Goal: Task Accomplishment & Management: Manage account settings

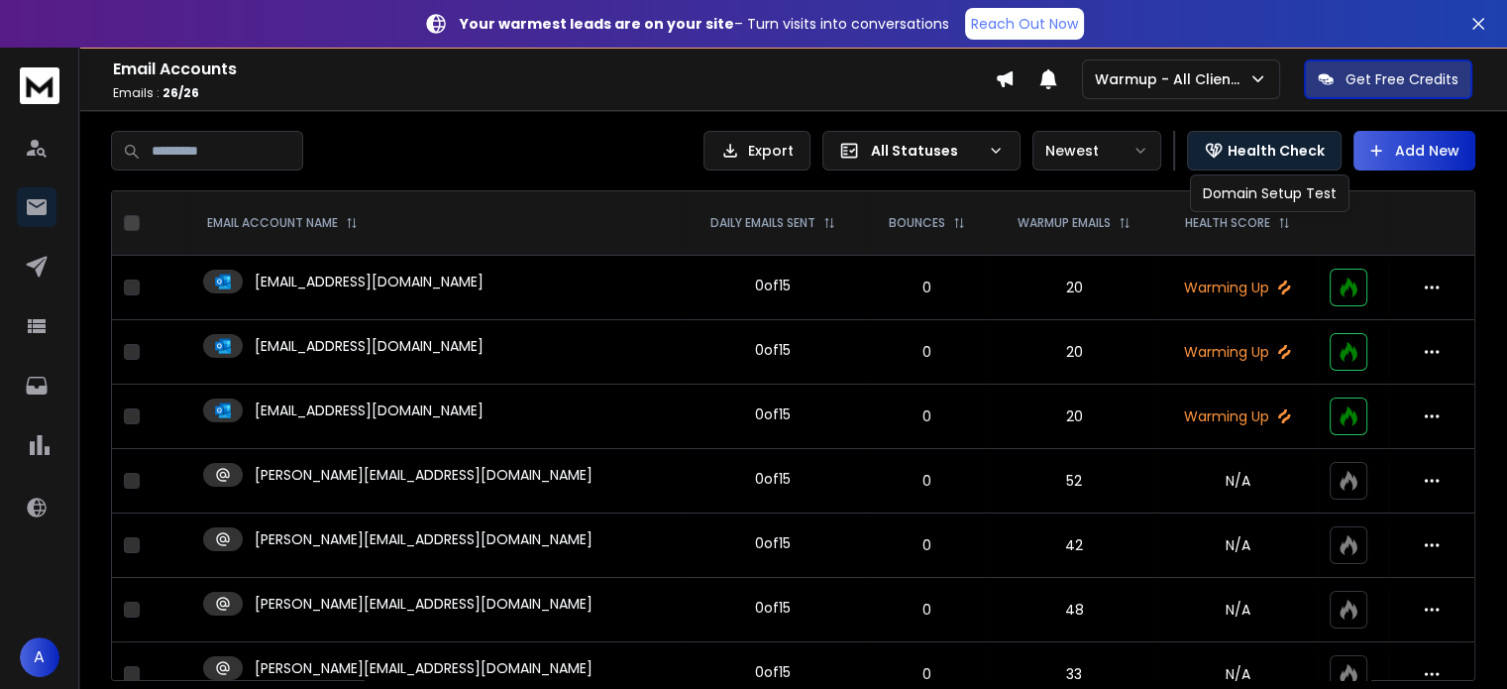
click at [1275, 145] on p "Health Check" at bounding box center [1276, 151] width 97 height 20
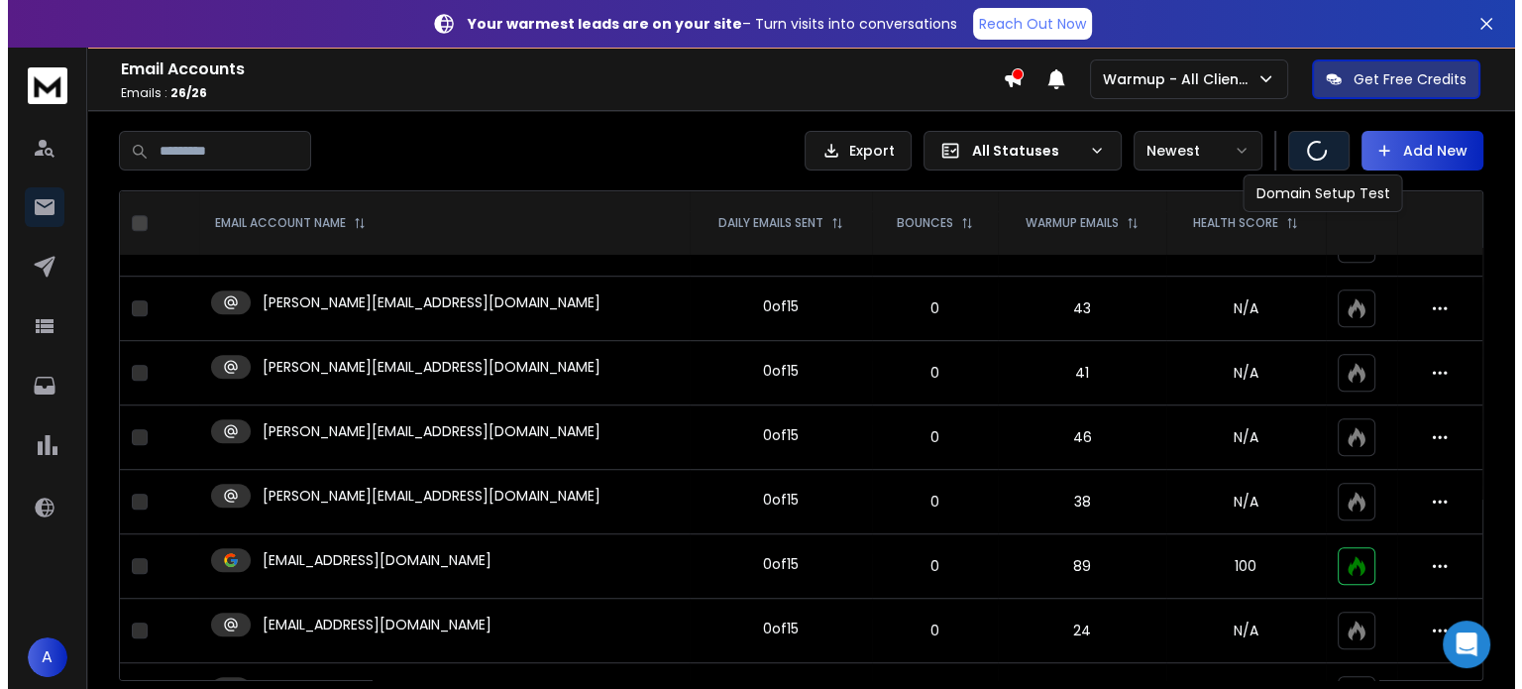
scroll to position [1260, 0]
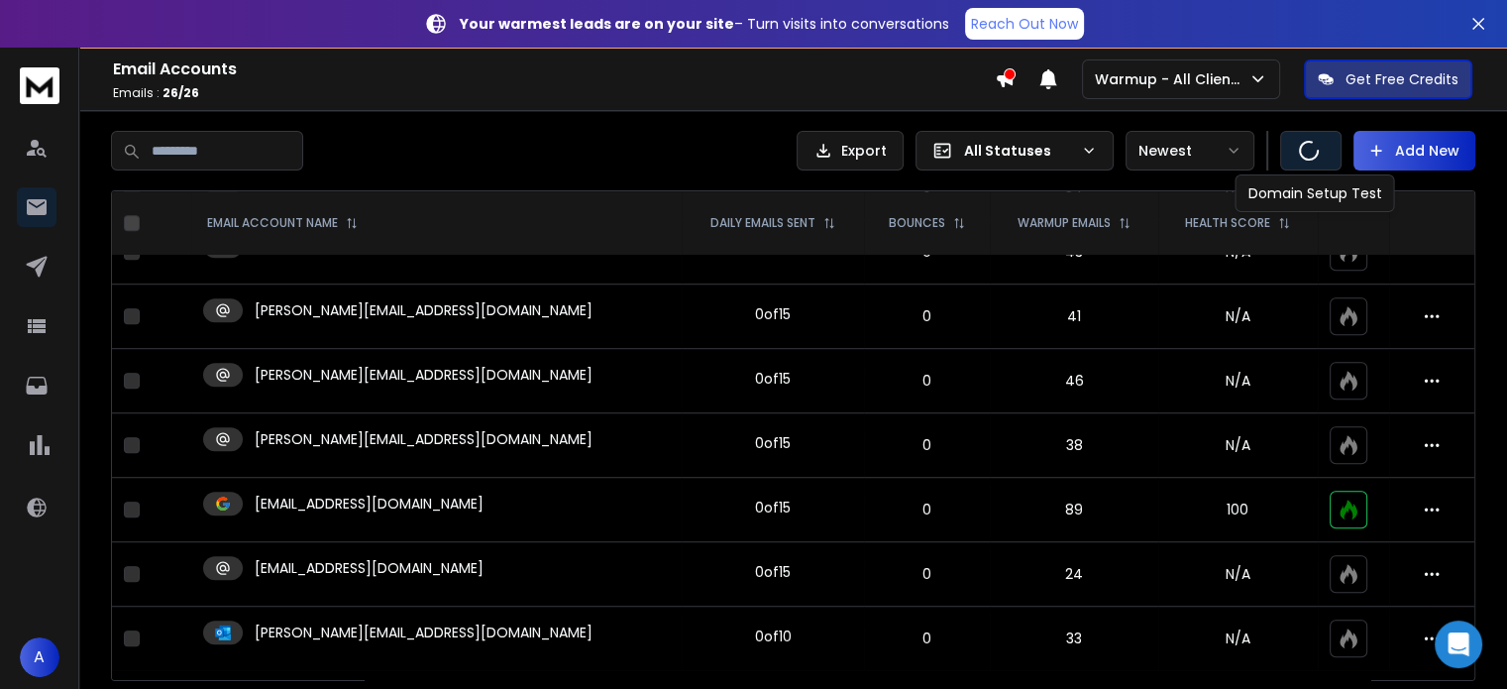
click at [788, 502] on td "0 of 15" at bounding box center [773, 504] width 182 height 52
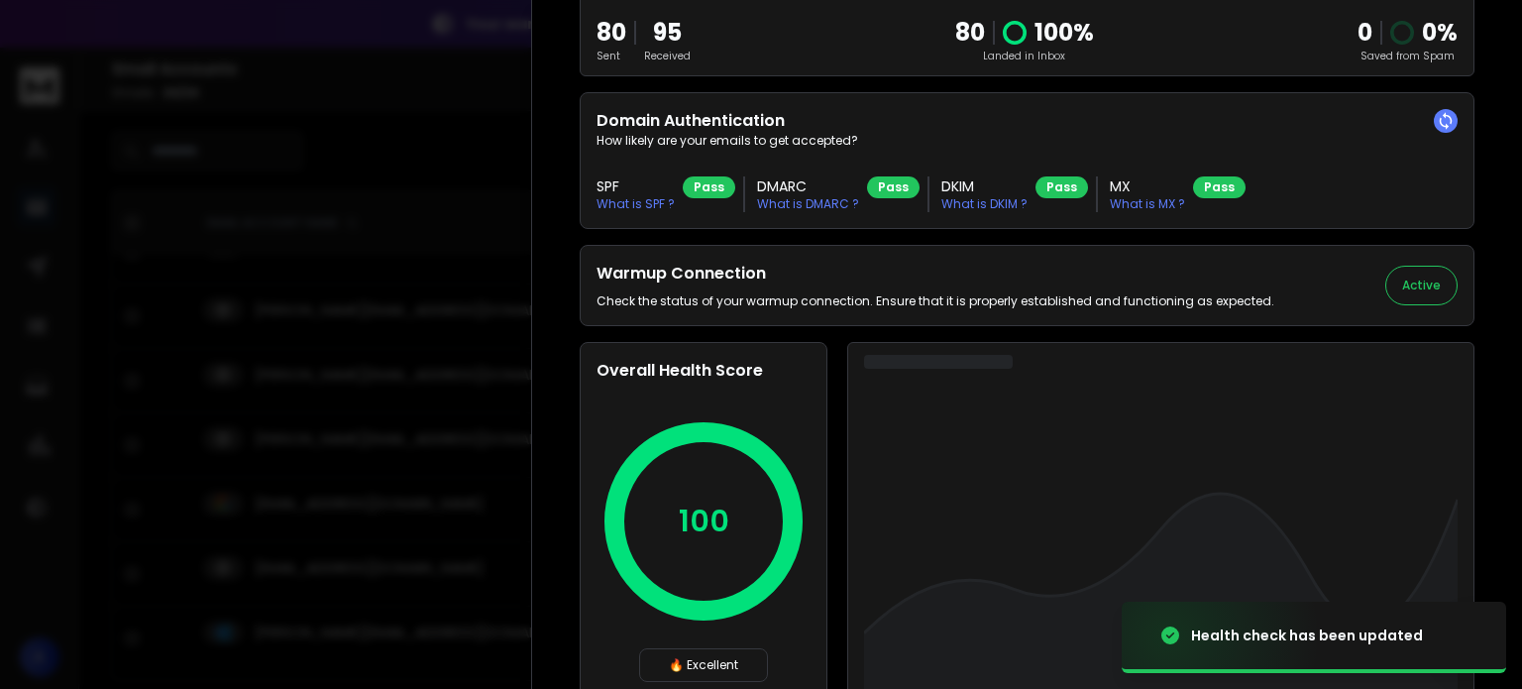
scroll to position [0, 0]
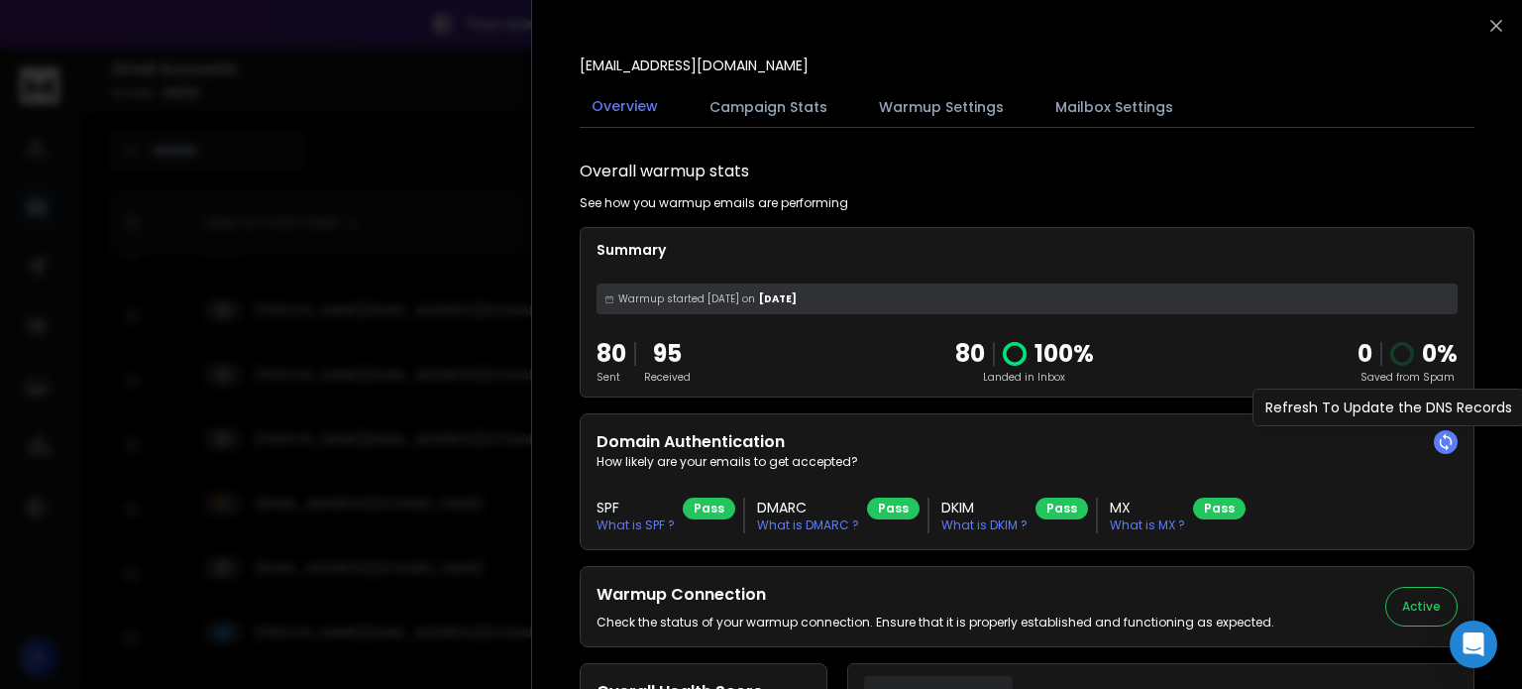
click at [1442, 439] on icon at bounding box center [1446, 442] width 20 height 20
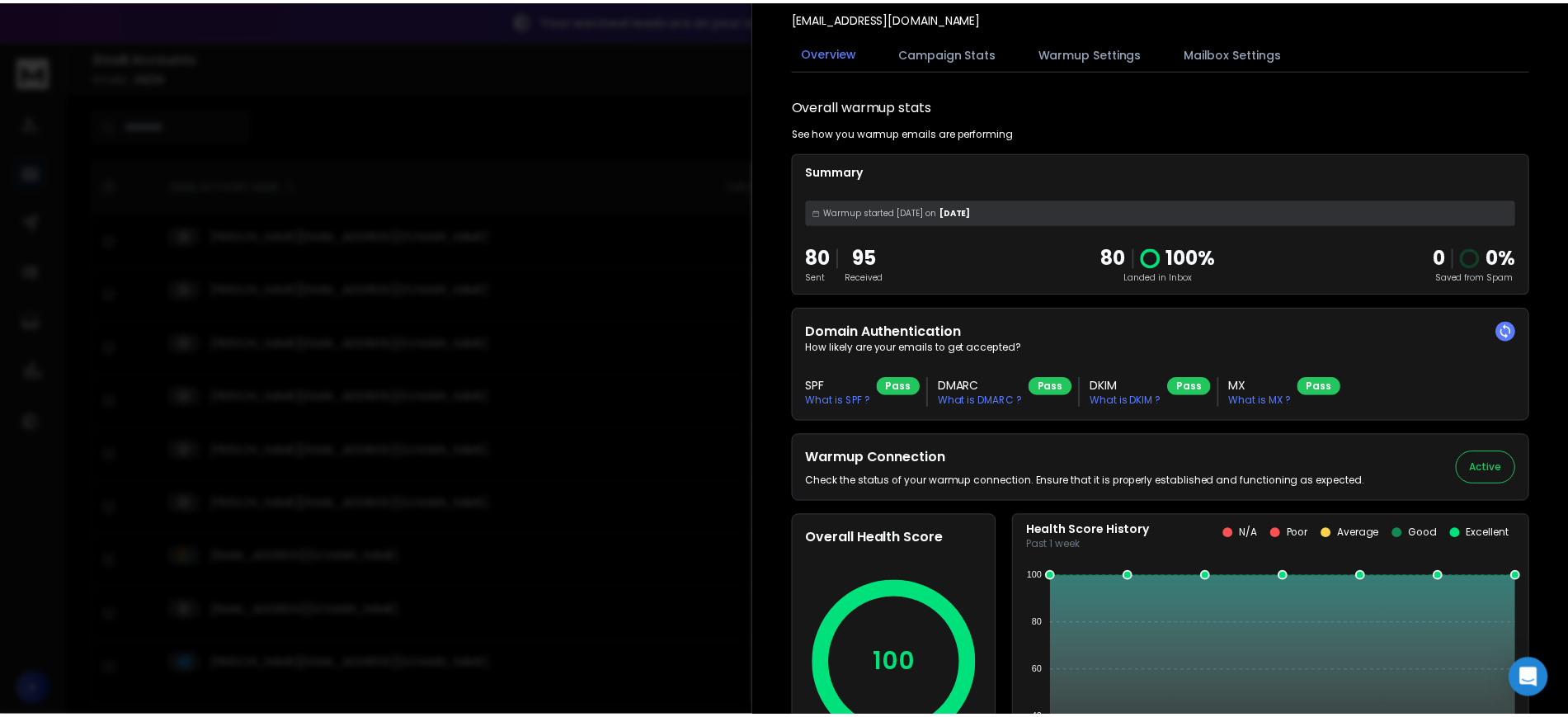
scroll to position [37, 0]
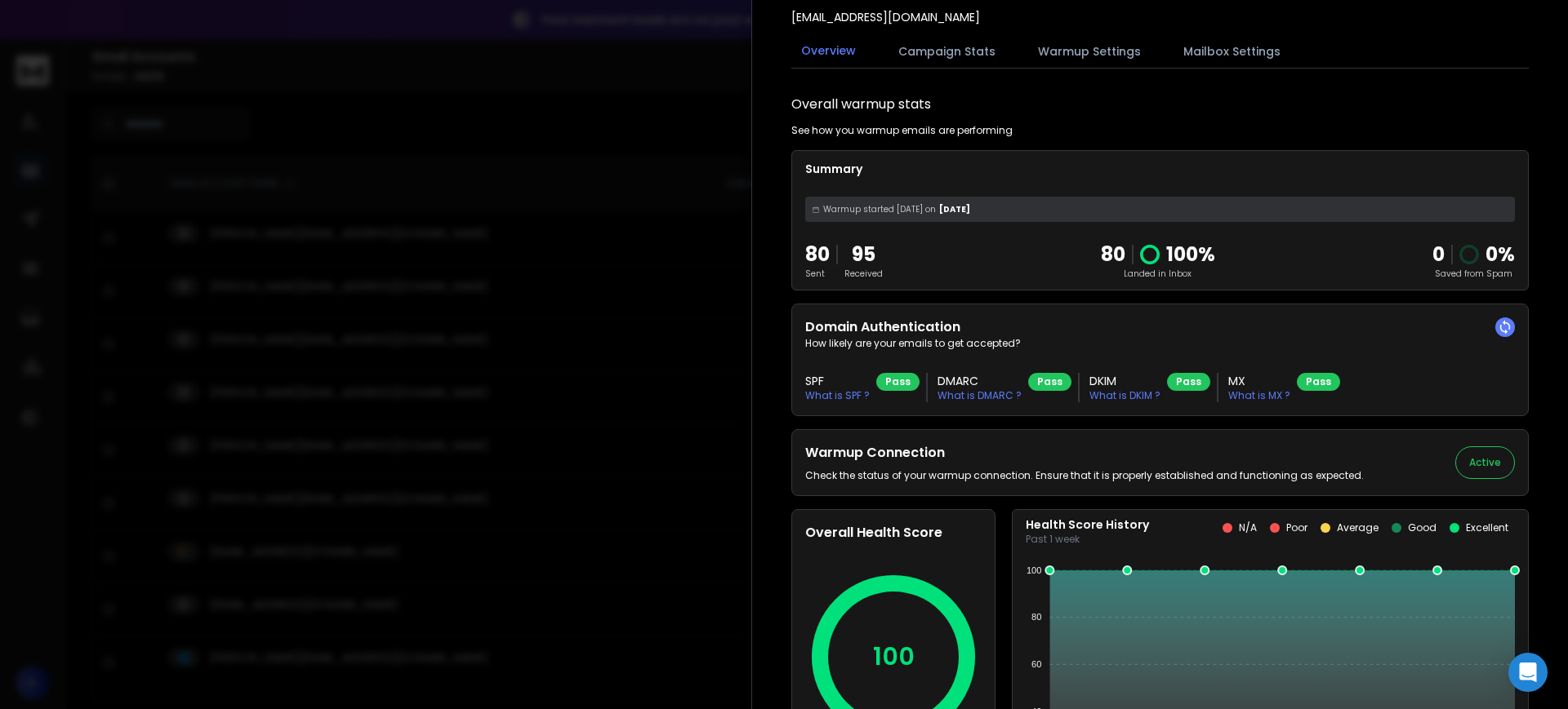
click at [440, 457] on div at bounding box center [784, 354] width 1568 height 709
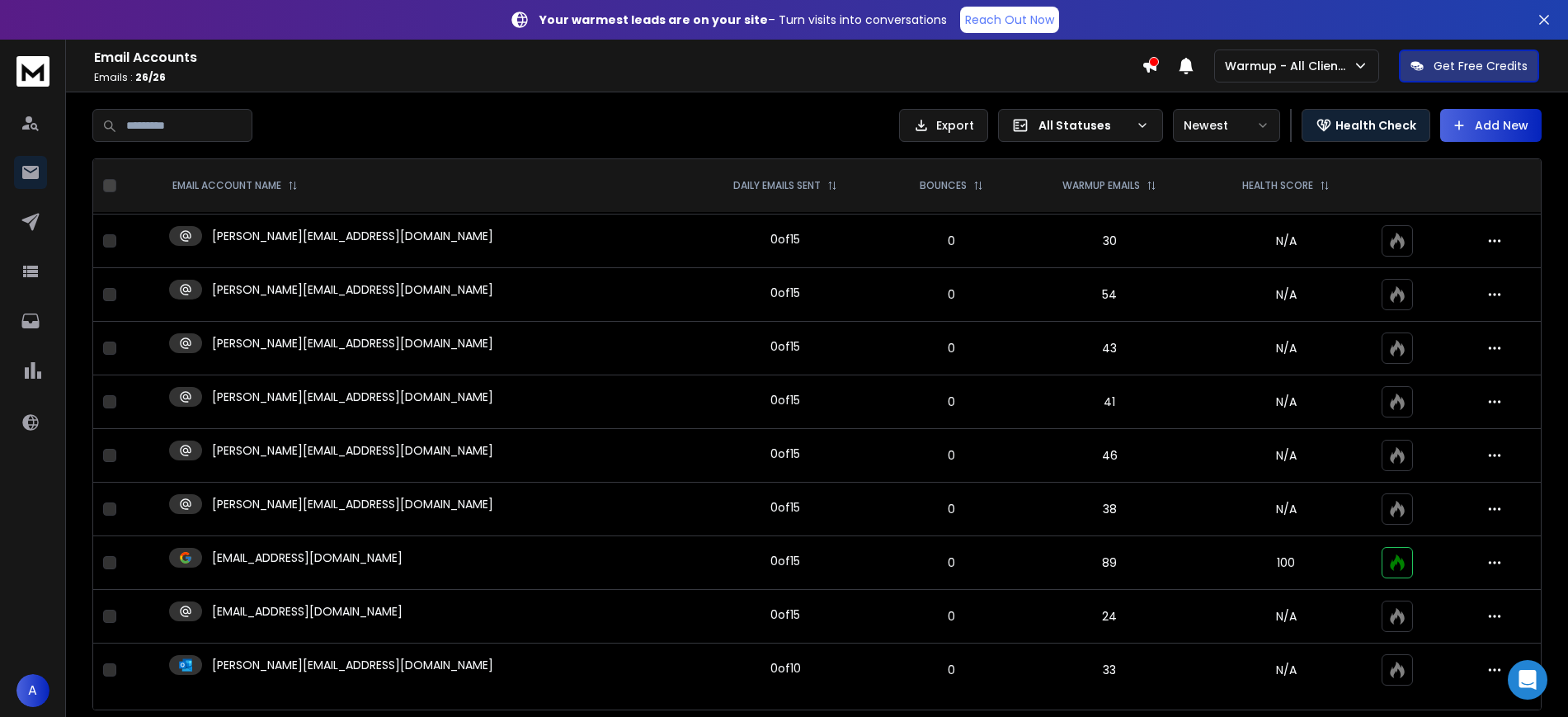
click at [1253, 509] on icon at bounding box center [1397, 510] width 17 height 17
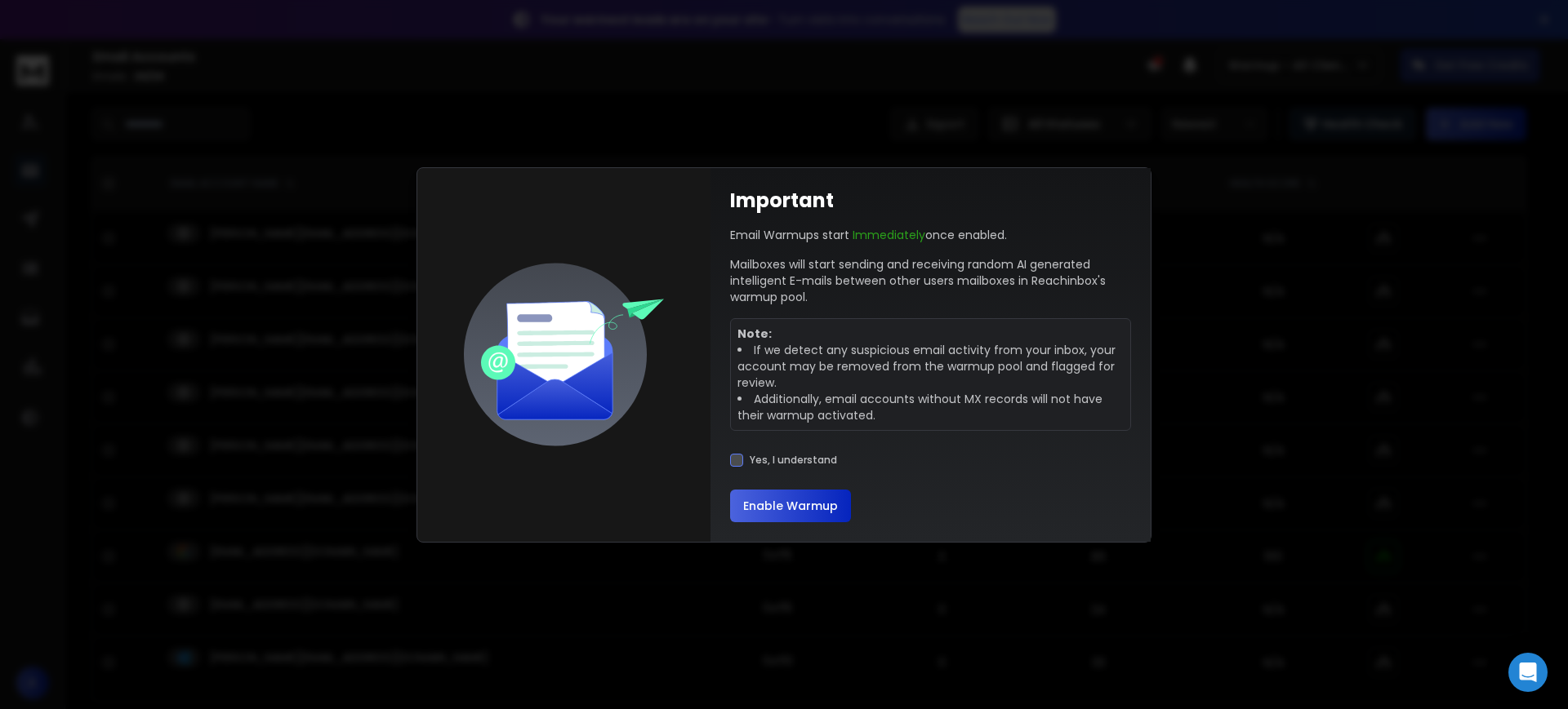
click at [754, 455] on label "Yes, I understand" at bounding box center [793, 460] width 87 height 13
click at [738, 460] on button "Yes, I understand" at bounding box center [737, 460] width 13 height 13
click at [743, 498] on button "Enable Warmup" at bounding box center [790, 506] width 121 height 33
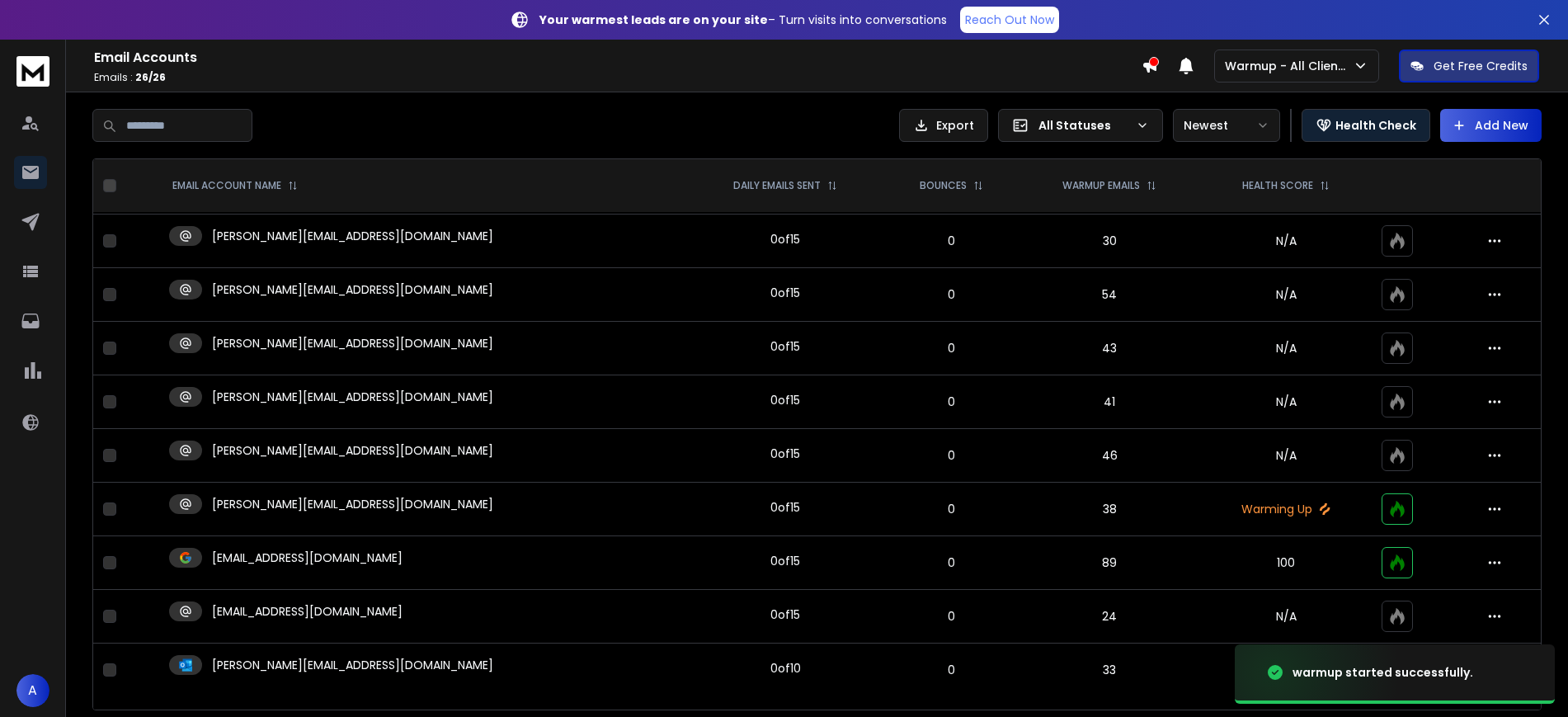
click at [1253, 451] on icon at bounding box center [1397, 456] width 14 height 17
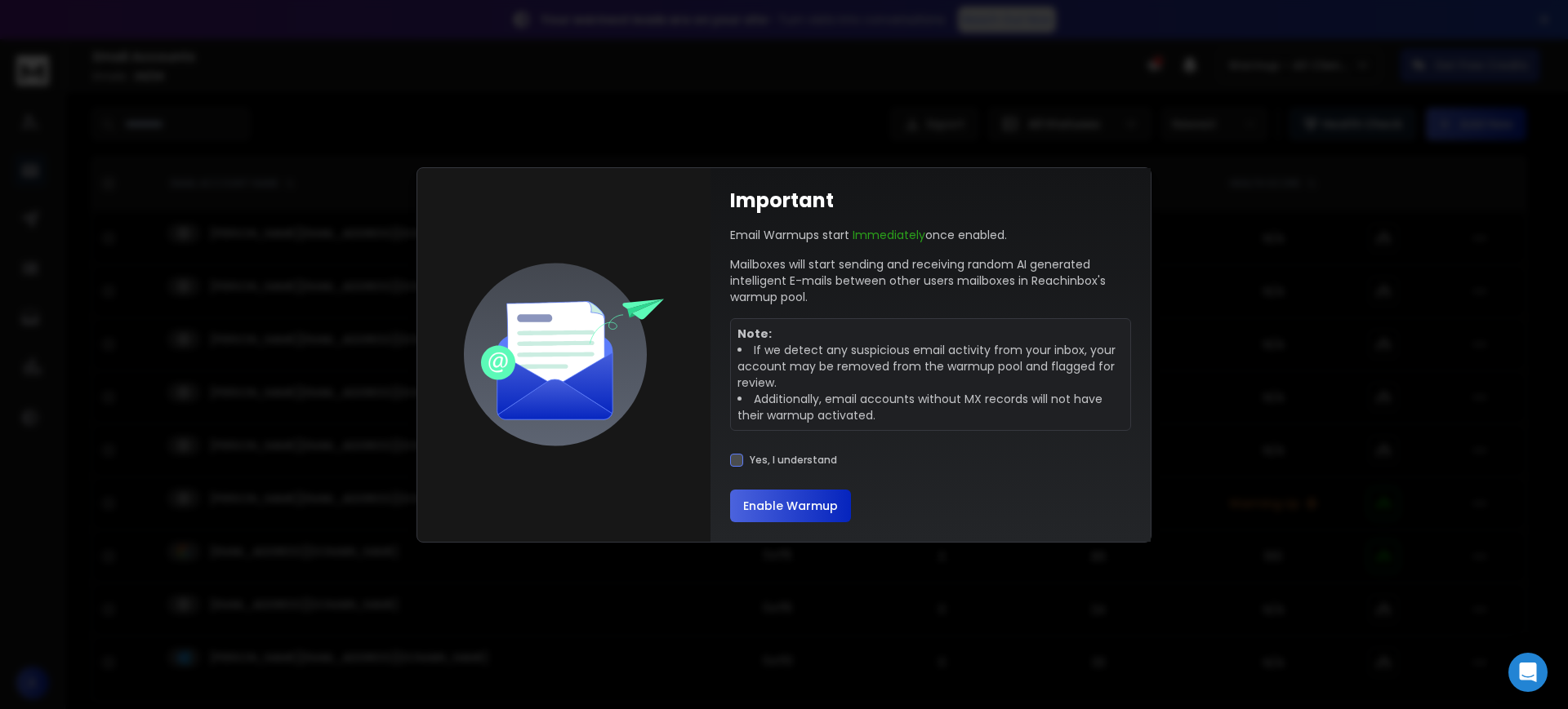
click at [723, 451] on div "Important Email Warmups start Immediately once enabled. Mailboxes will start se…" at bounding box center [930, 355] width 440 height 374
click at [733, 454] on button "Yes, I understand" at bounding box center [737, 460] width 13 height 13
click at [754, 496] on button "Enable Warmup" at bounding box center [790, 506] width 121 height 33
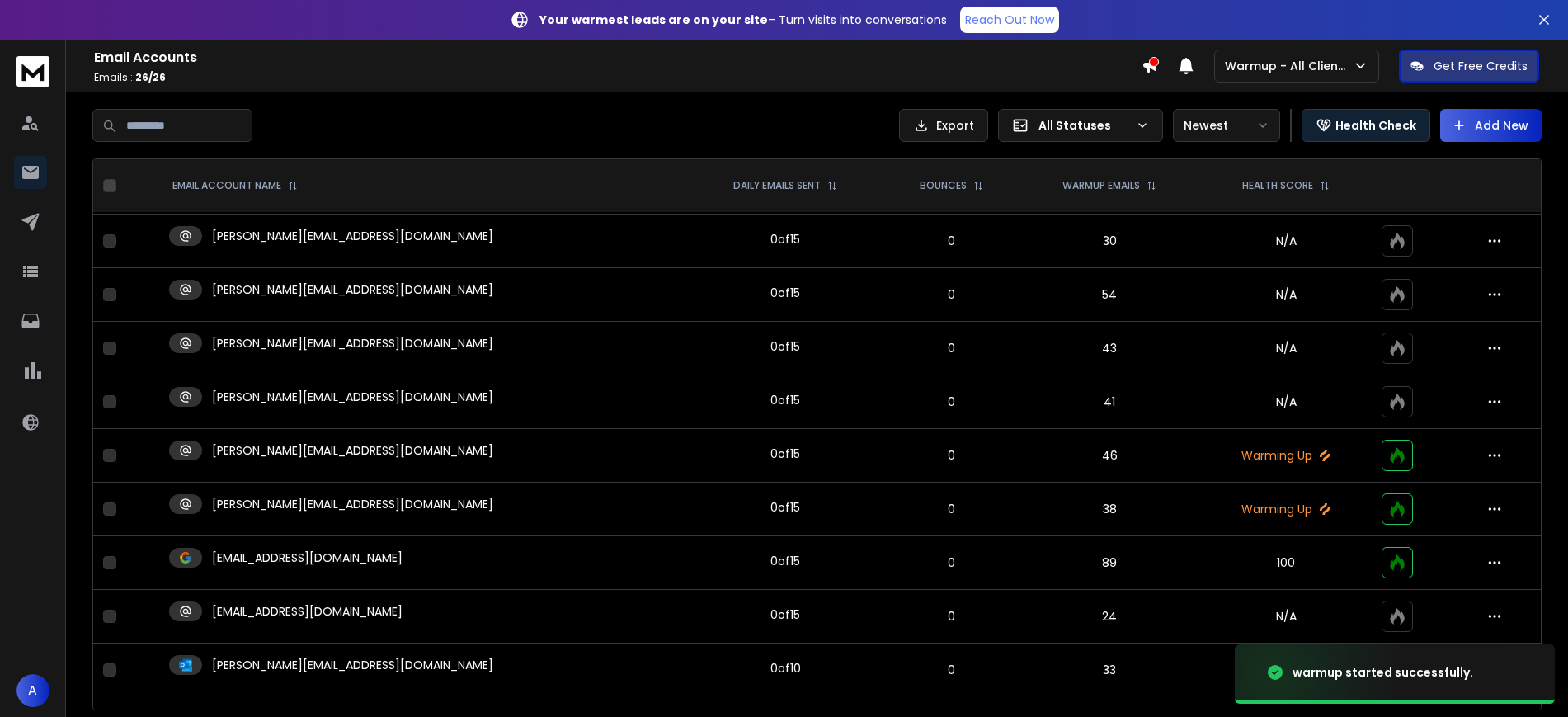
click at [1253, 404] on icon at bounding box center [1397, 402] width 17 height 17
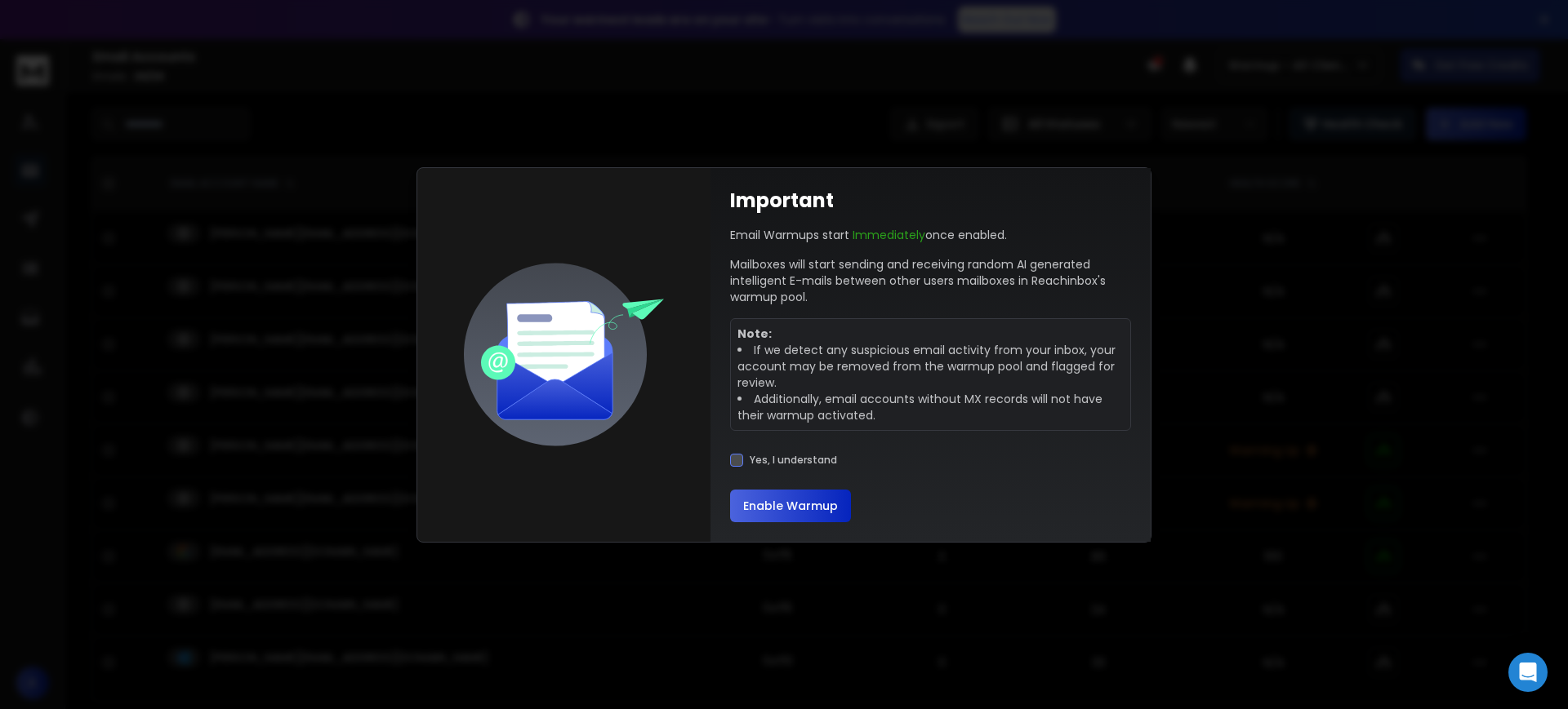
click at [732, 456] on button "Yes, I understand" at bounding box center [737, 460] width 13 height 13
click at [751, 506] on button "Enable Warmup" at bounding box center [790, 506] width 121 height 33
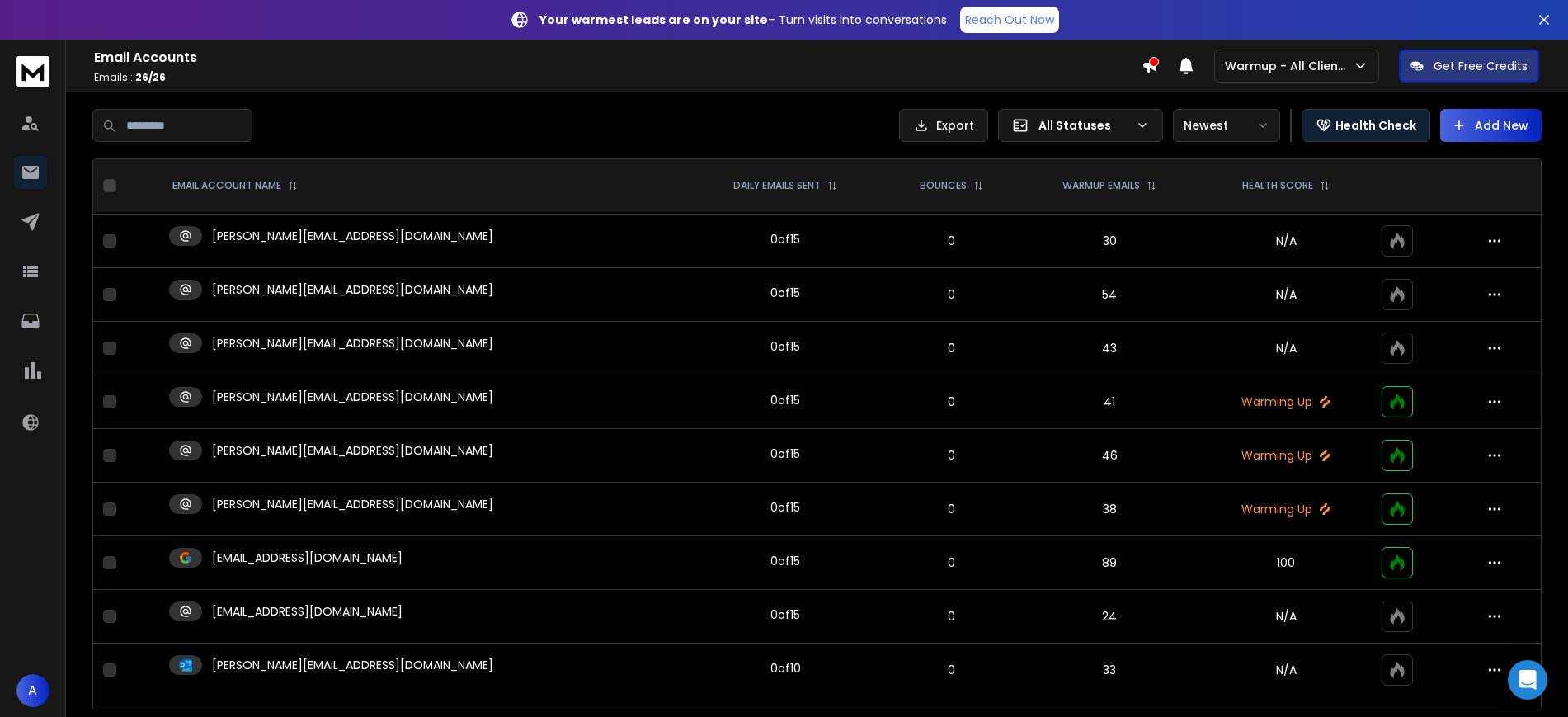
click at [1253, 349] on icon at bounding box center [1397, 348] width 17 height 17
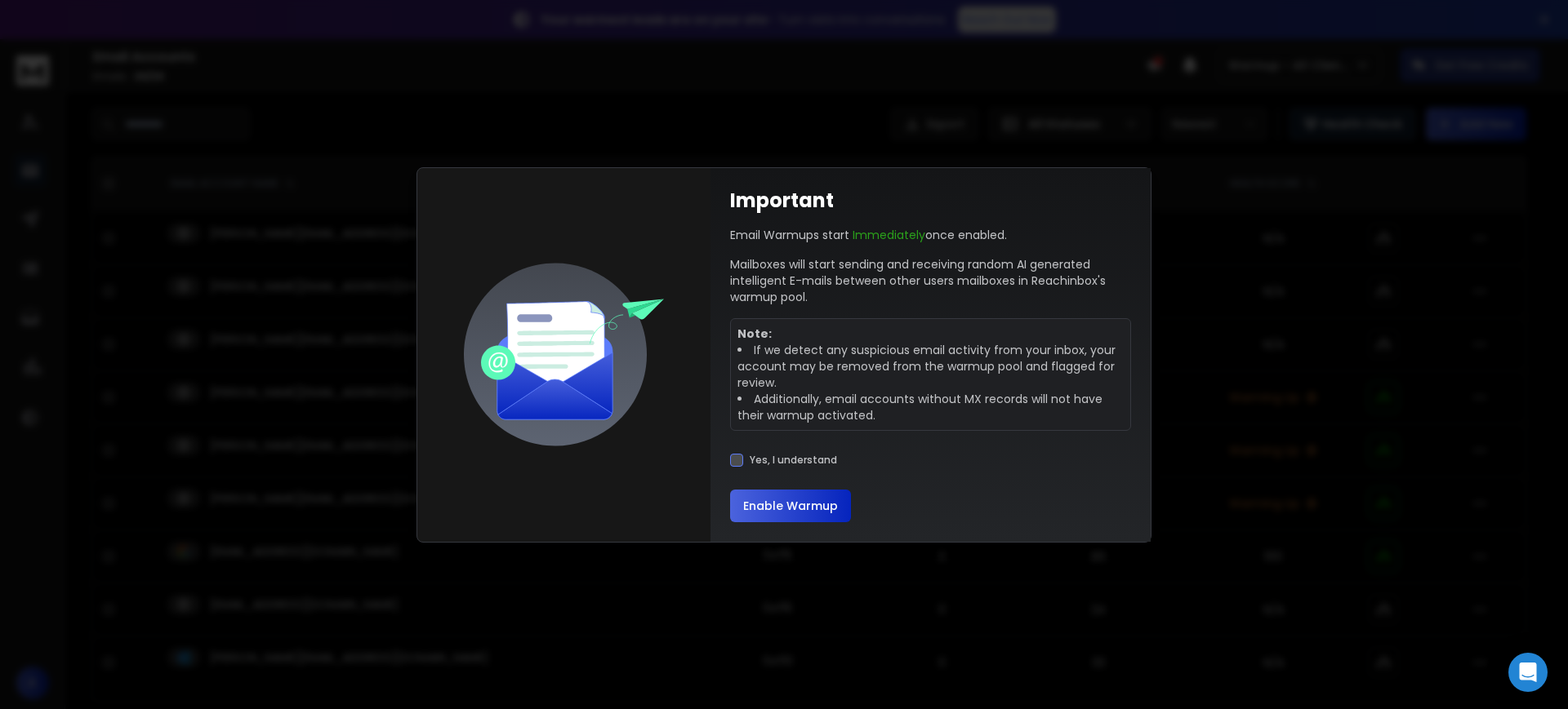
click at [733, 458] on button "Yes, I understand" at bounding box center [737, 460] width 13 height 13
click at [764, 508] on button "Enable Warmup" at bounding box center [790, 506] width 121 height 33
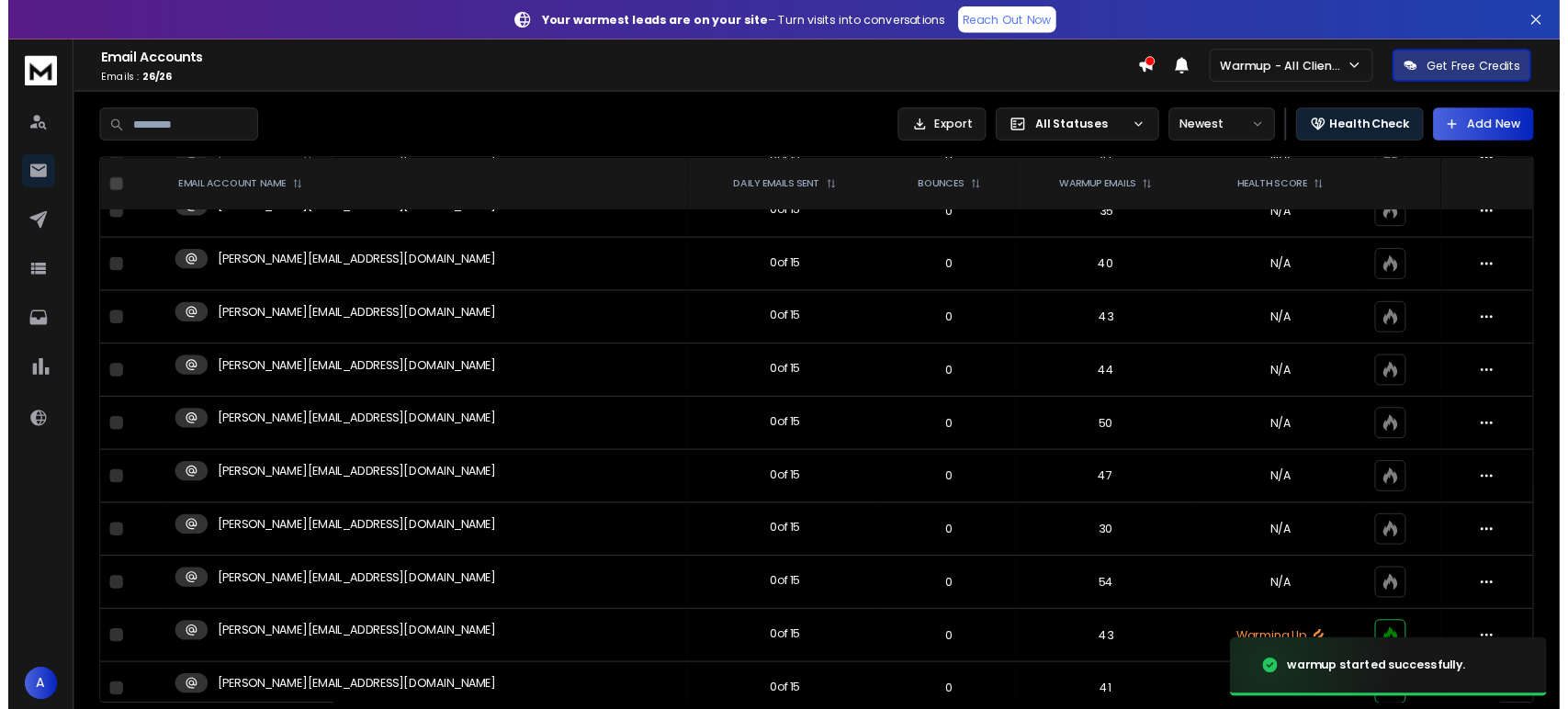
scroll to position [669, 0]
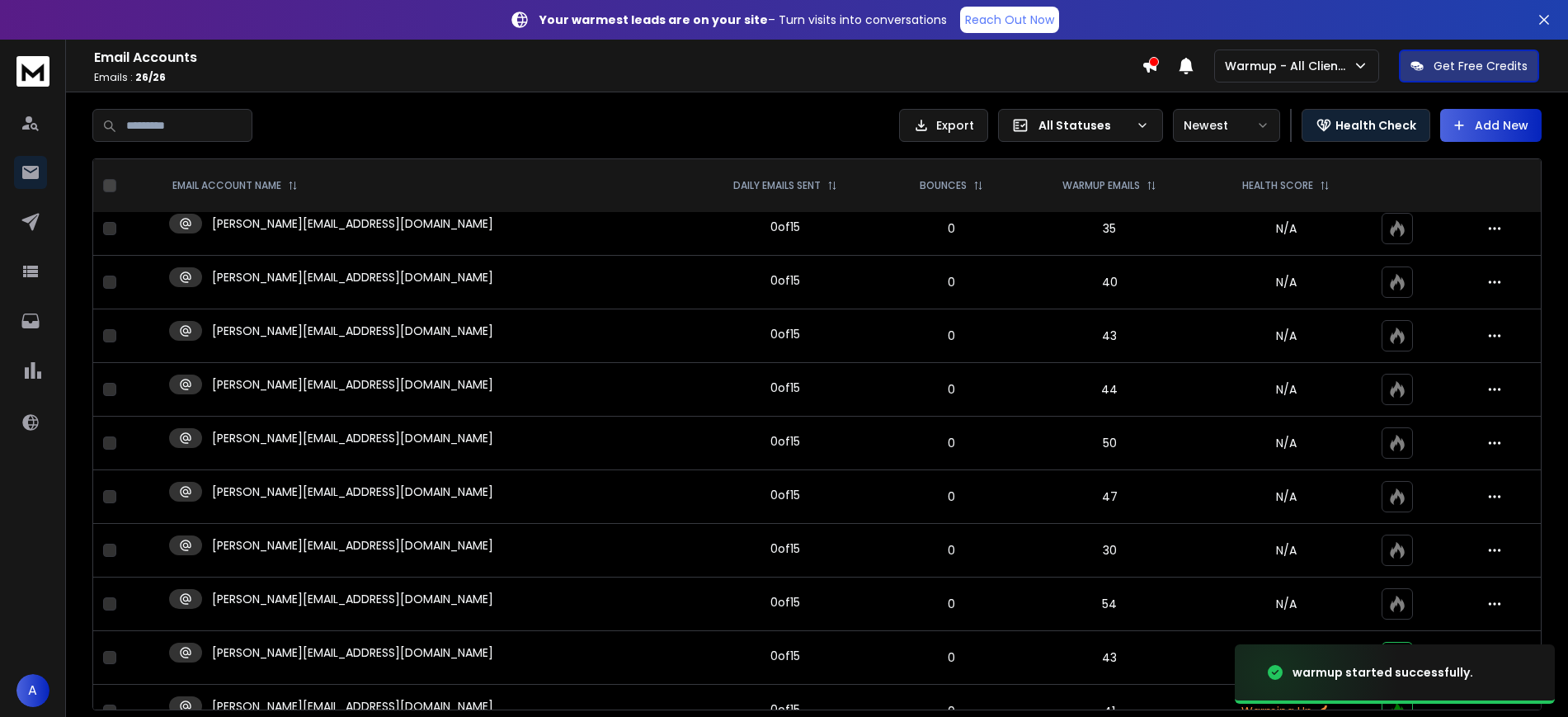
click at [1253, 393] on icon at bounding box center [1397, 390] width 17 height 17
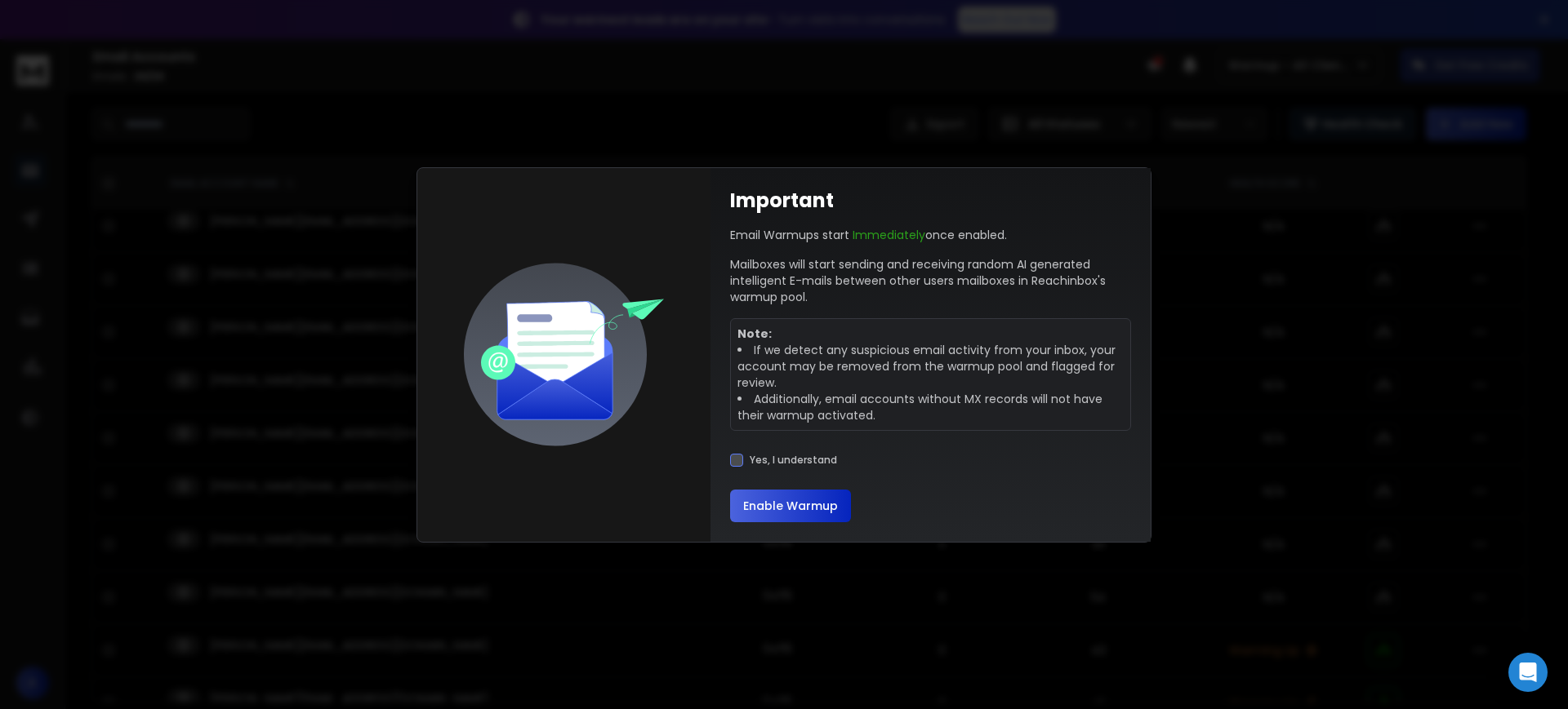
click at [737, 458] on button "Yes, I understand" at bounding box center [737, 460] width 13 height 13
click at [774, 506] on button "Enable Warmup" at bounding box center [790, 506] width 121 height 33
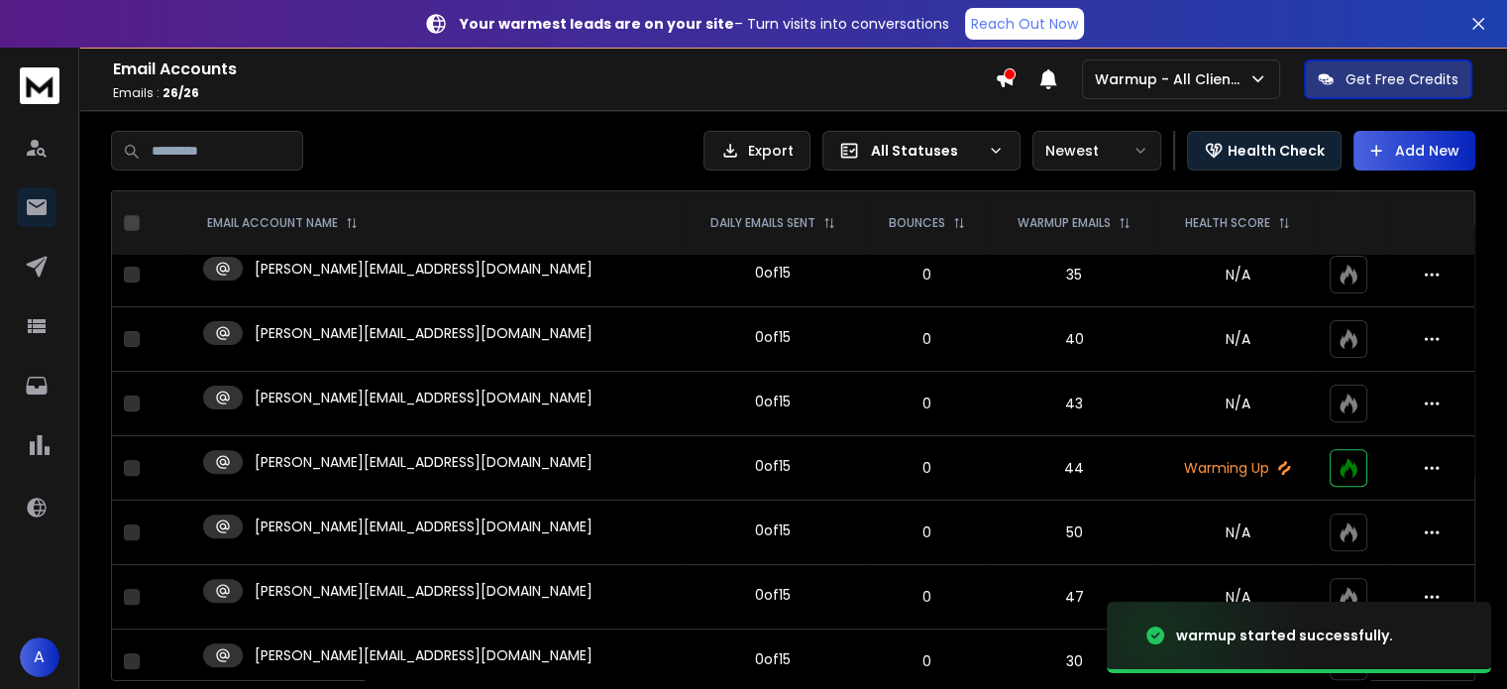
click at [1339, 393] on icon at bounding box center [1349, 403] width 20 height 20
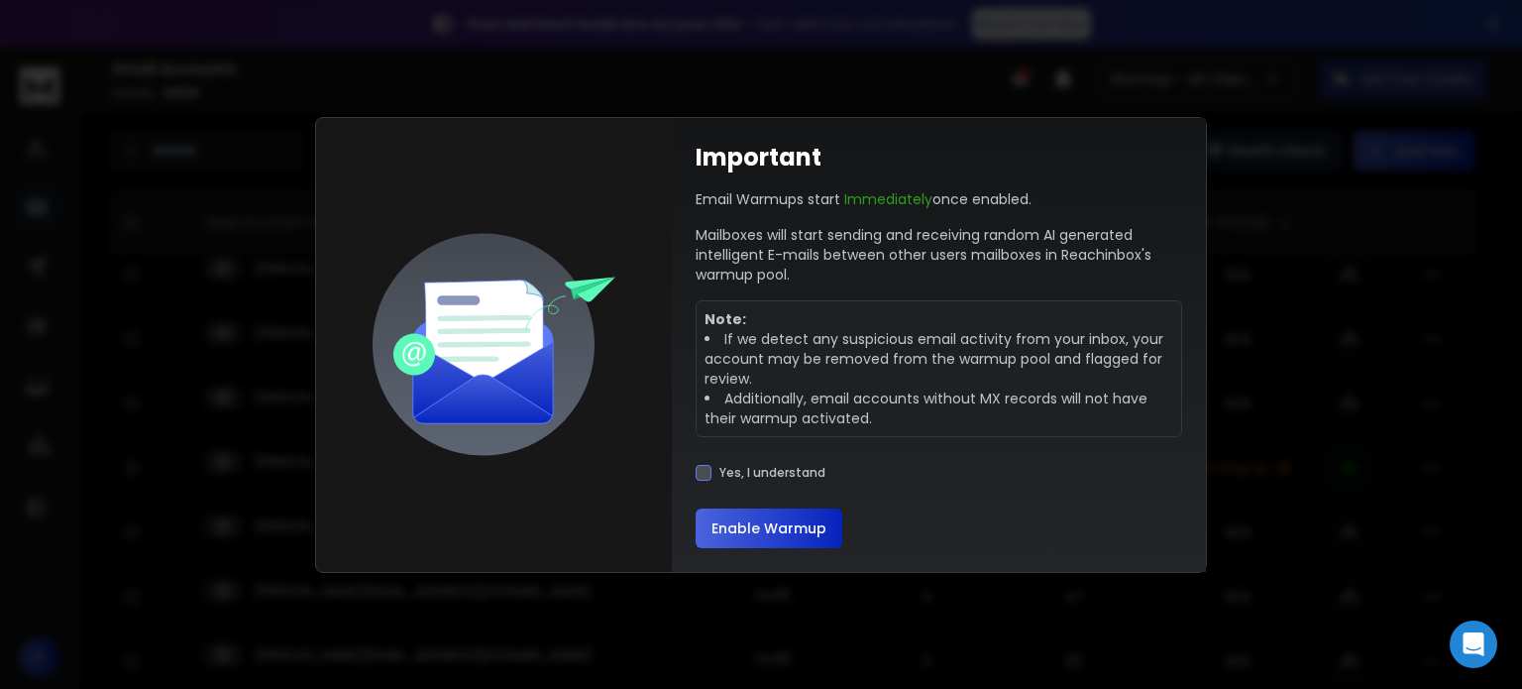
click at [710, 472] on button "Yes, I understand" at bounding box center [704, 473] width 16 height 16
click at [730, 514] on button "Enable Warmup" at bounding box center [769, 528] width 147 height 40
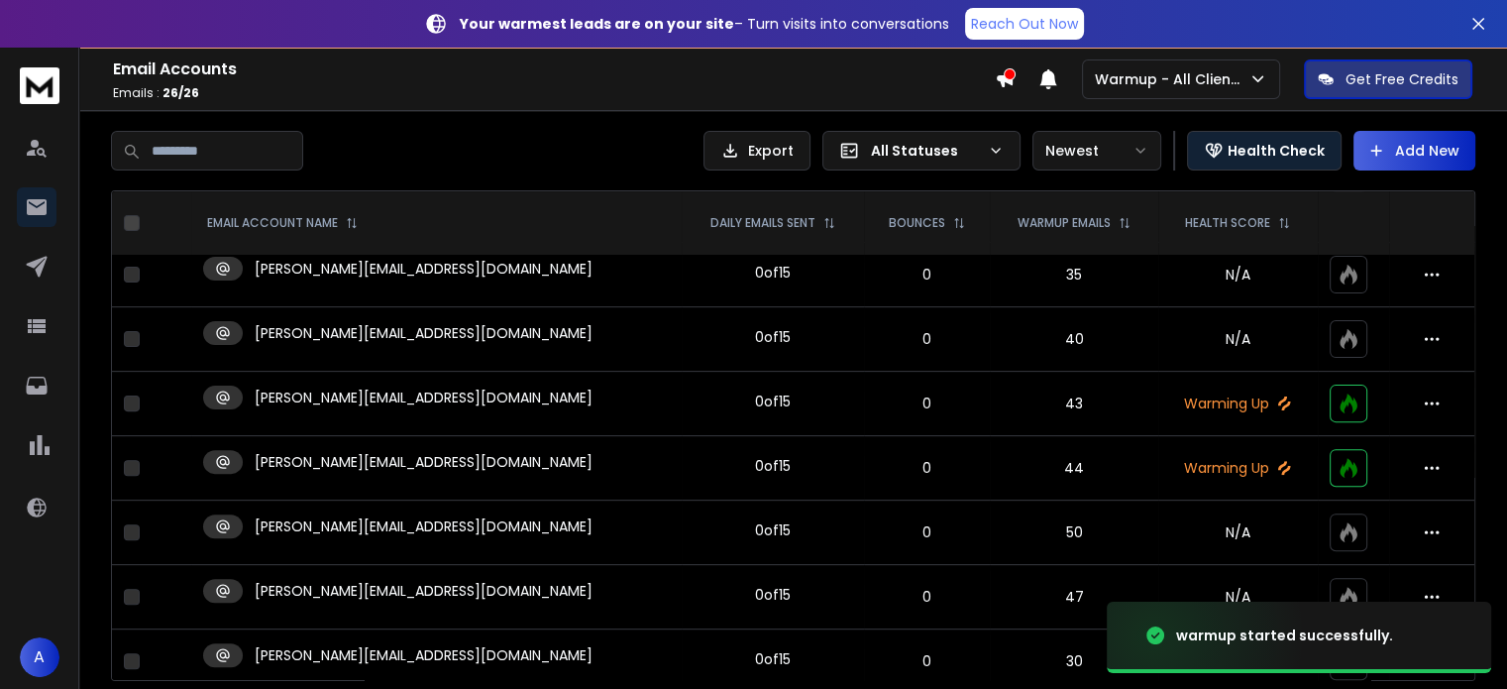
click at [1339, 277] on icon at bounding box center [1349, 275] width 20 height 20
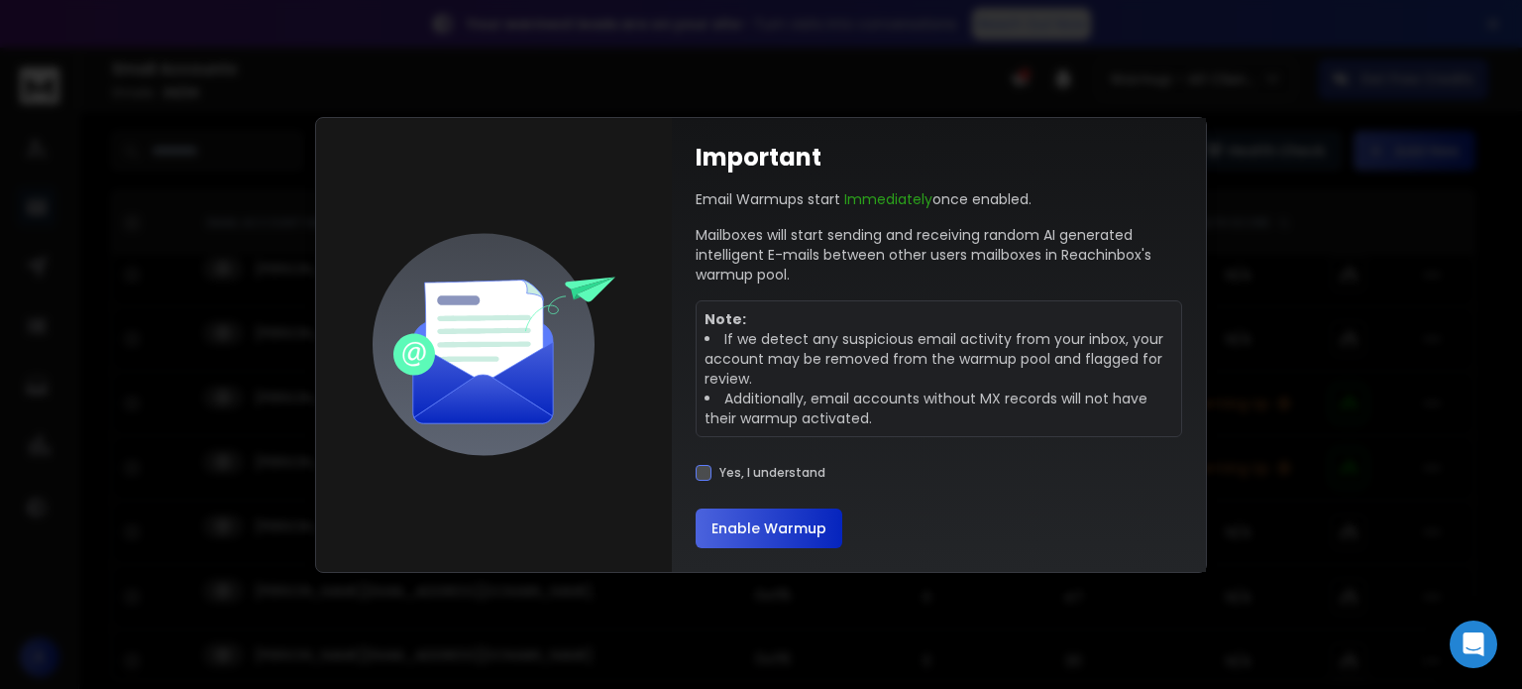
click at [725, 467] on label "Yes, I understand" at bounding box center [773, 473] width 106 height 16
click at [702, 477] on button "Yes, I understand" at bounding box center [704, 473] width 16 height 16
click at [725, 514] on button "Enable Warmup" at bounding box center [769, 528] width 147 height 40
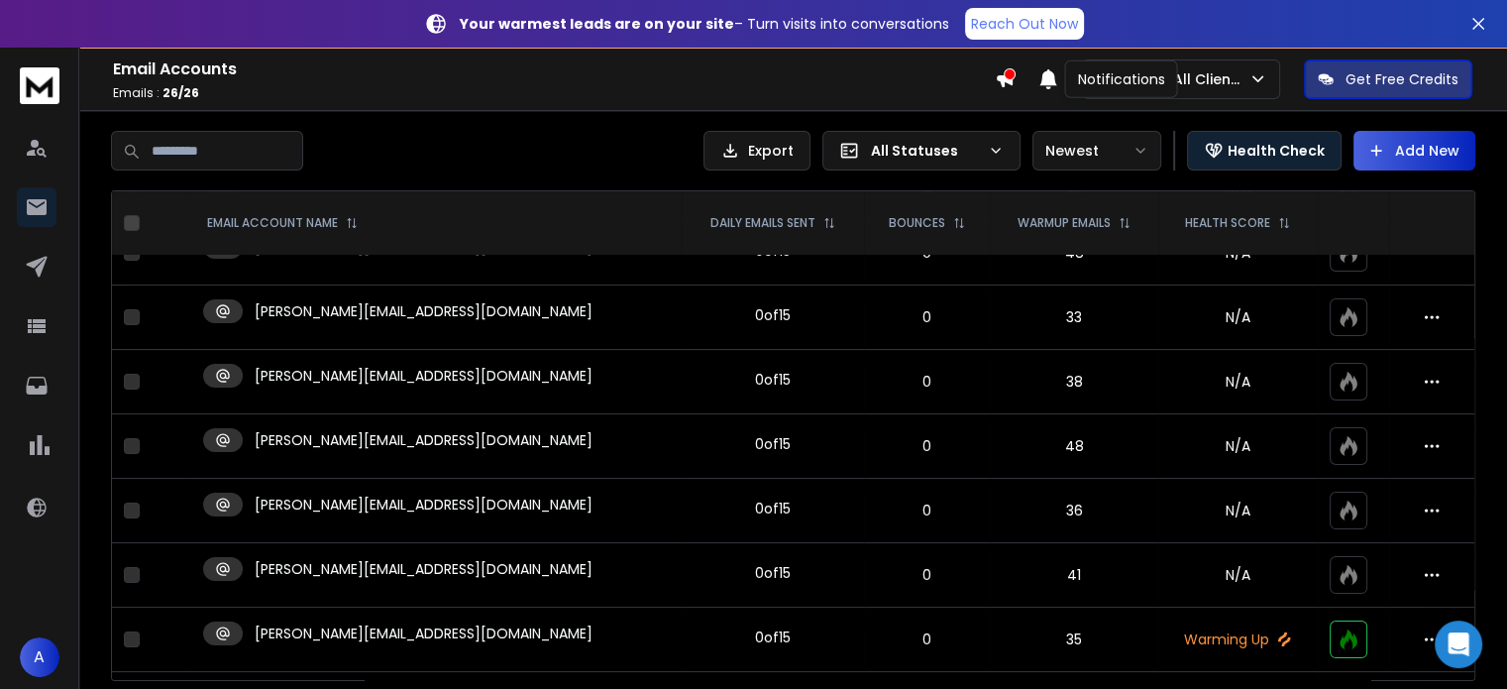
scroll to position [324, 0]
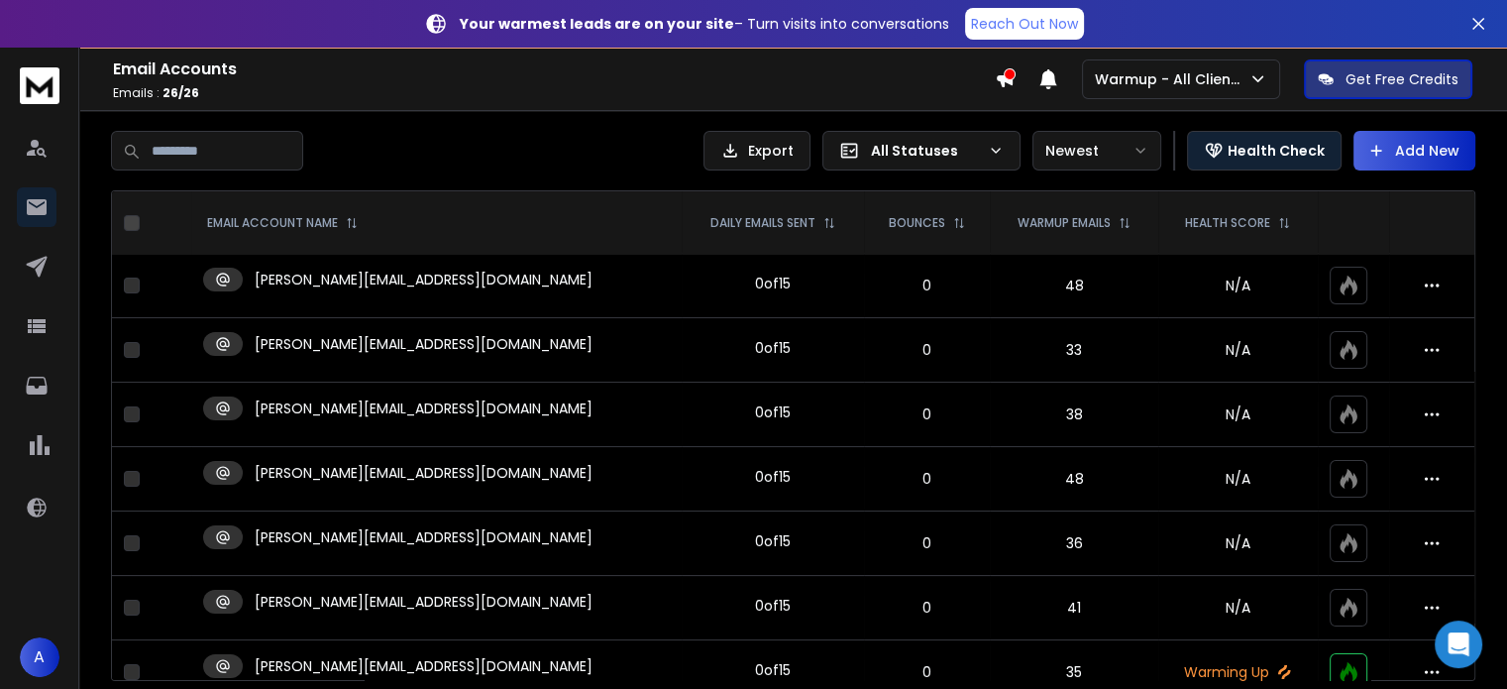
click at [1339, 539] on icon at bounding box center [1349, 543] width 20 height 20
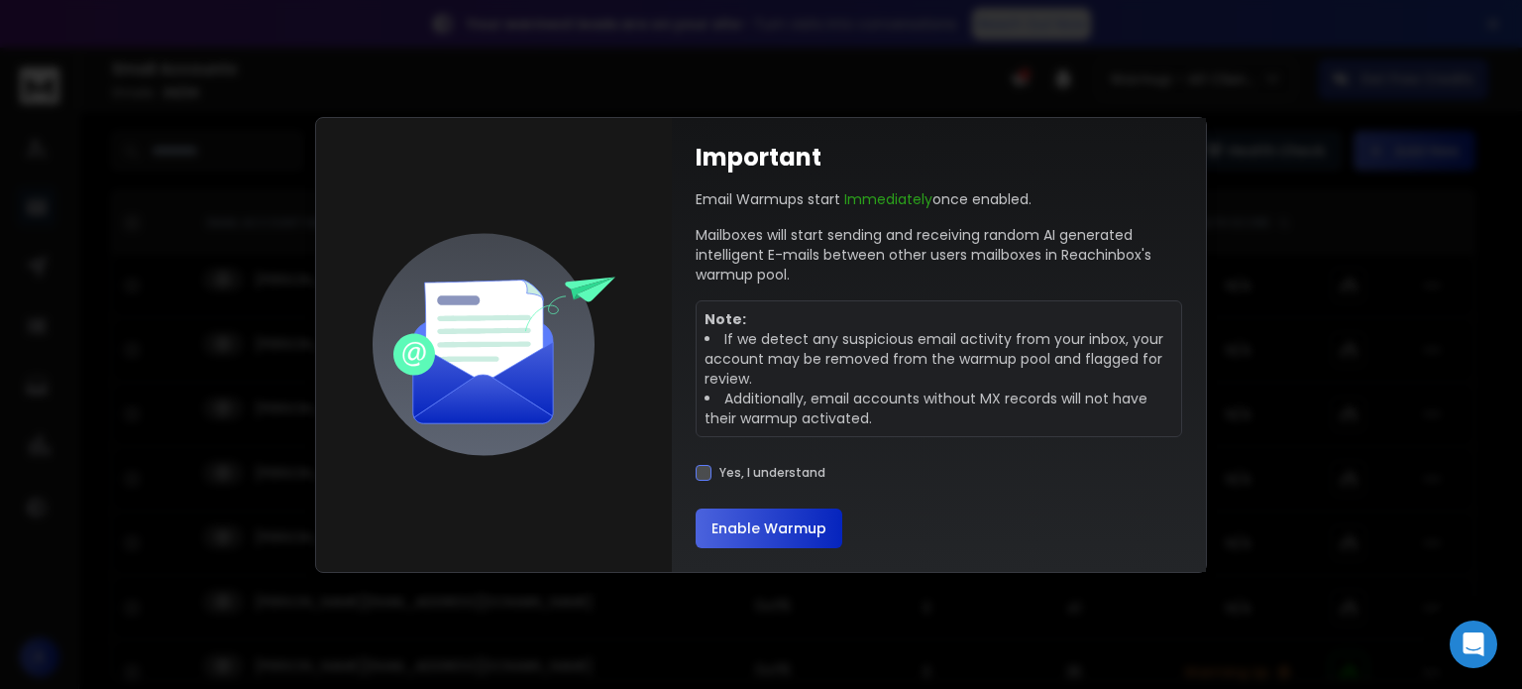
click at [714, 479] on div "Yes, I understand" at bounding box center [761, 473] width 130 height 16
click at [707, 475] on button "Yes, I understand" at bounding box center [704, 473] width 16 height 16
click at [729, 512] on button "Enable Warmup" at bounding box center [769, 528] width 147 height 40
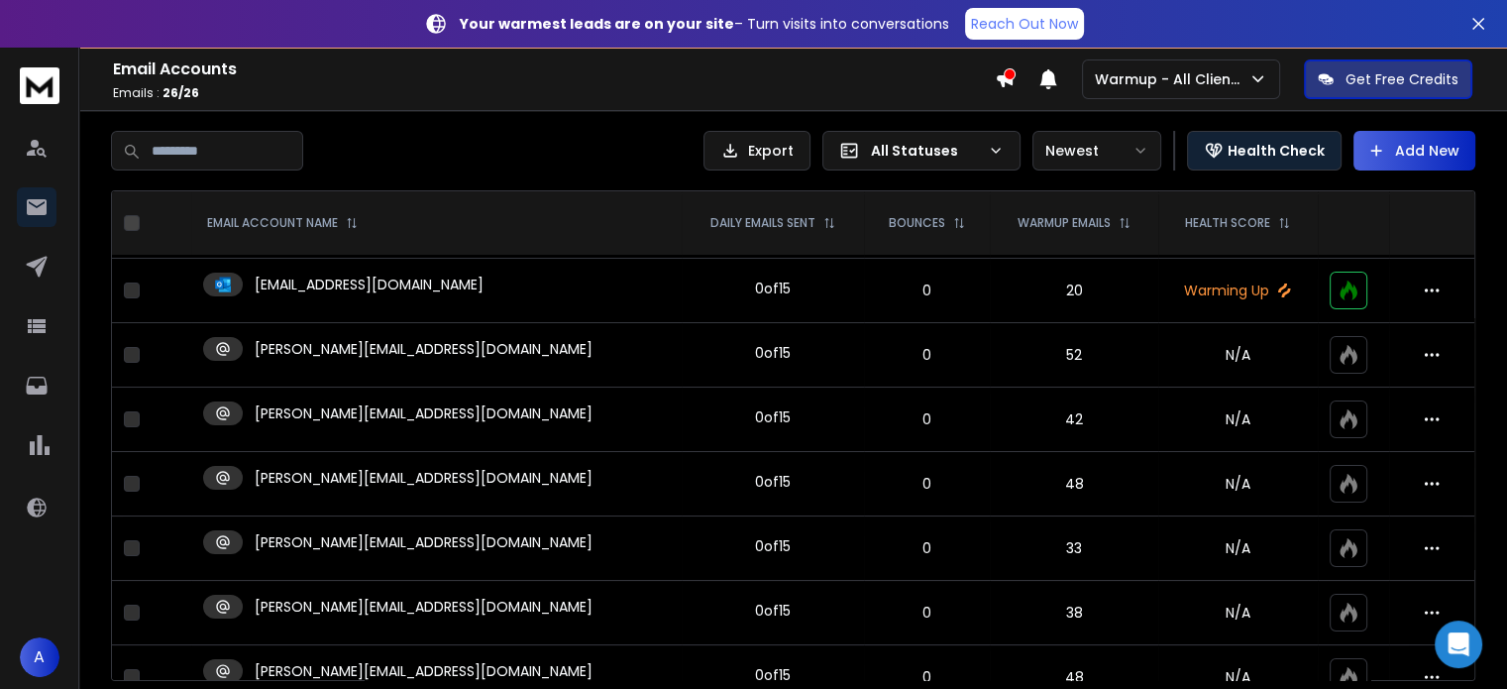
scroll to position [27, 0]
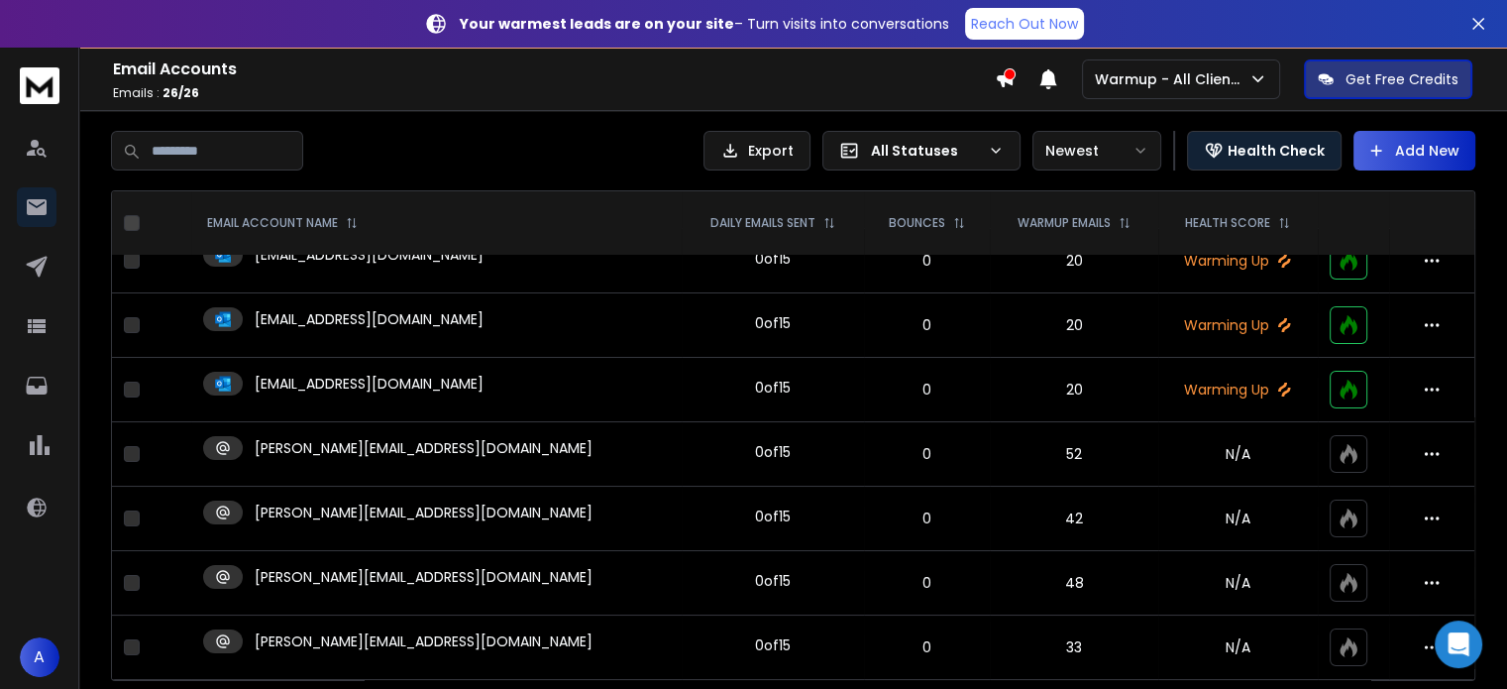
click at [1340, 516] on icon at bounding box center [1348, 518] width 17 height 20
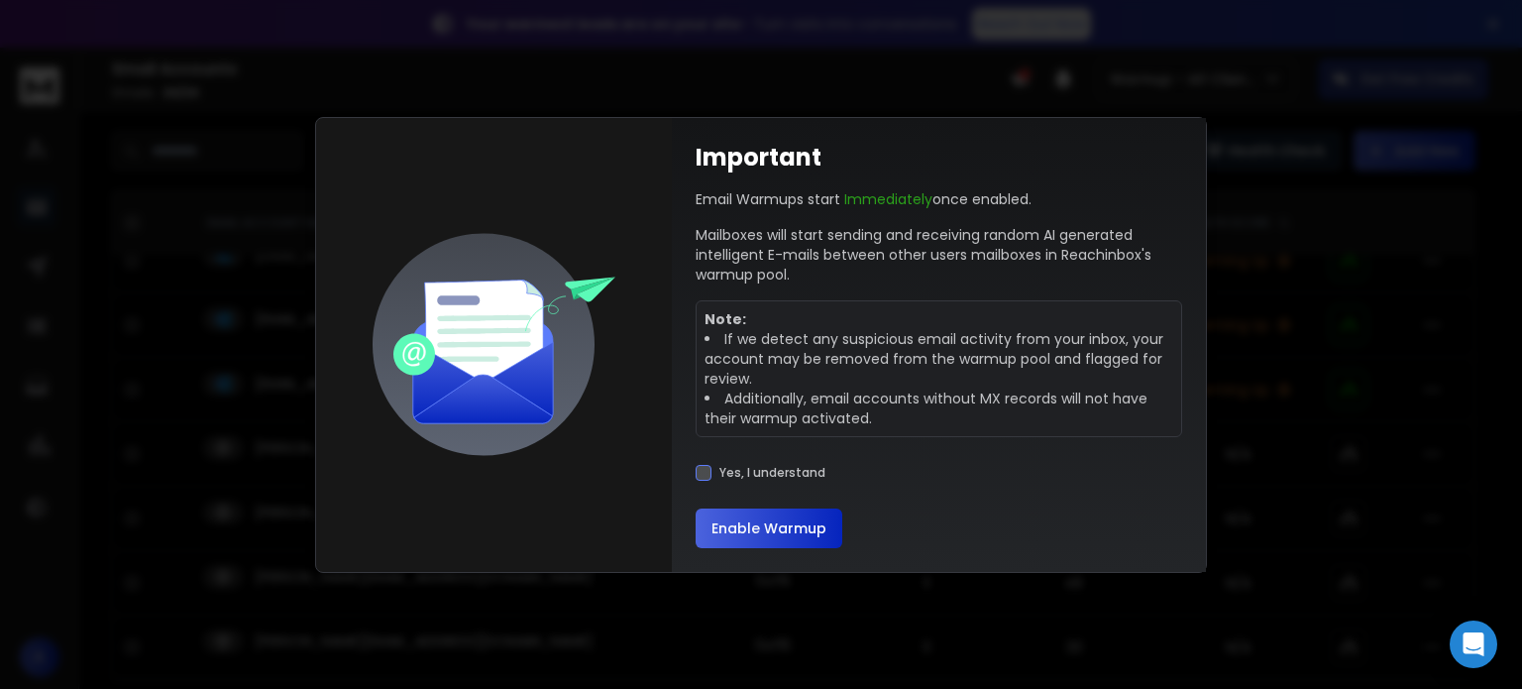
click at [702, 469] on button "Yes, I understand" at bounding box center [704, 473] width 16 height 16
click at [753, 530] on button "Enable Warmup" at bounding box center [769, 528] width 147 height 40
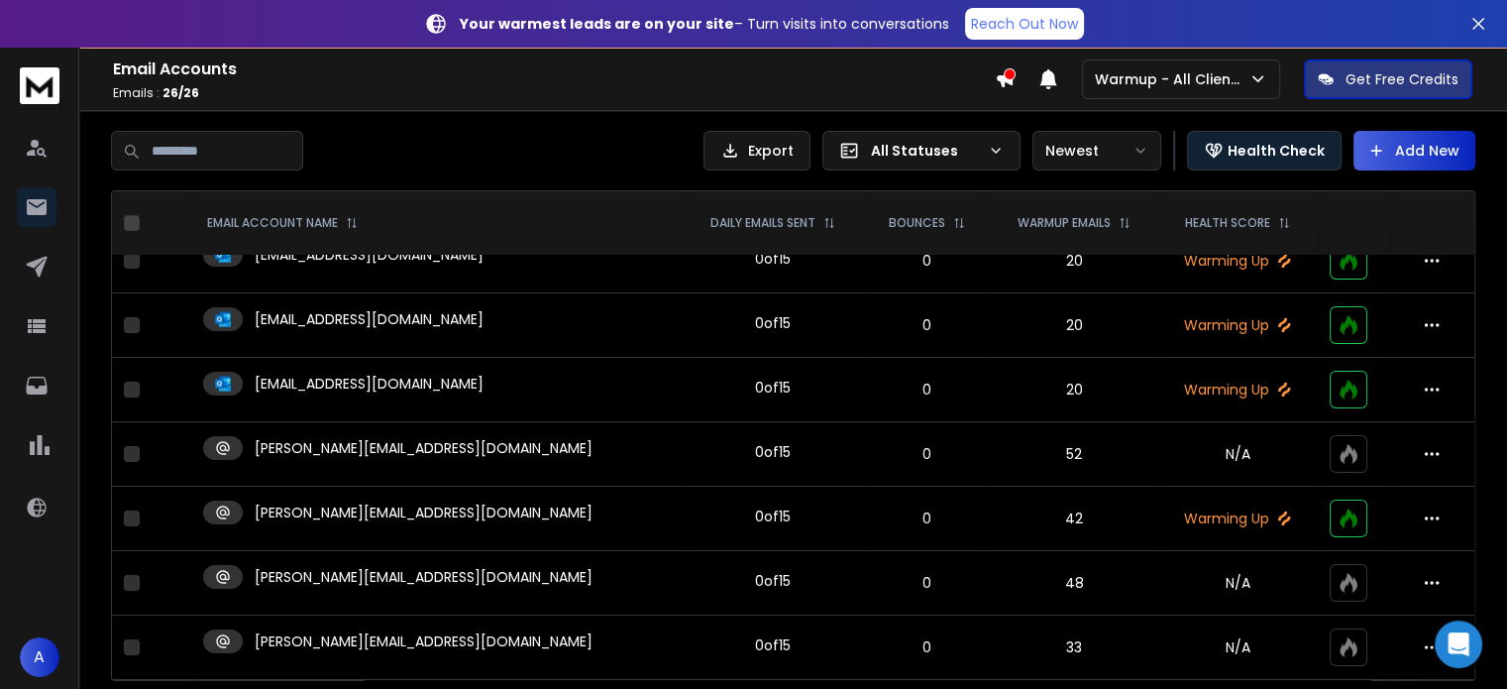
scroll to position [126, 0]
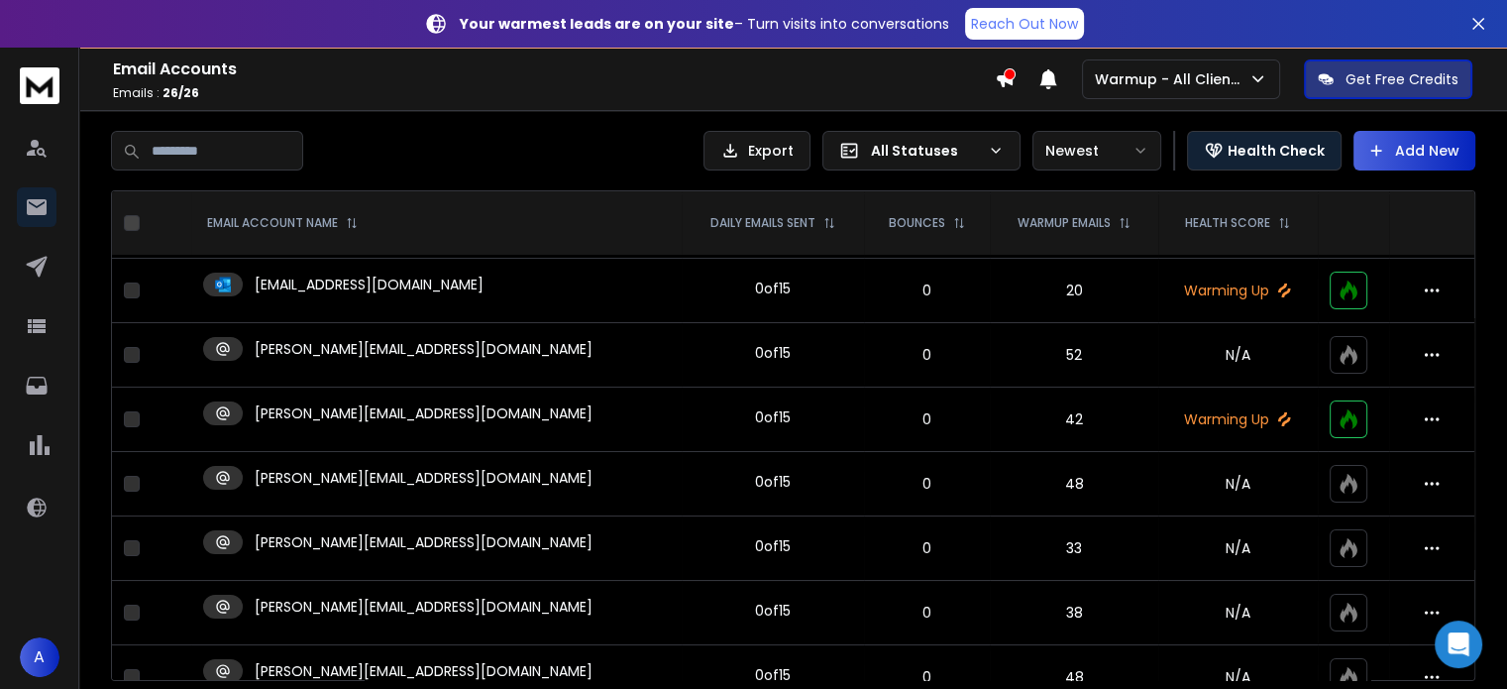
click at [1340, 356] on icon at bounding box center [1348, 355] width 17 height 20
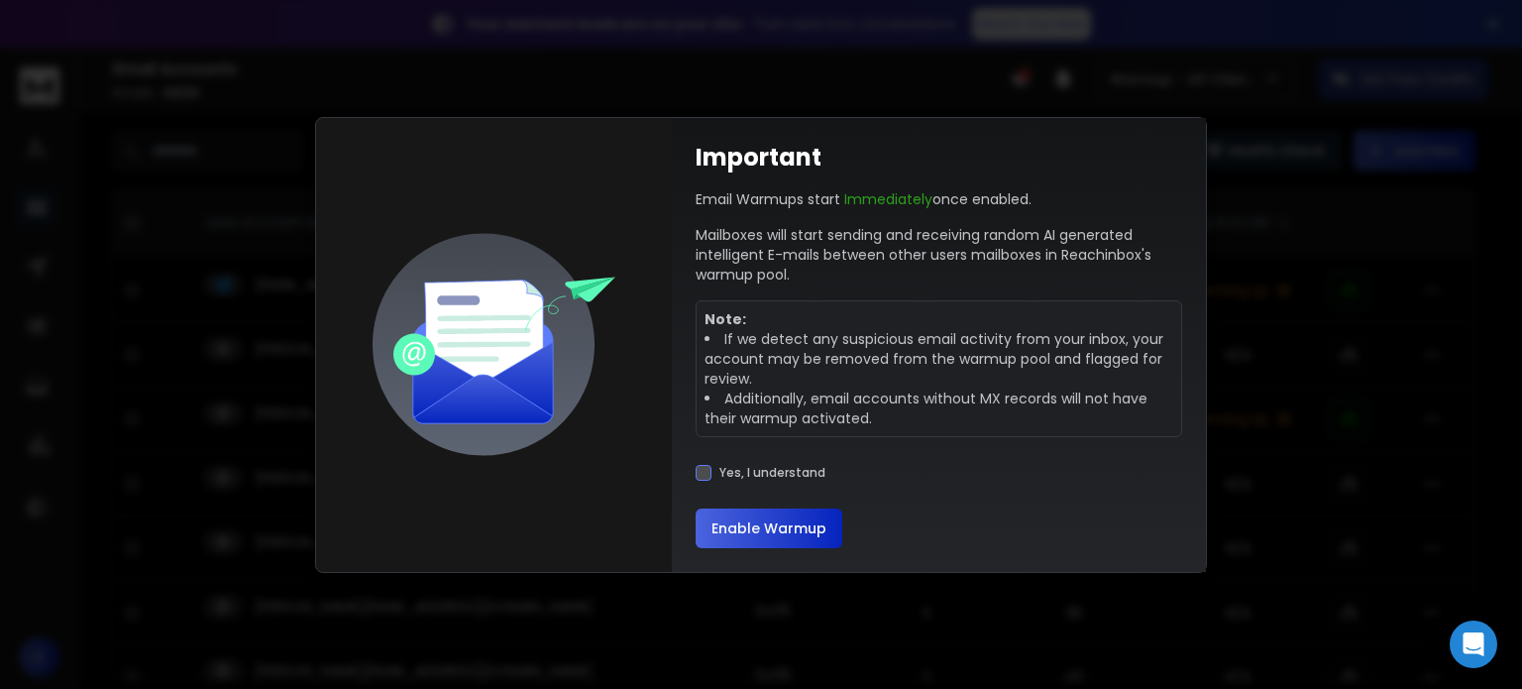
click at [700, 475] on button "Yes, I understand" at bounding box center [704, 473] width 16 height 16
click at [737, 518] on button "Enable Warmup" at bounding box center [769, 528] width 147 height 40
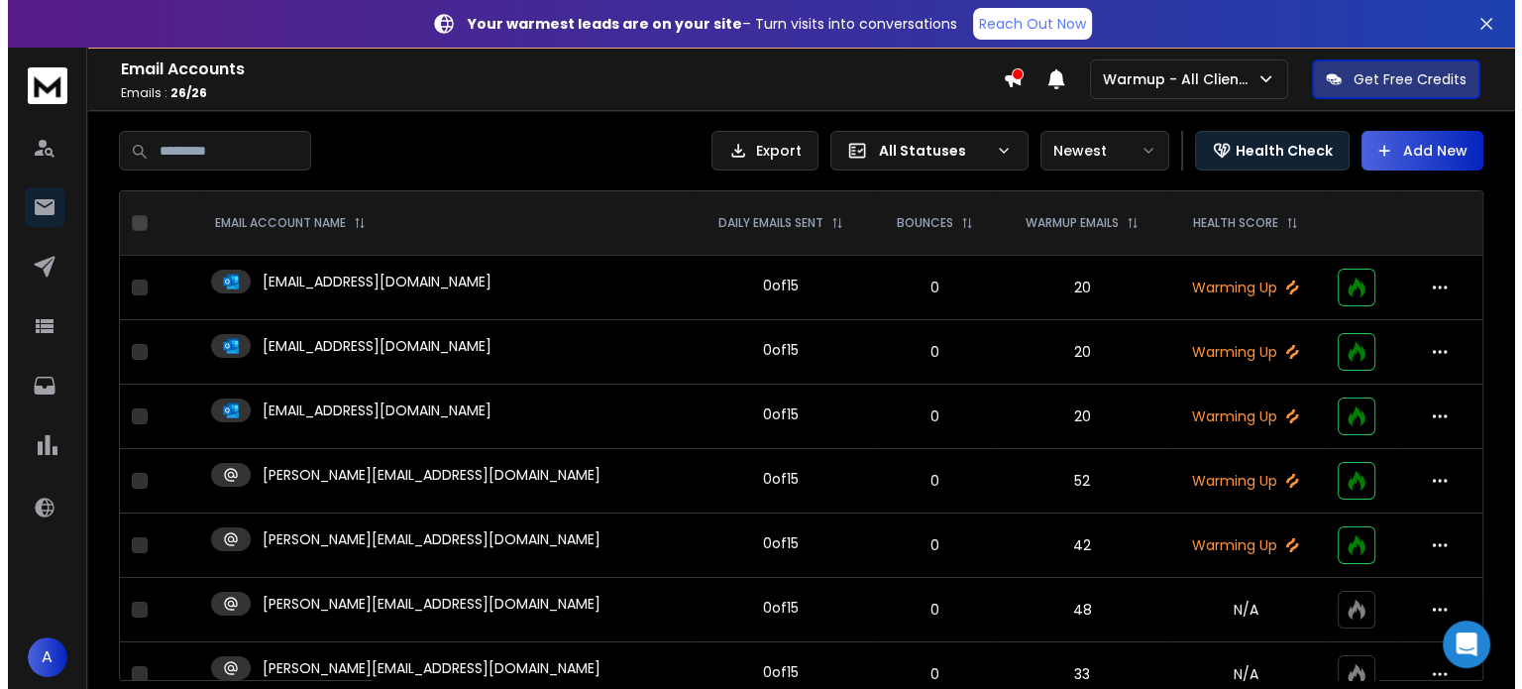
scroll to position [99, 0]
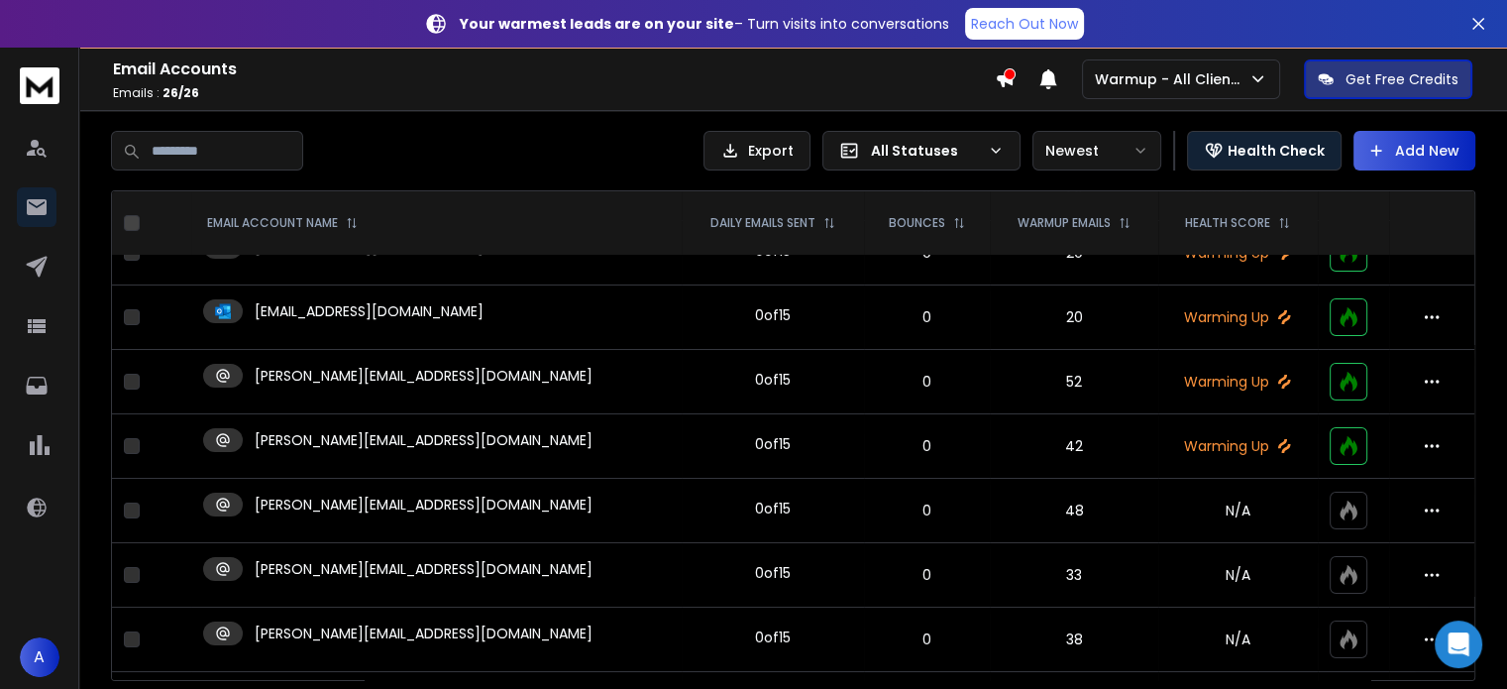
click at [990, 370] on td "52" at bounding box center [1074, 382] width 168 height 64
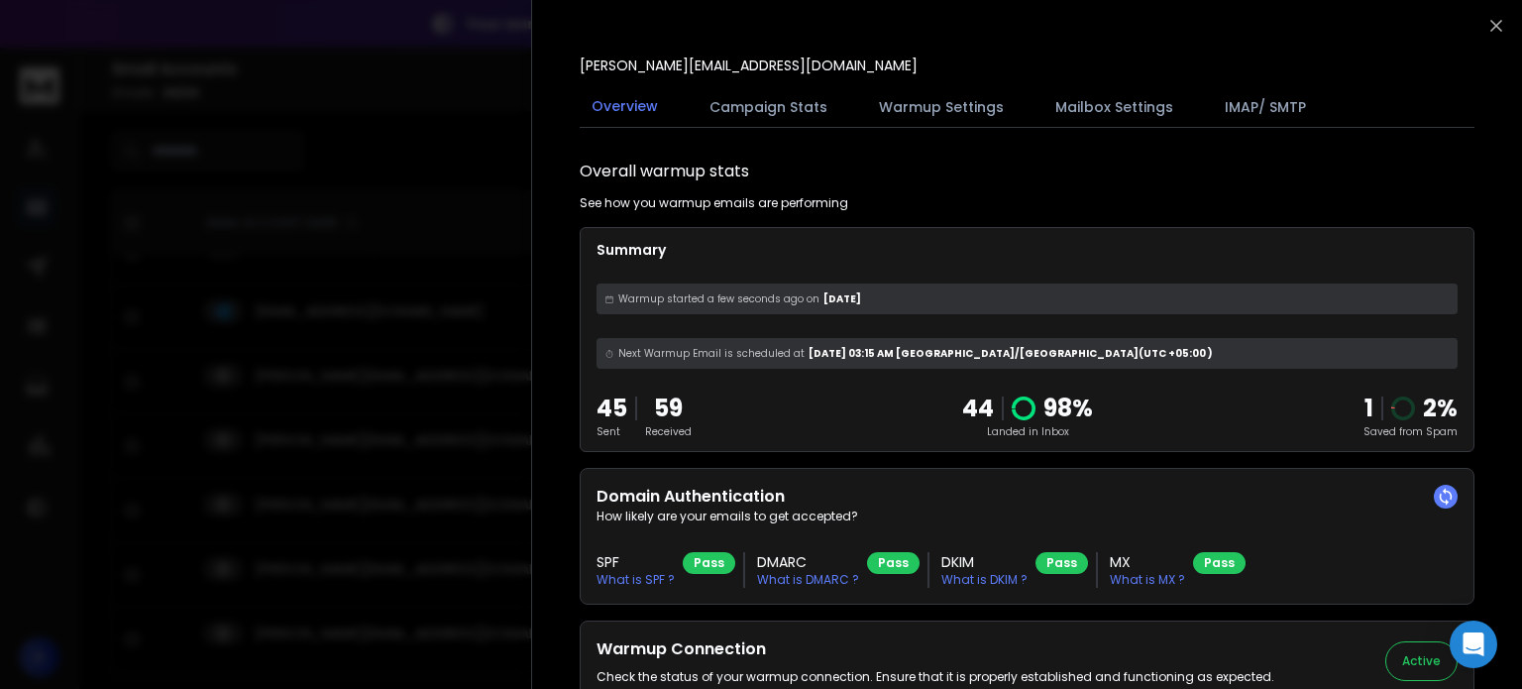
click at [900, 94] on button "Warmup Settings" at bounding box center [941, 107] width 149 height 44
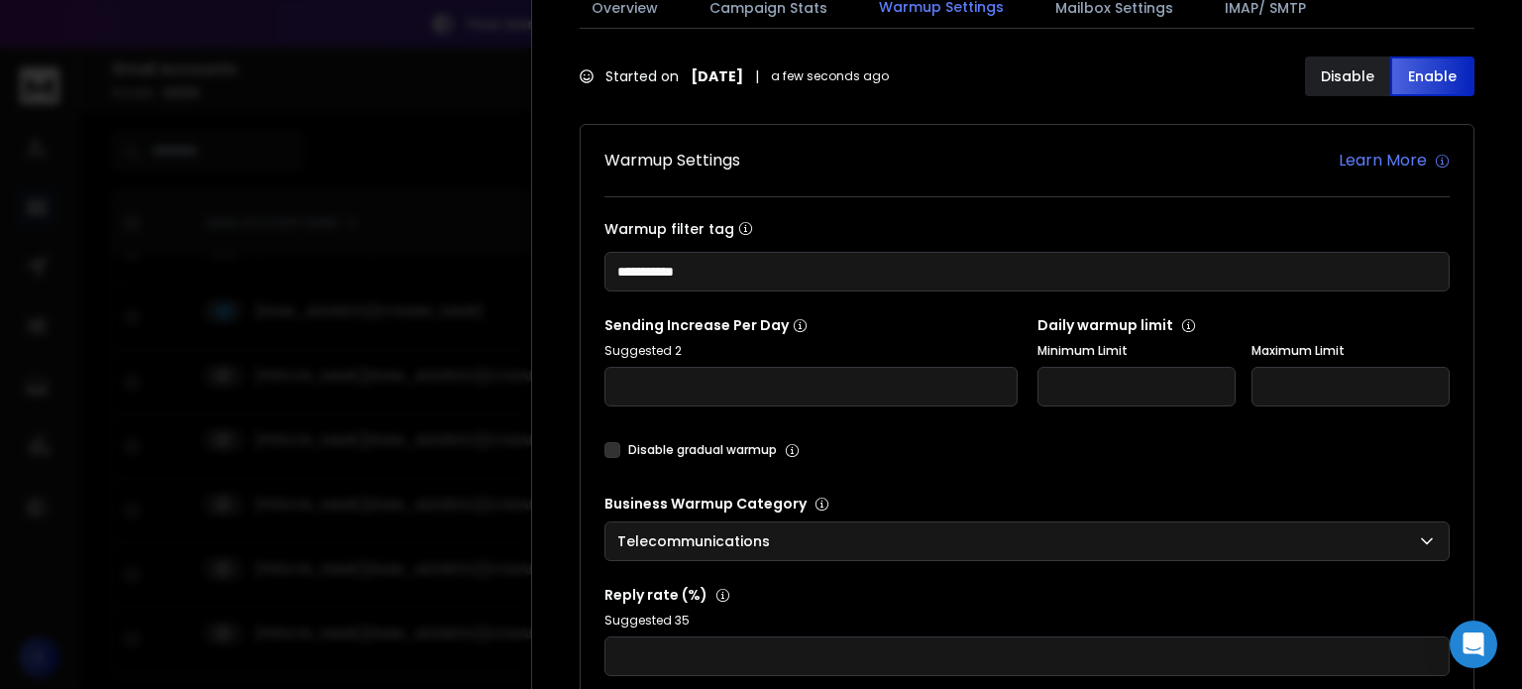
click at [1277, 387] on input "**" at bounding box center [1351, 387] width 198 height 40
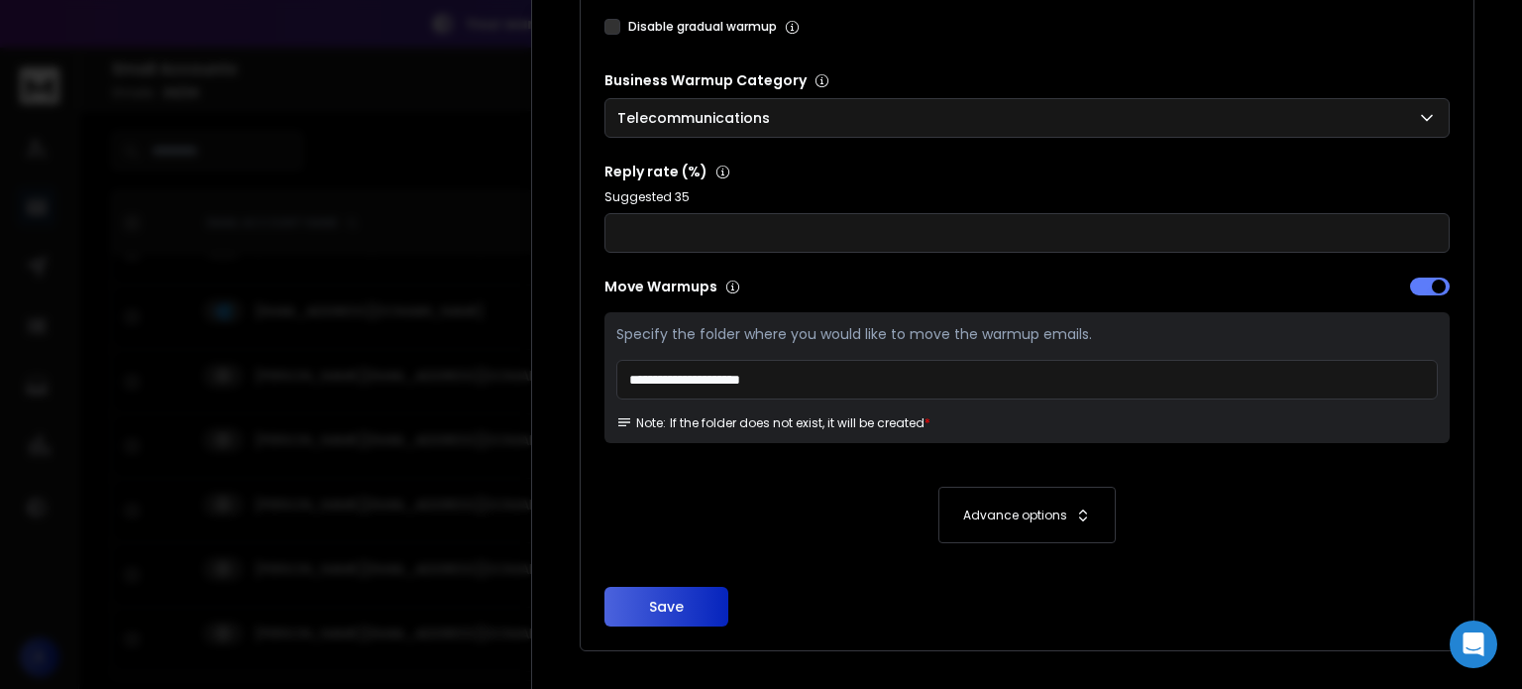
scroll to position [539, 0]
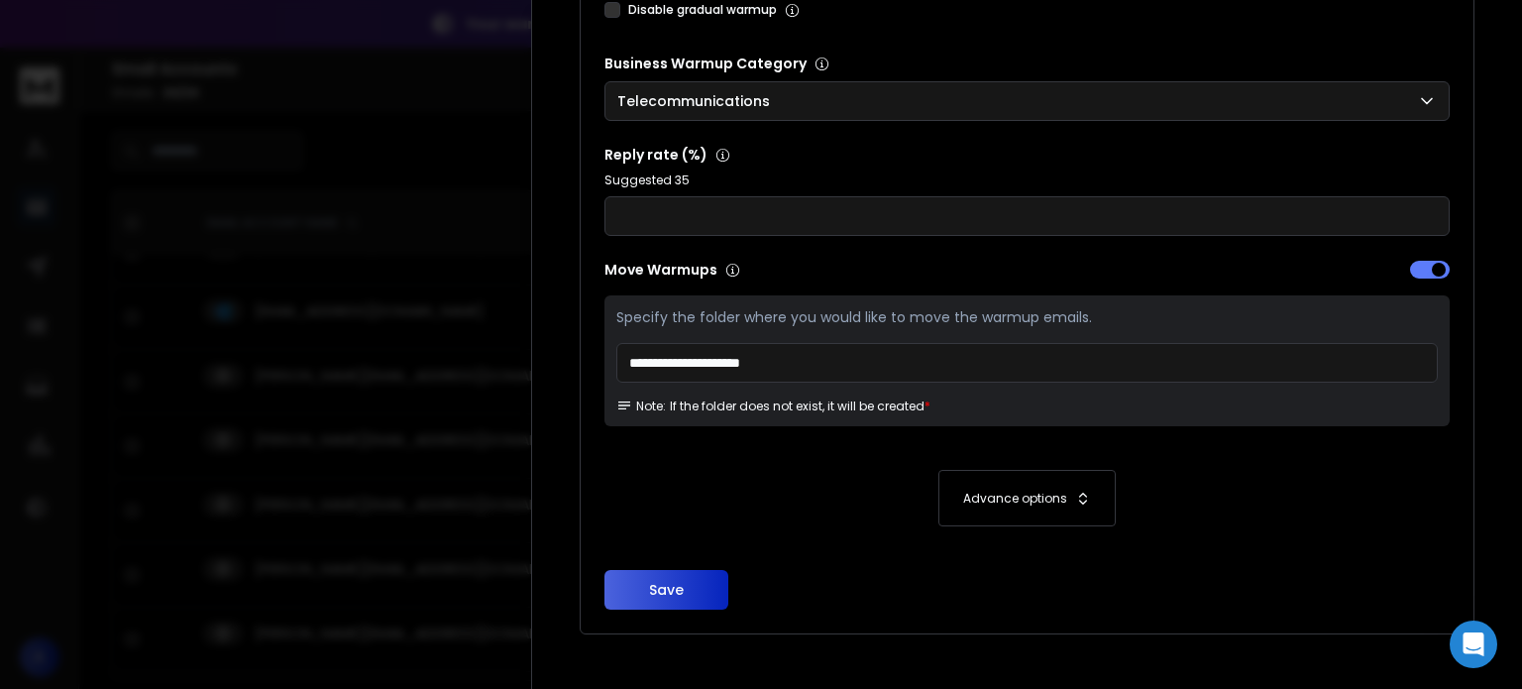
type input "**"
click at [661, 599] on button "Save" at bounding box center [667, 590] width 124 height 40
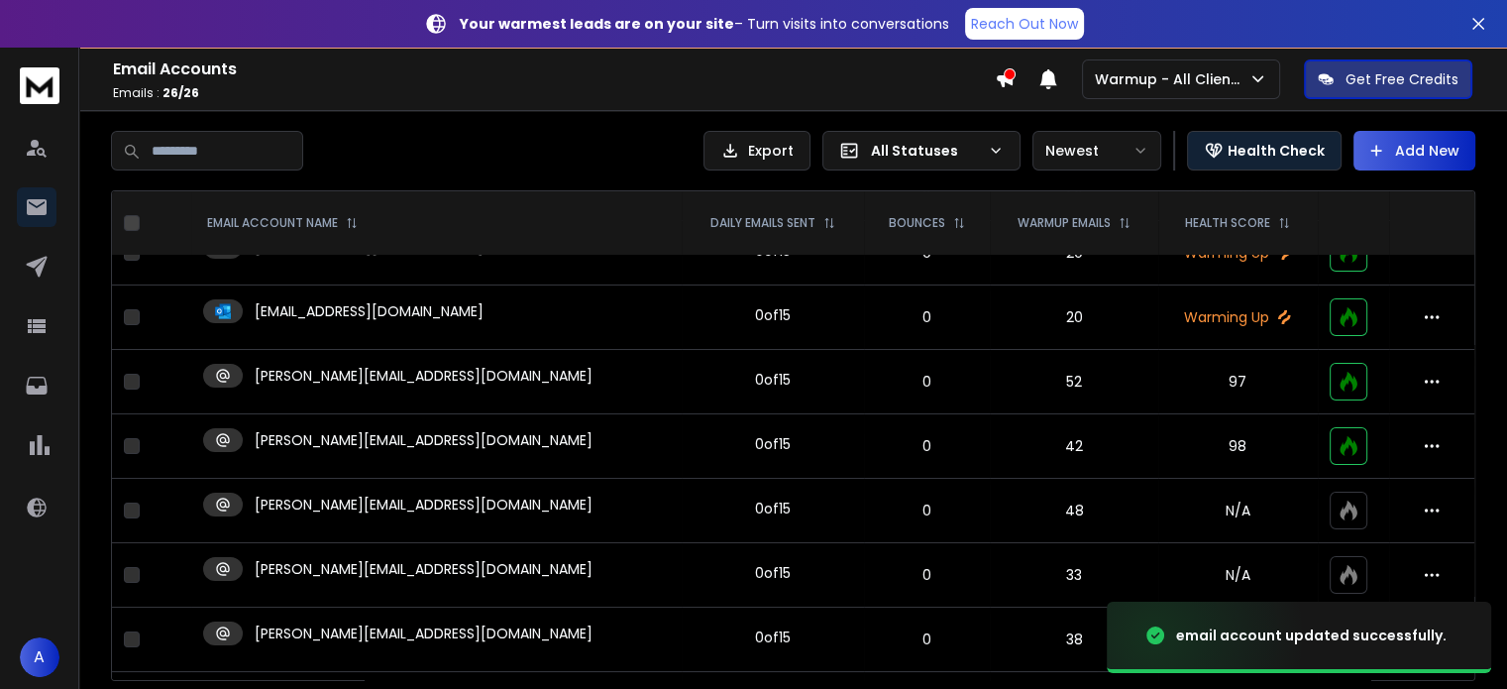
click at [553, 443] on div "[PERSON_NAME][EMAIL_ADDRESS][DOMAIN_NAME]" at bounding box center [436, 440] width 467 height 24
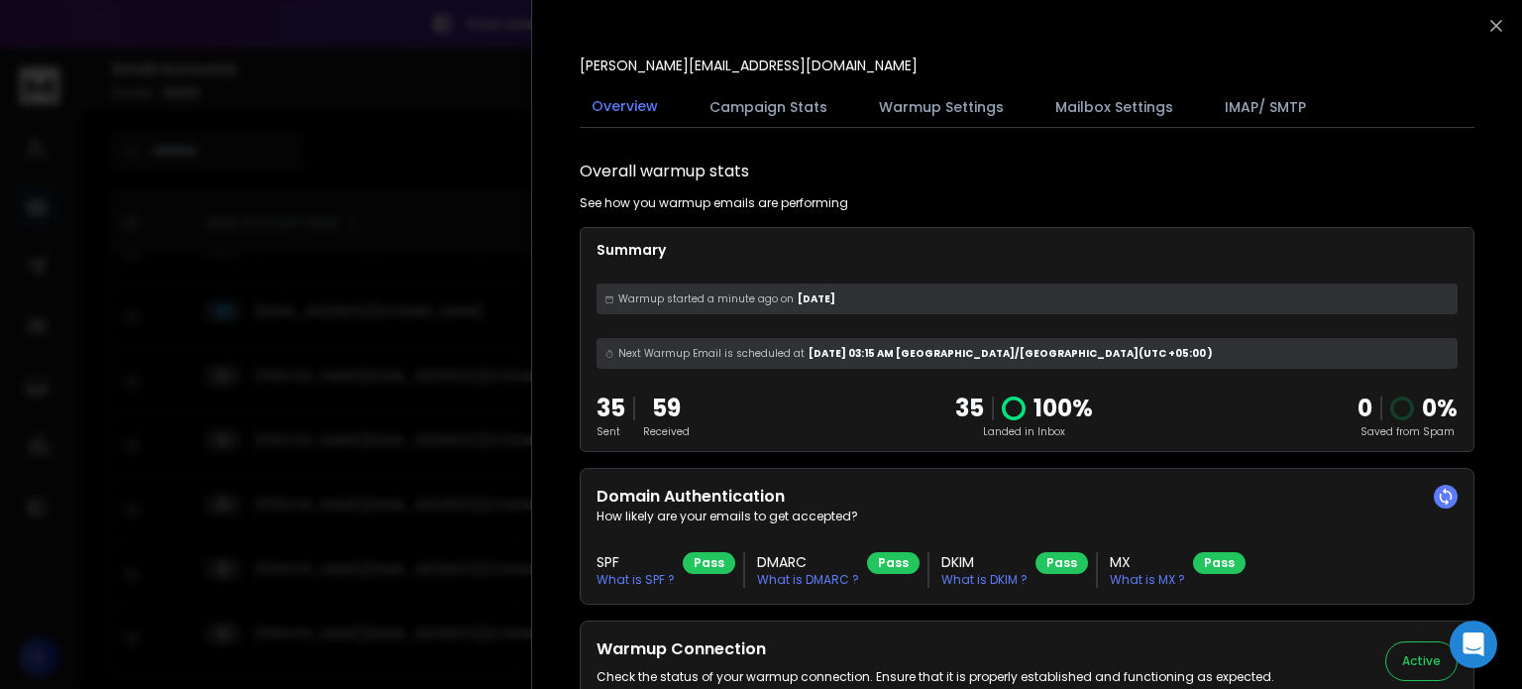
click at [1002, 92] on button "Warmup Settings" at bounding box center [941, 107] width 149 height 44
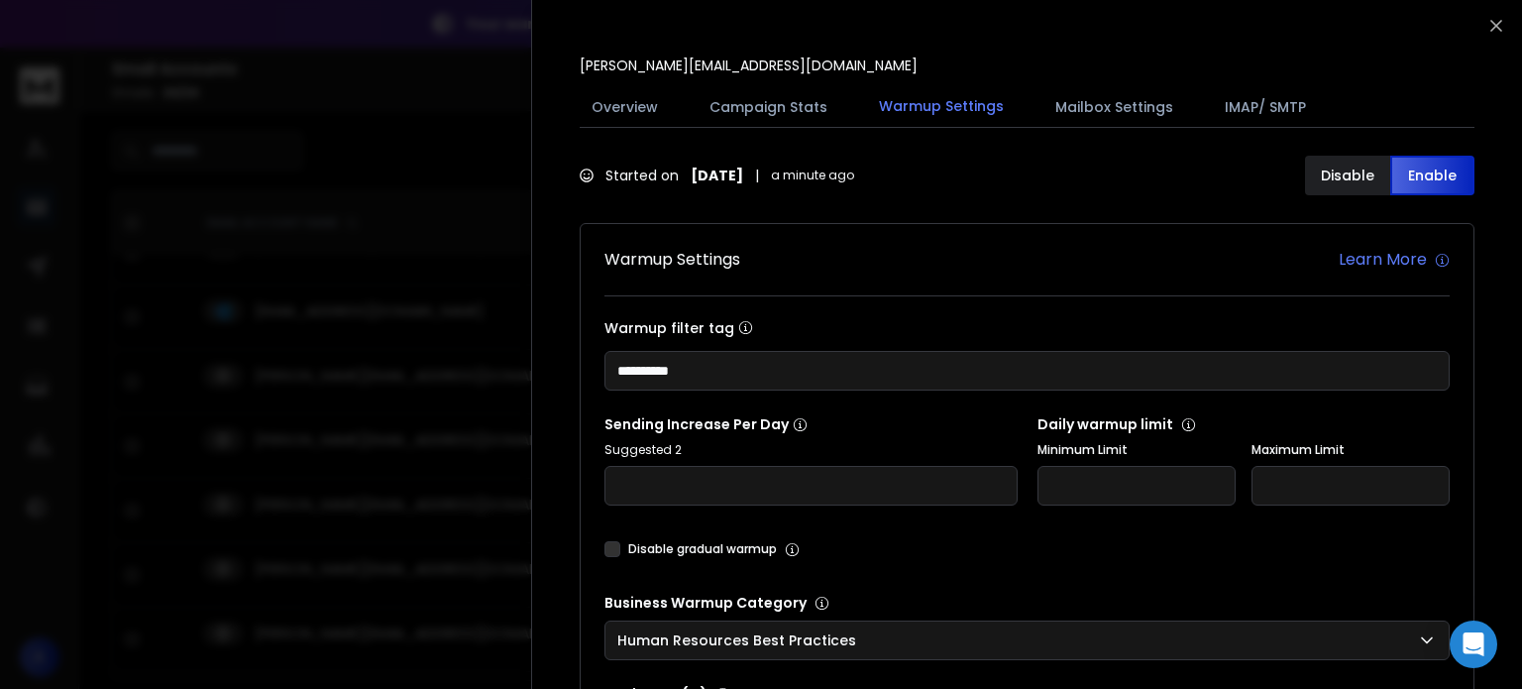
click at [1289, 479] on input "**" at bounding box center [1351, 486] width 198 height 40
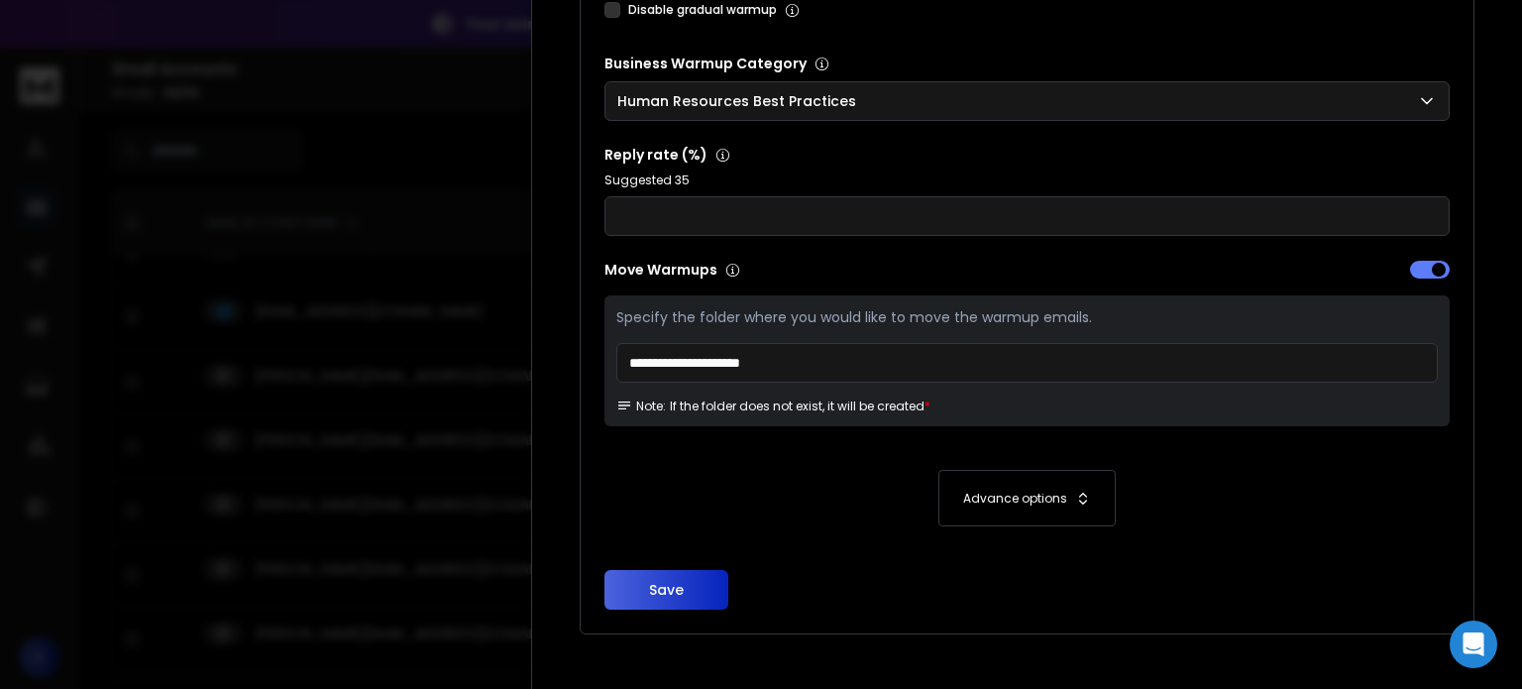
type input "**"
click at [655, 586] on button "Save" at bounding box center [667, 590] width 124 height 40
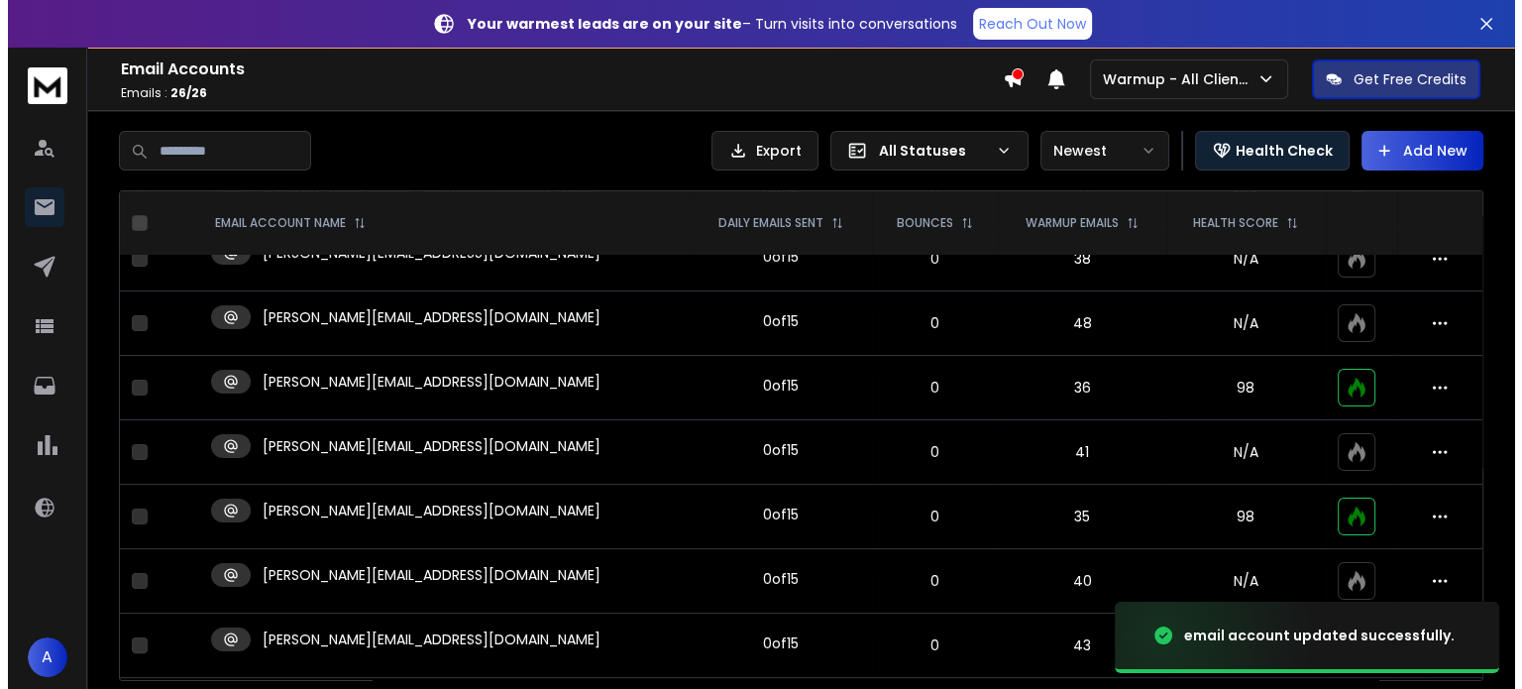
scroll to position [496, 0]
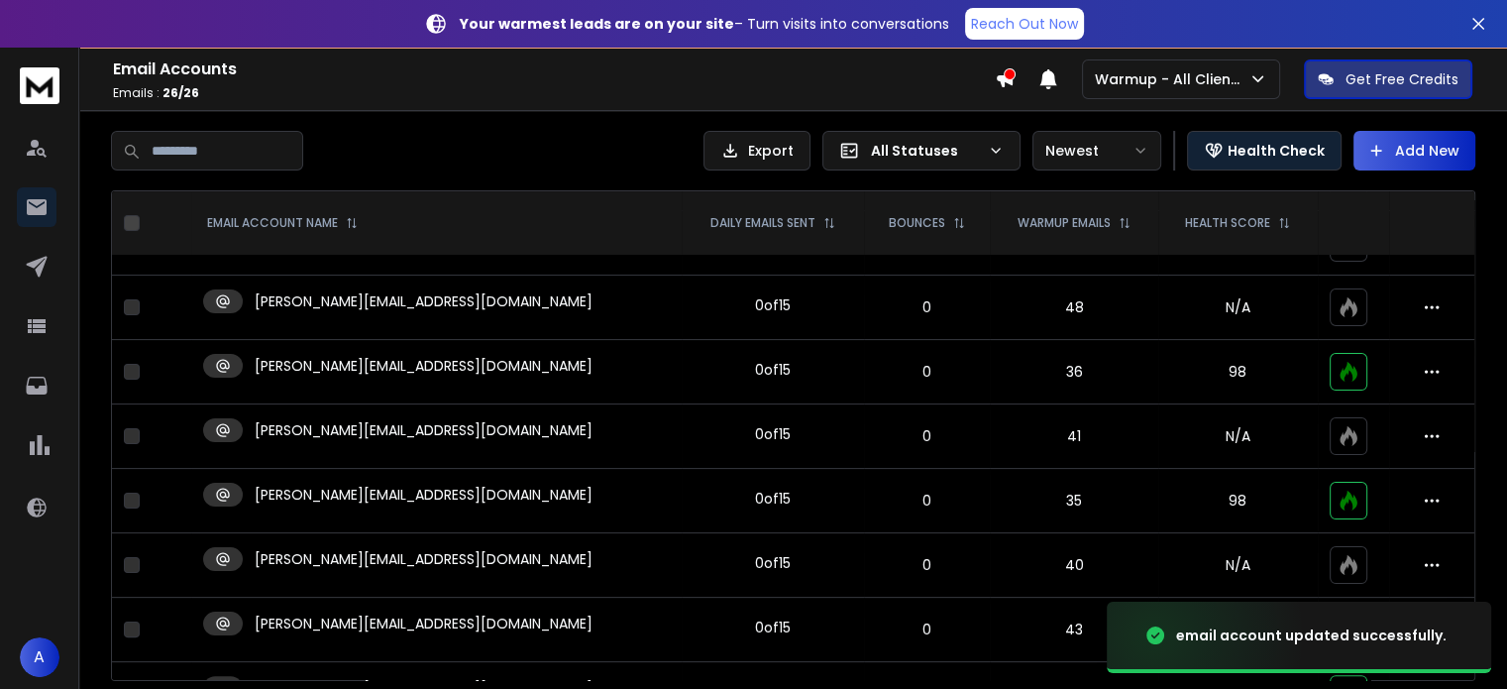
click at [878, 370] on p "0" at bounding box center [927, 372] width 102 height 20
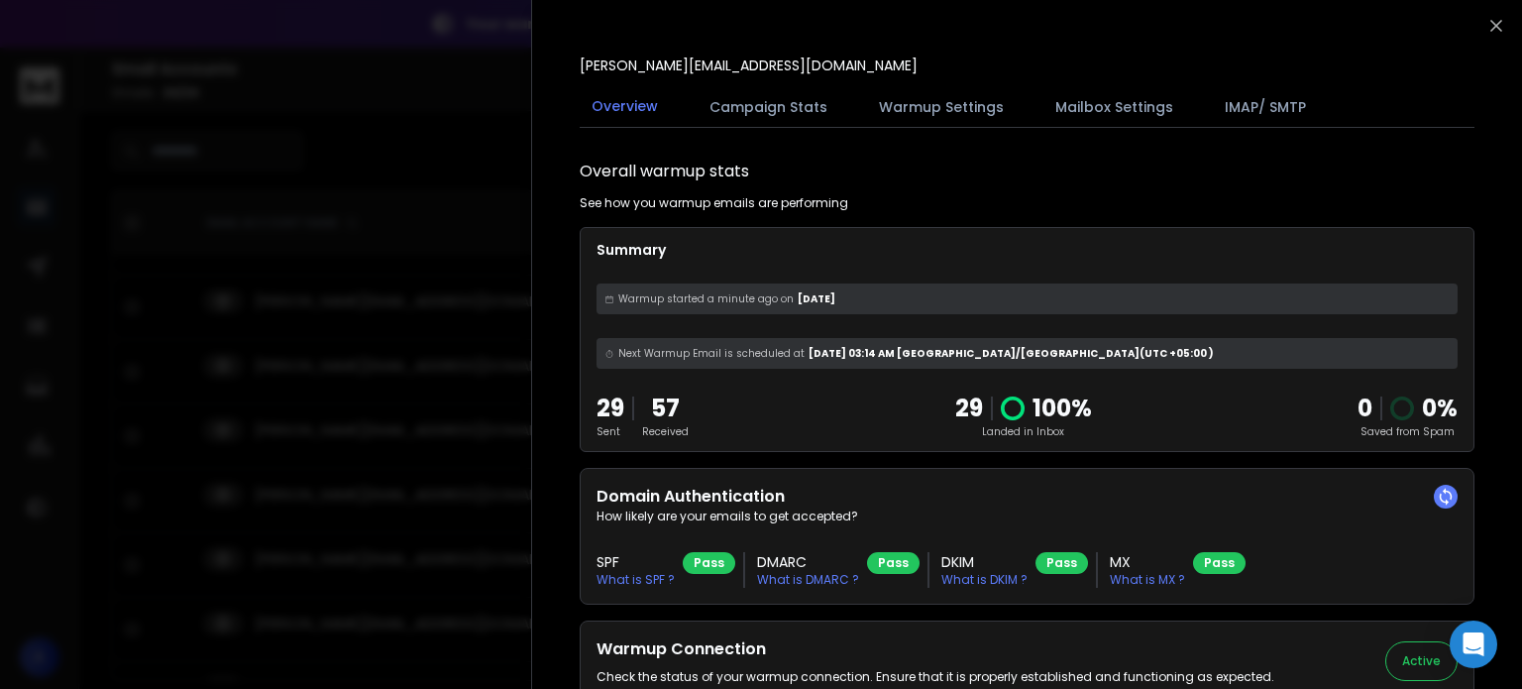
click at [969, 95] on button "Warmup Settings" at bounding box center [941, 107] width 149 height 44
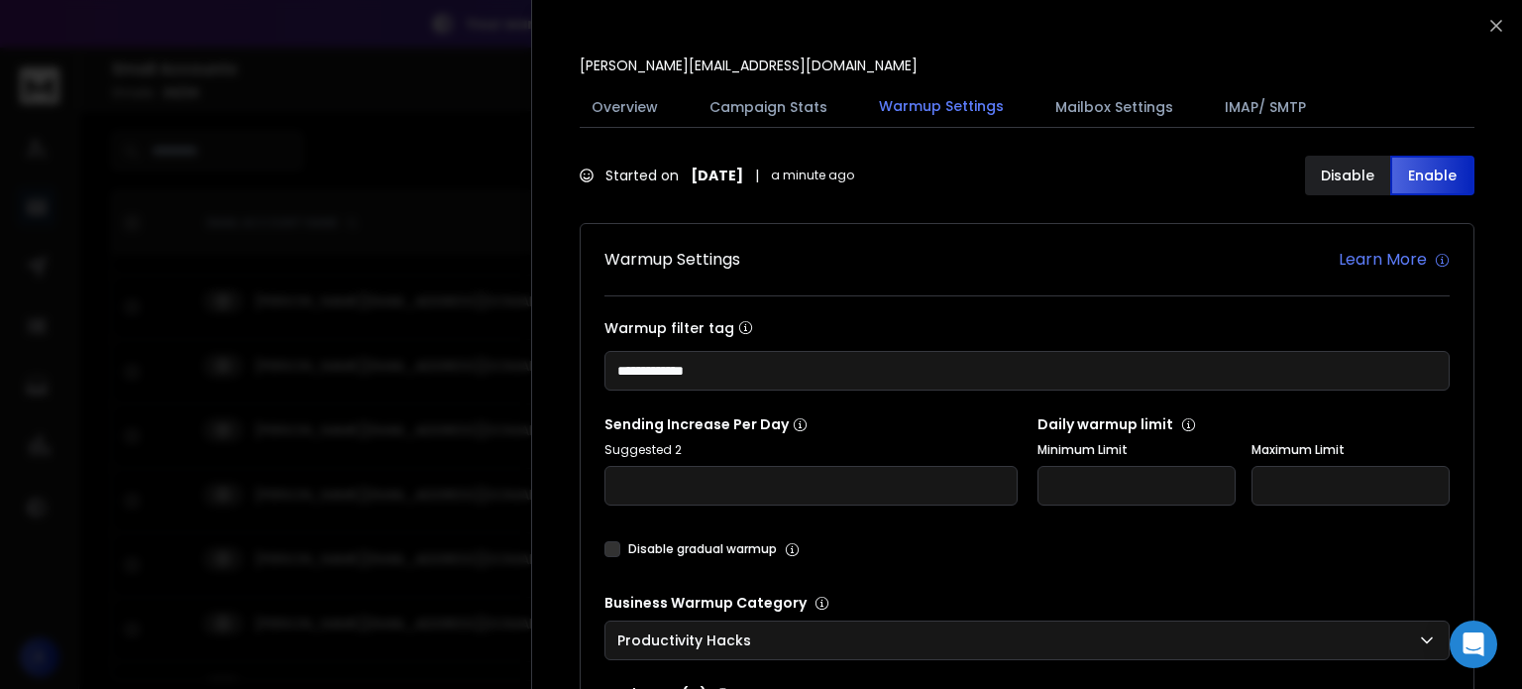
scroll to position [99, 0]
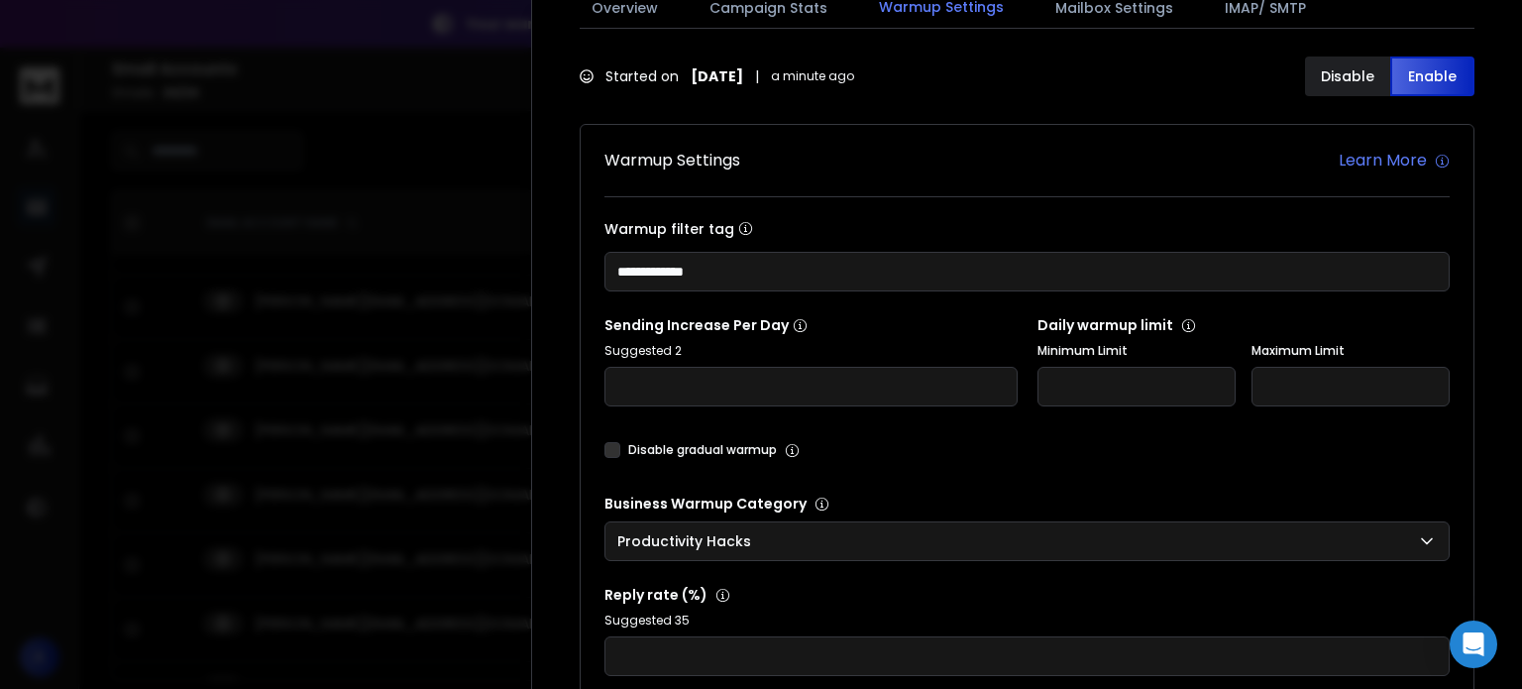
click at [1309, 357] on label "Maximum Limit" at bounding box center [1351, 351] width 198 height 16
click at [1284, 373] on input "**" at bounding box center [1351, 387] width 198 height 40
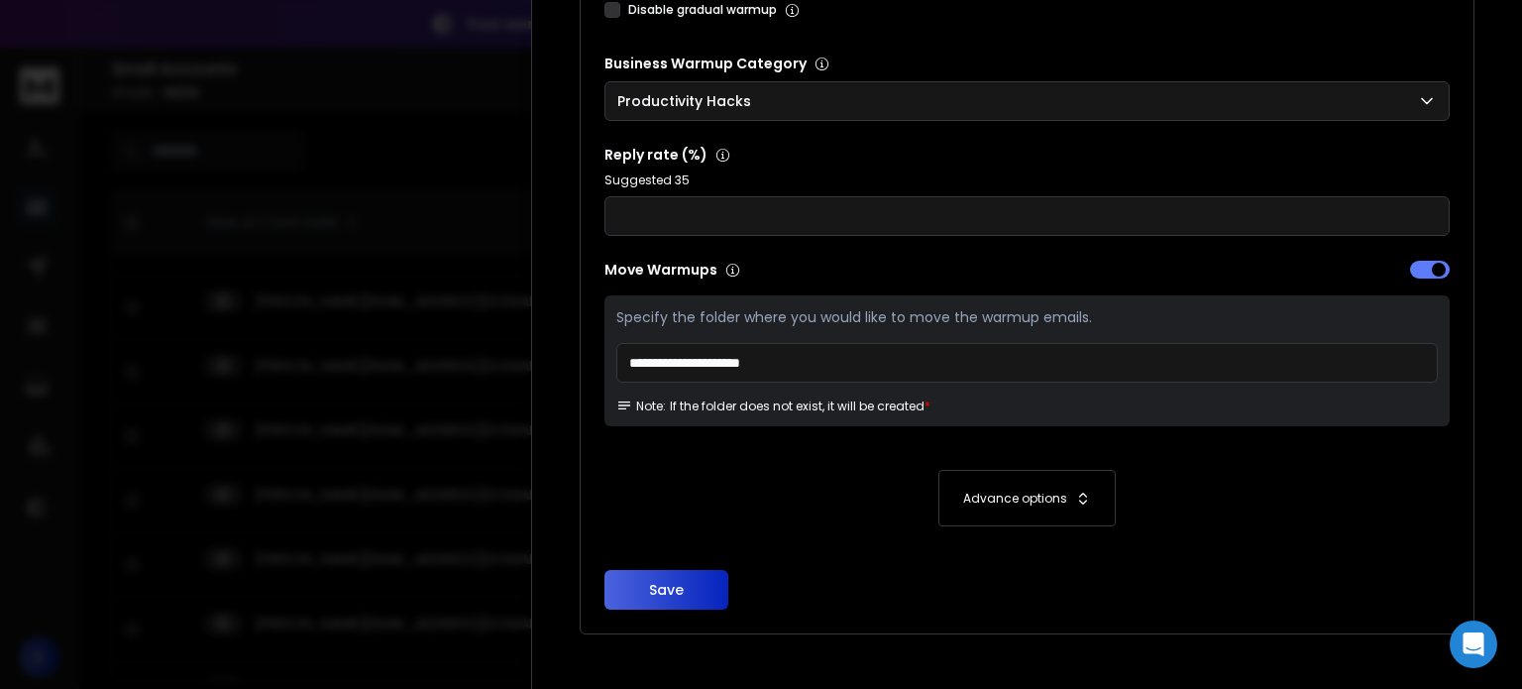
scroll to position [539, 0]
type input "**"
click at [702, 602] on button "Save" at bounding box center [667, 590] width 124 height 40
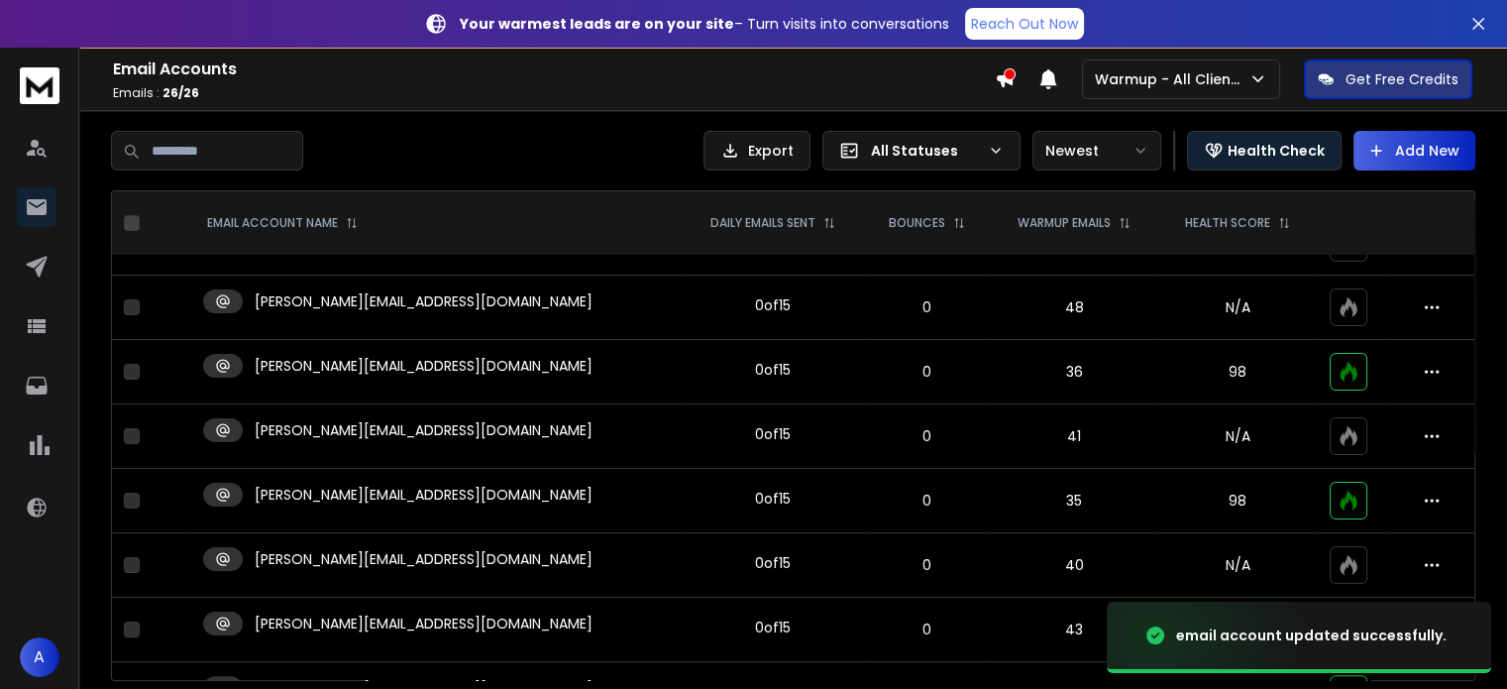
click at [876, 500] on p "0" at bounding box center [927, 501] width 102 height 20
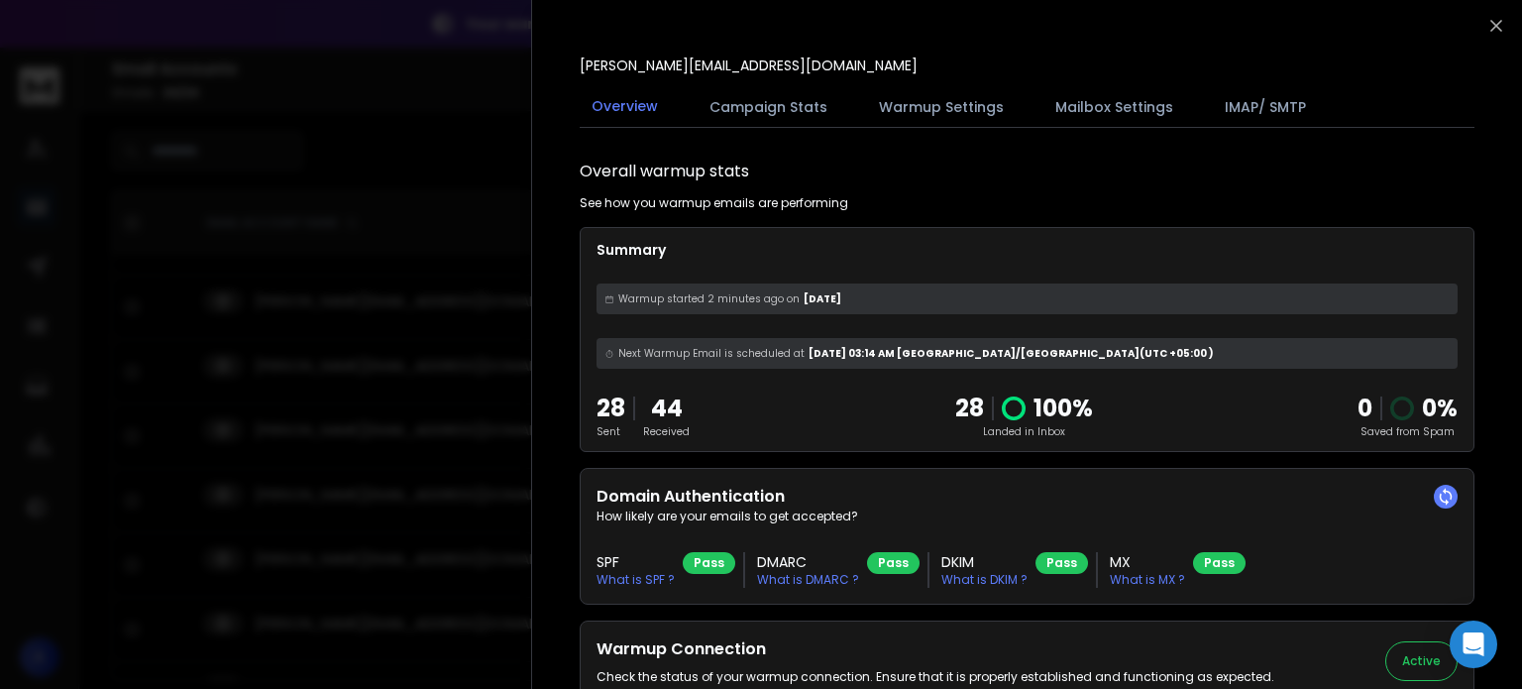
click at [888, 91] on button "Warmup Settings" at bounding box center [941, 107] width 149 height 44
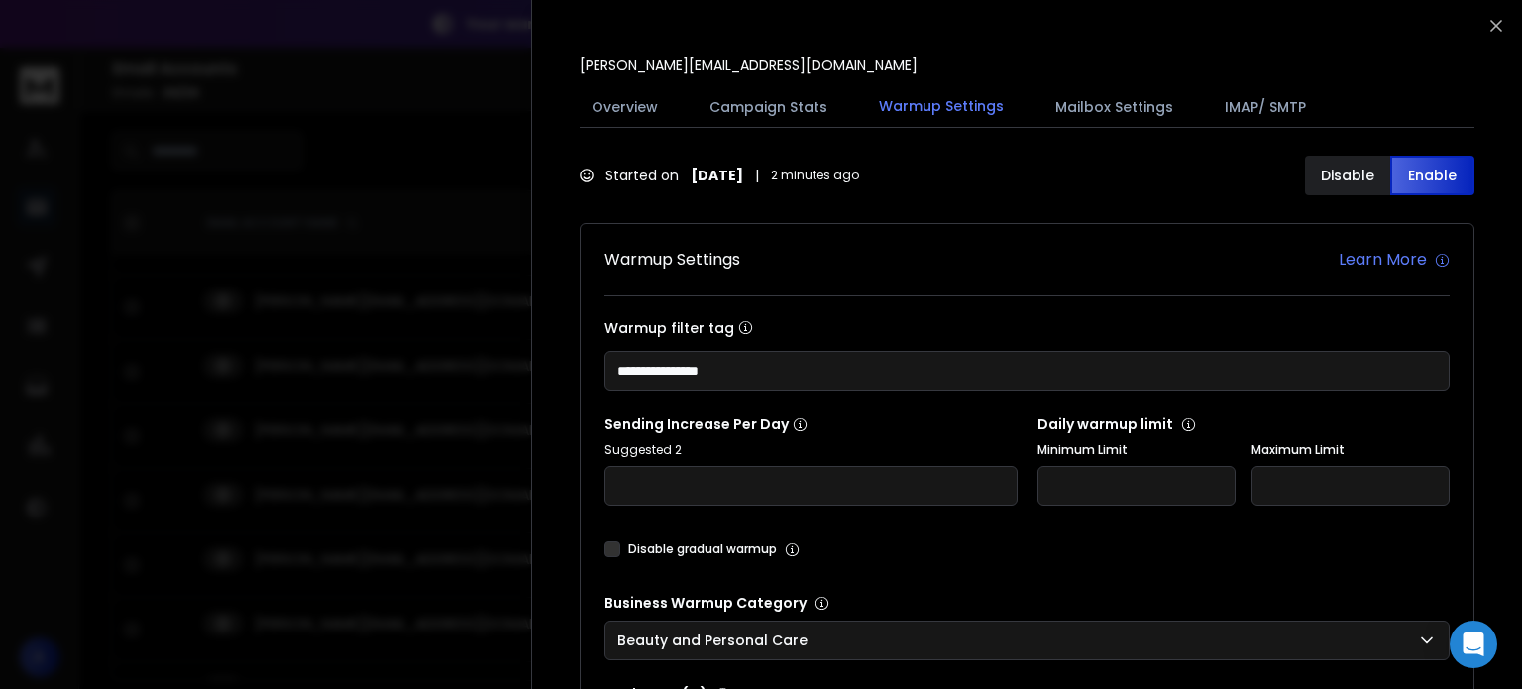
click at [1287, 483] on input "**" at bounding box center [1351, 486] width 198 height 40
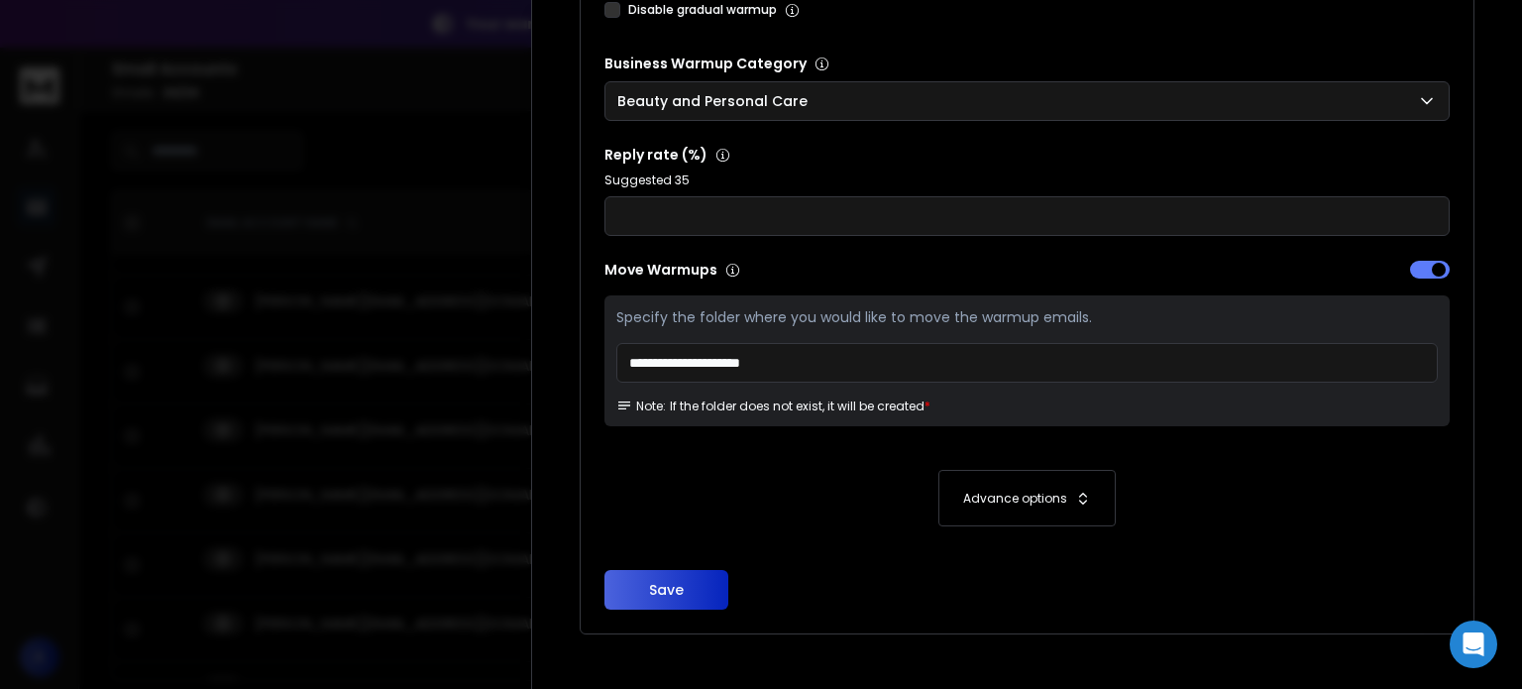
type input "**"
click at [693, 578] on button "Save" at bounding box center [667, 590] width 124 height 40
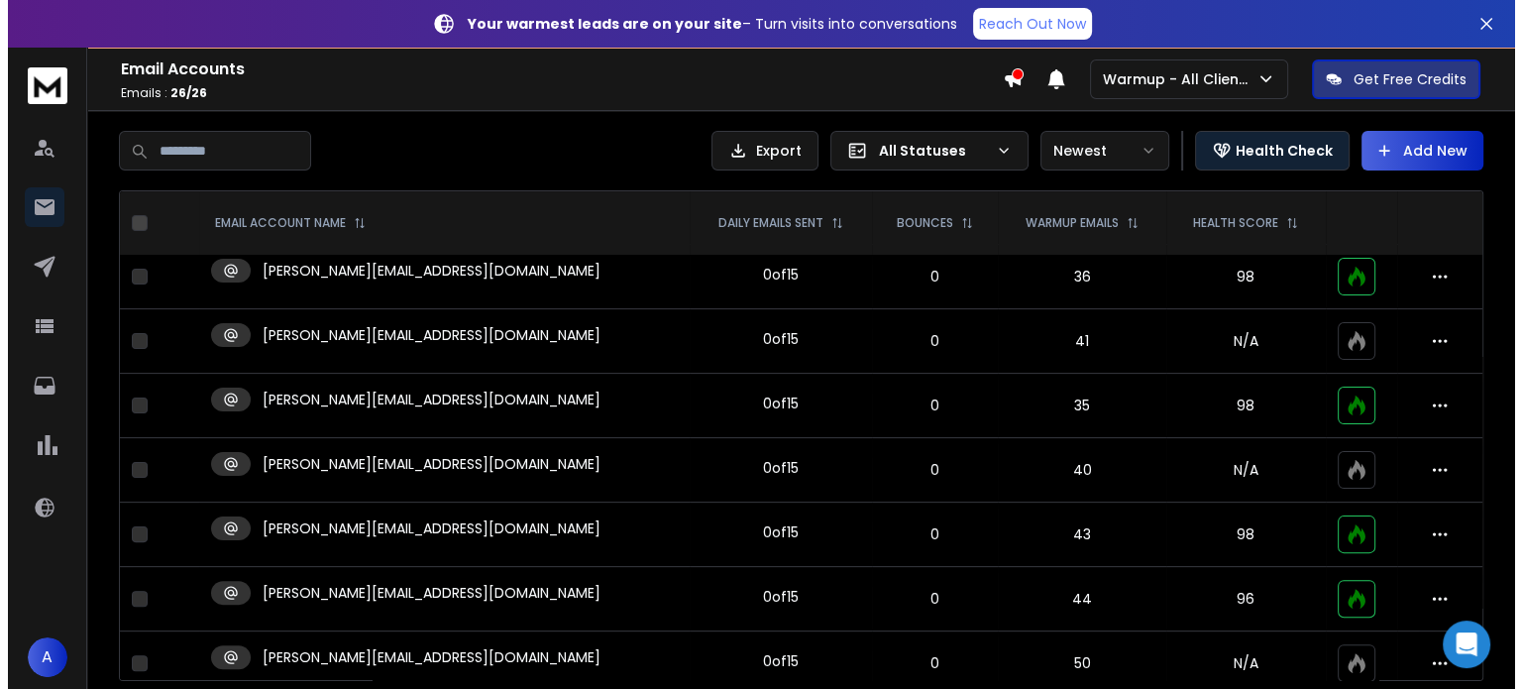
scroll to position [595, 0]
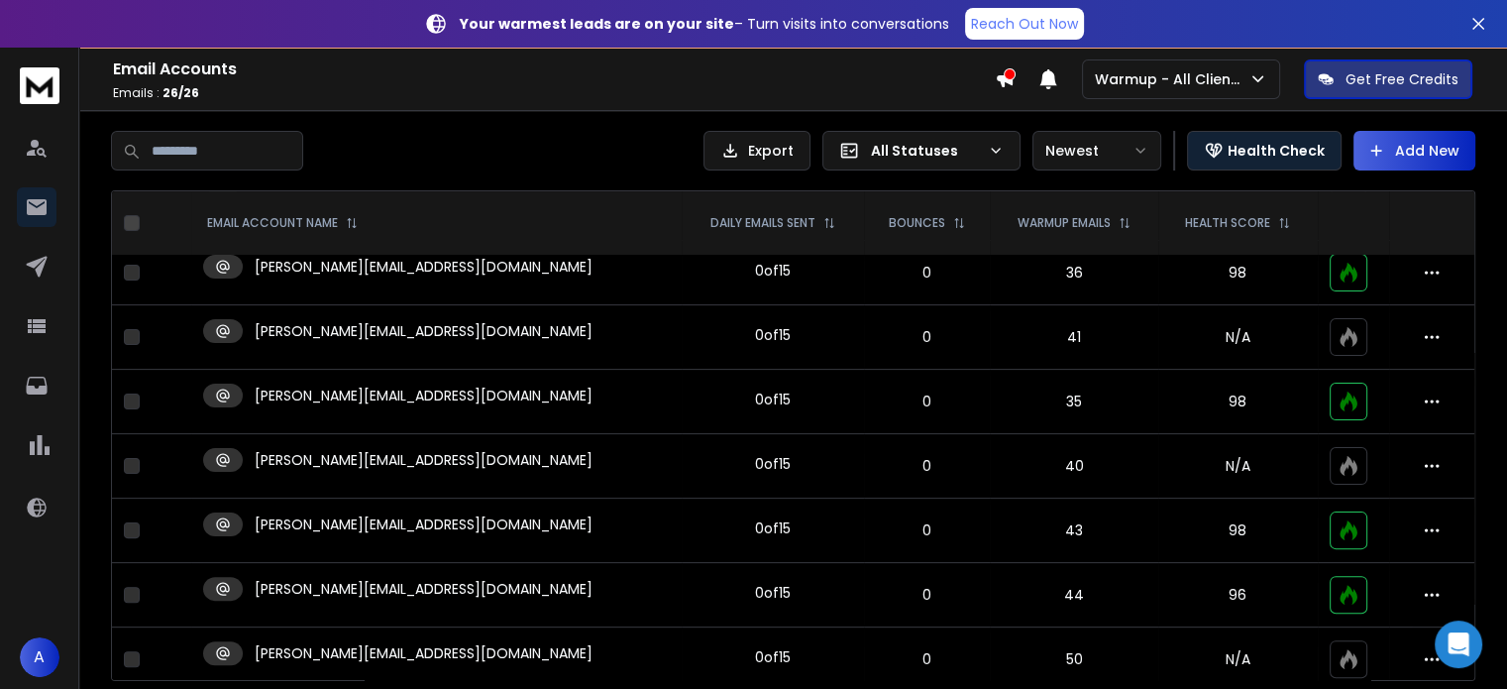
click at [1091, 521] on td "43" at bounding box center [1074, 531] width 168 height 64
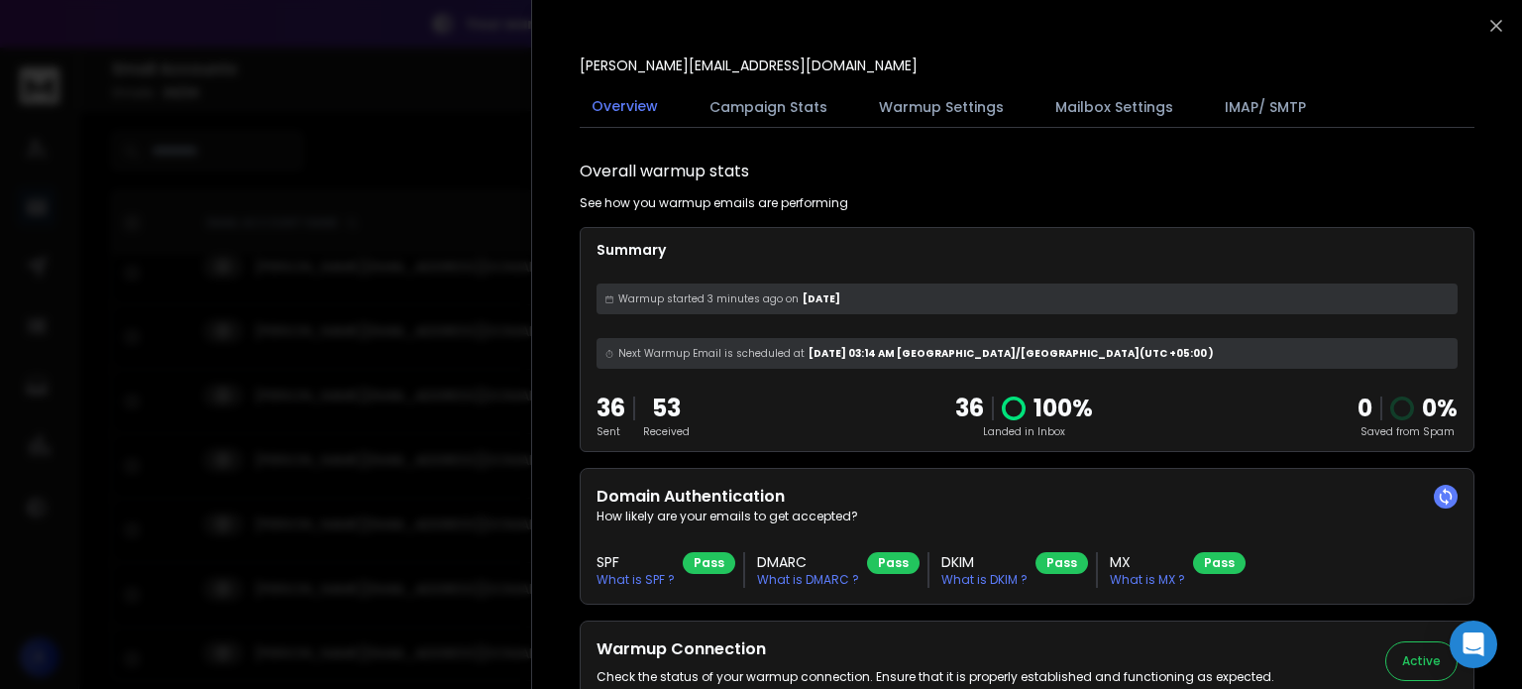
click at [940, 101] on button "Warmup Settings" at bounding box center [941, 107] width 149 height 44
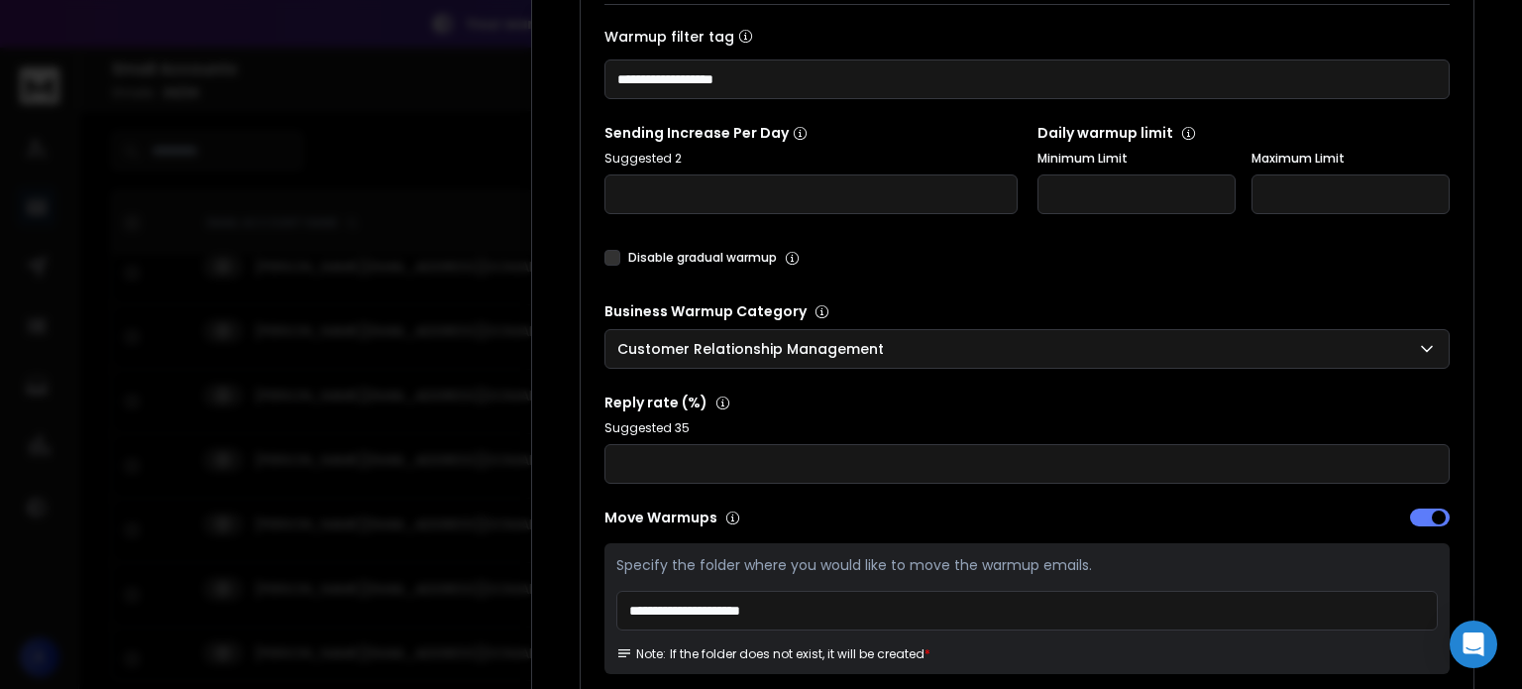
scroll to position [297, 0]
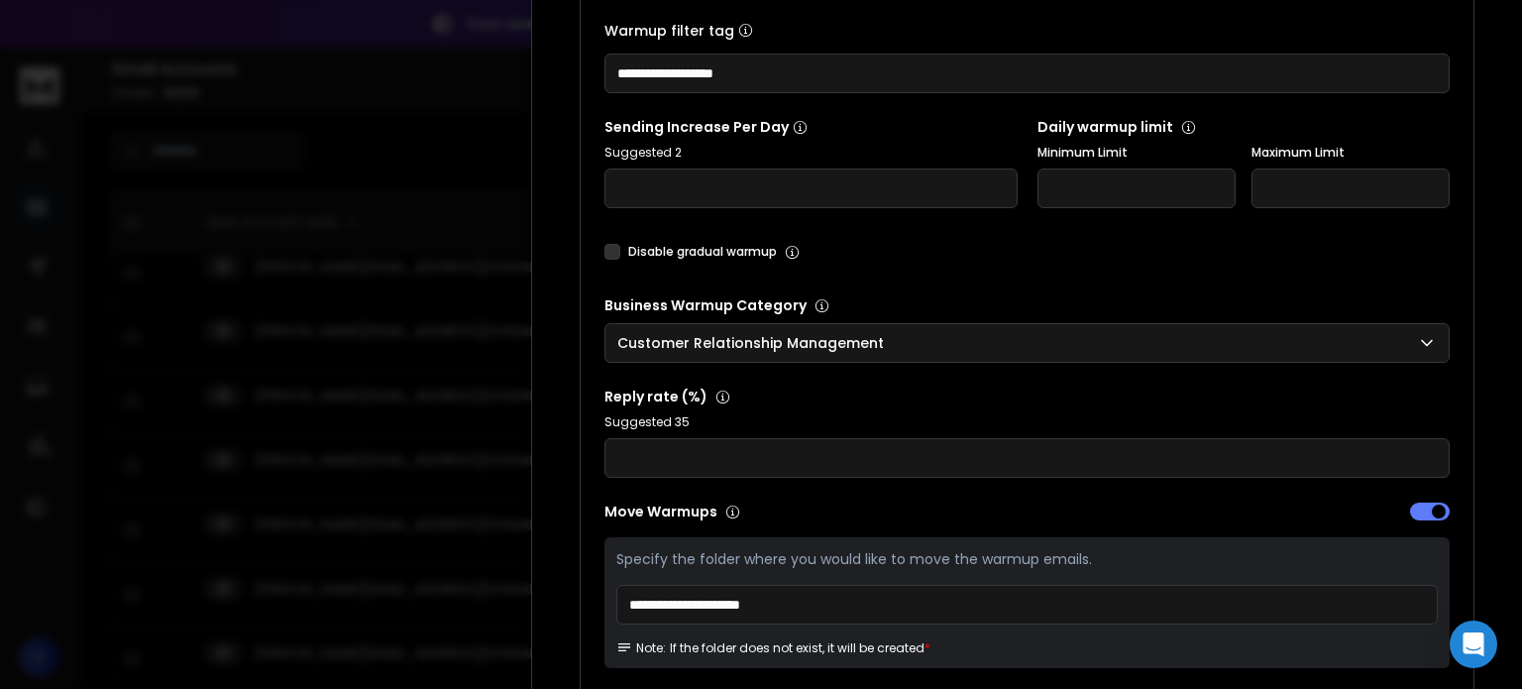
click at [1269, 188] on input "**" at bounding box center [1351, 188] width 198 height 40
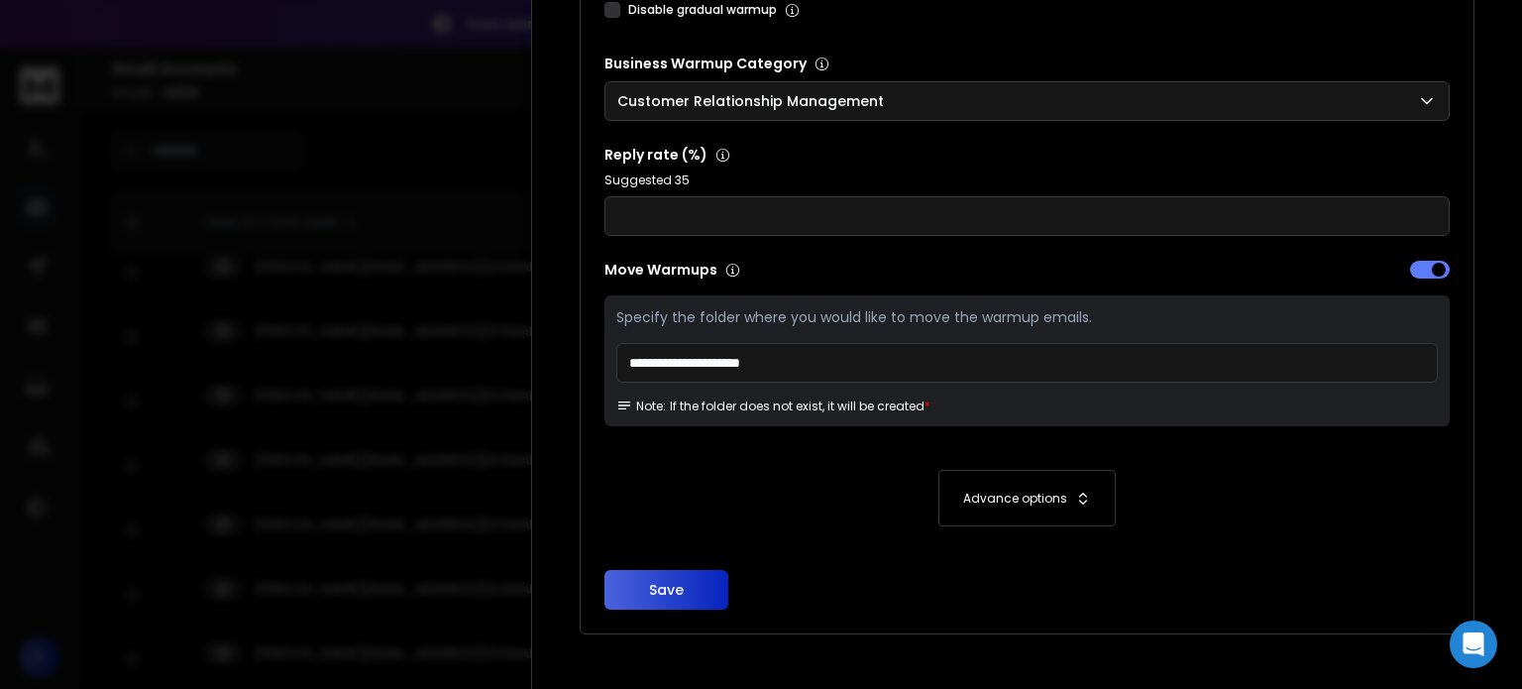
scroll to position [539, 0]
type input "**"
click at [624, 590] on button "Save" at bounding box center [667, 590] width 124 height 40
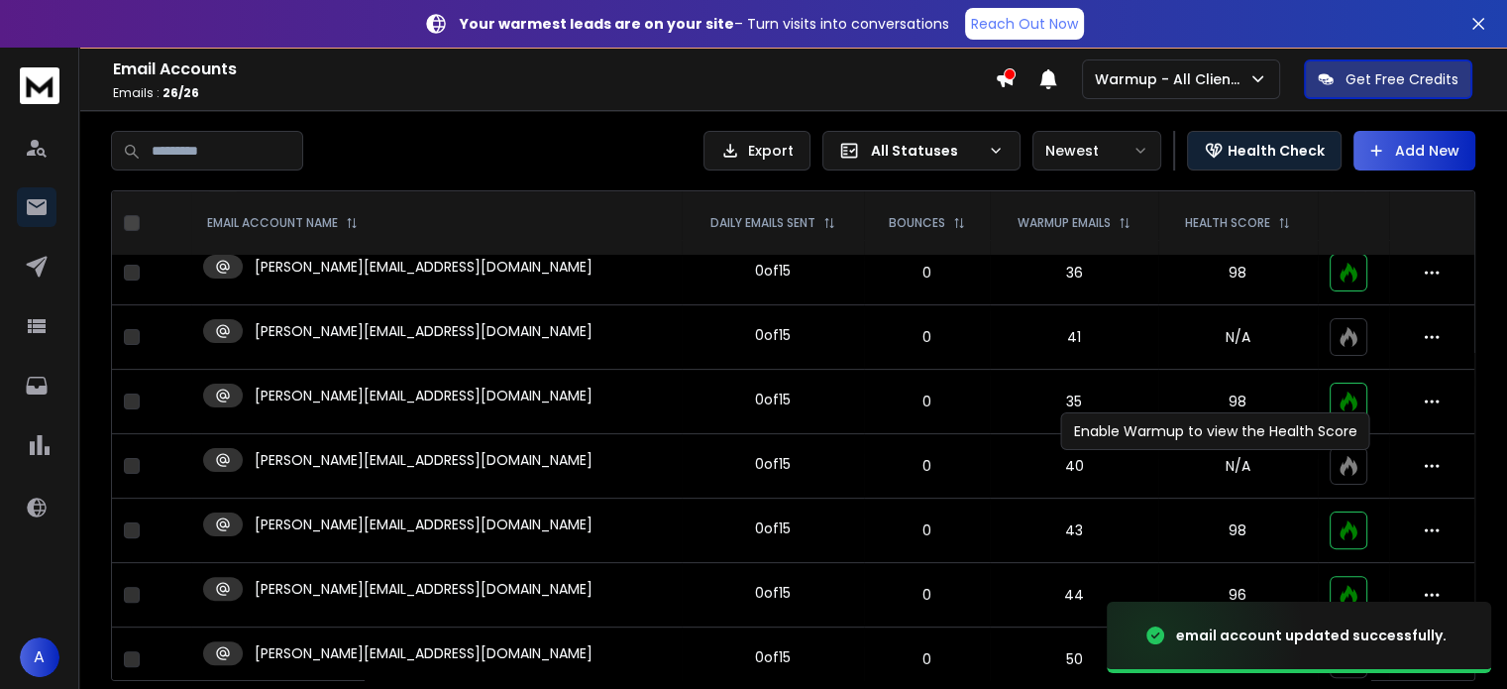
click at [1159, 526] on td "98" at bounding box center [1239, 531] width 160 height 64
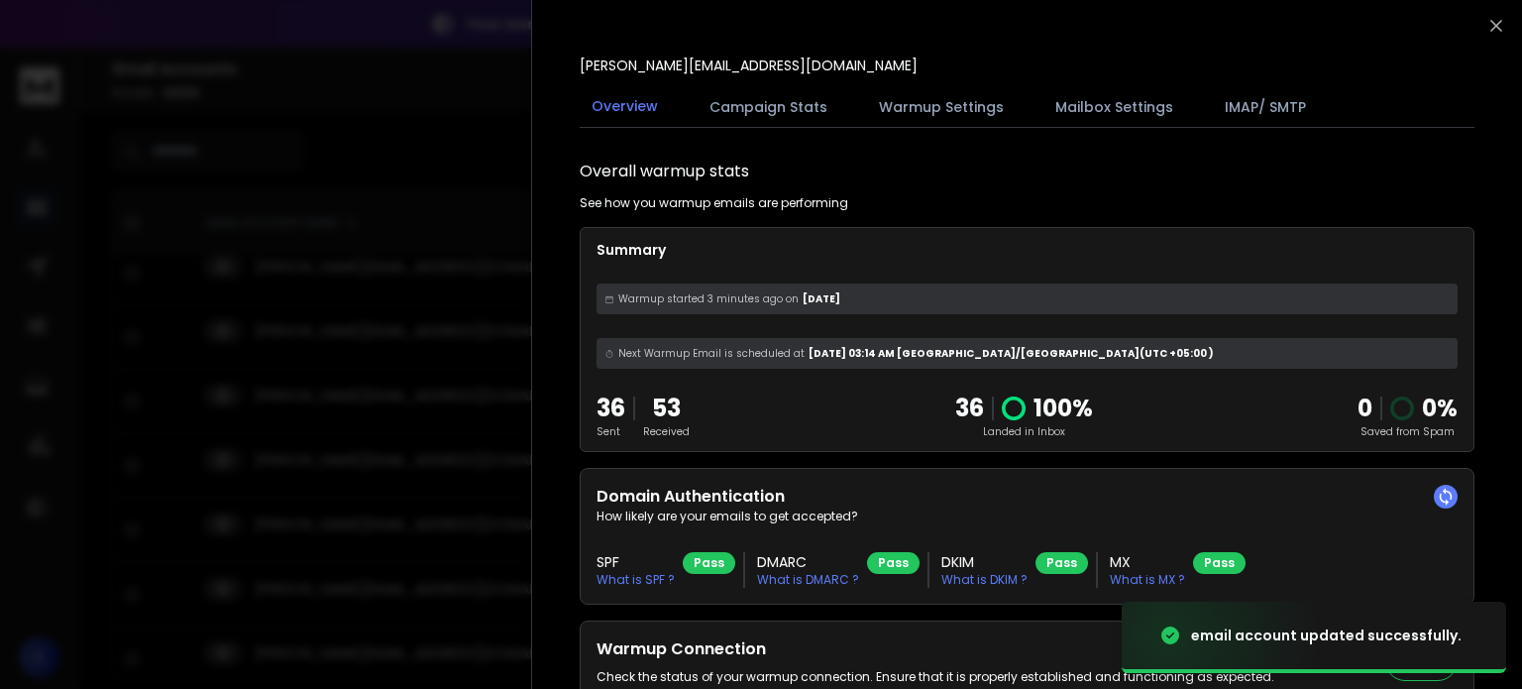
click at [953, 105] on button "Warmup Settings" at bounding box center [941, 107] width 149 height 44
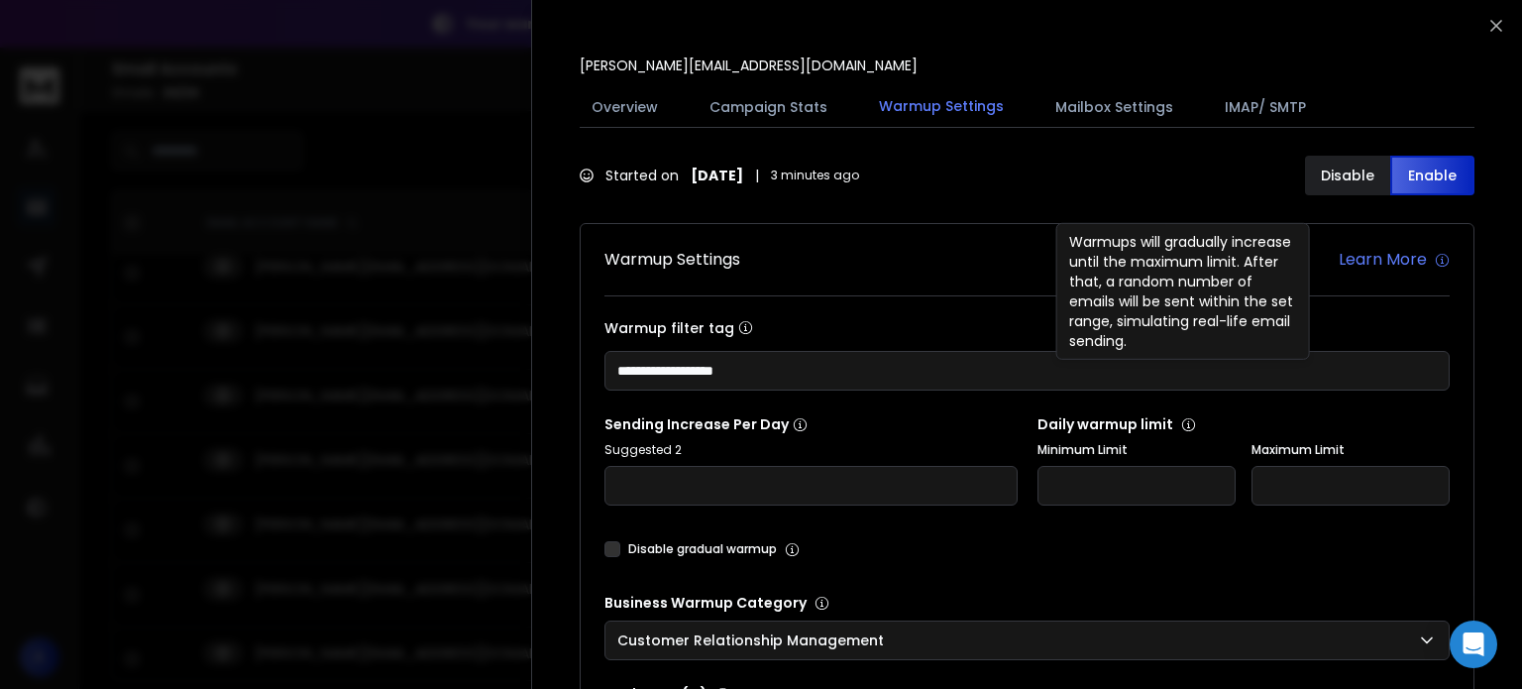
scroll to position [99, 0]
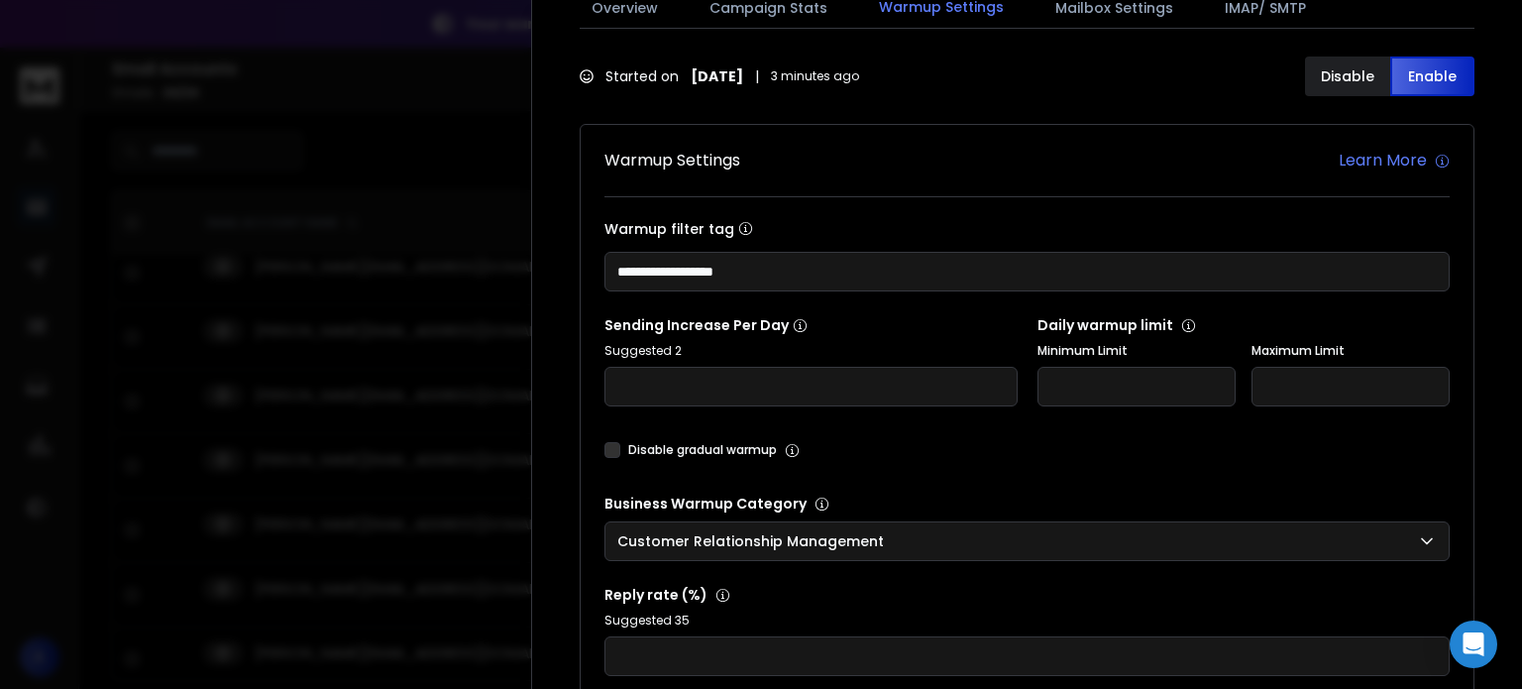
click at [396, 244] on div at bounding box center [761, 344] width 1522 height 689
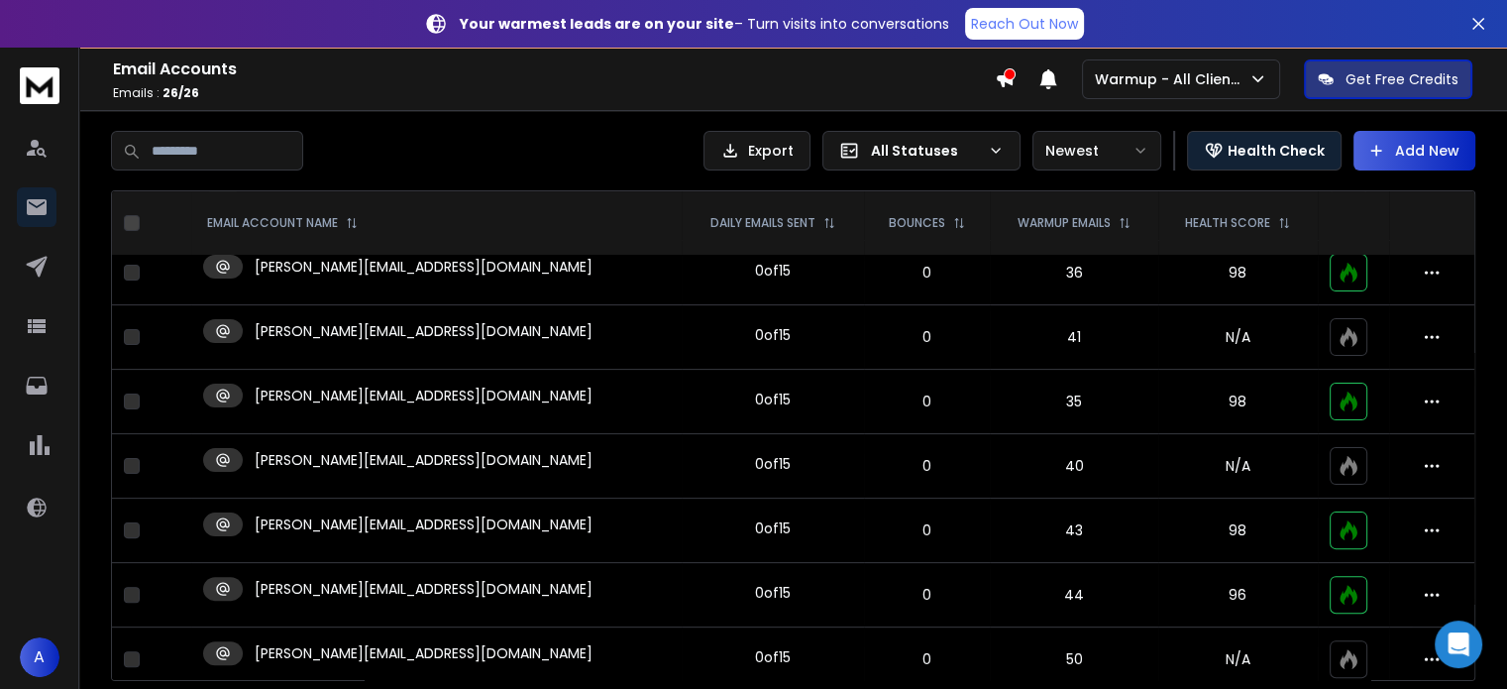
click at [1159, 594] on td "96" at bounding box center [1239, 595] width 160 height 64
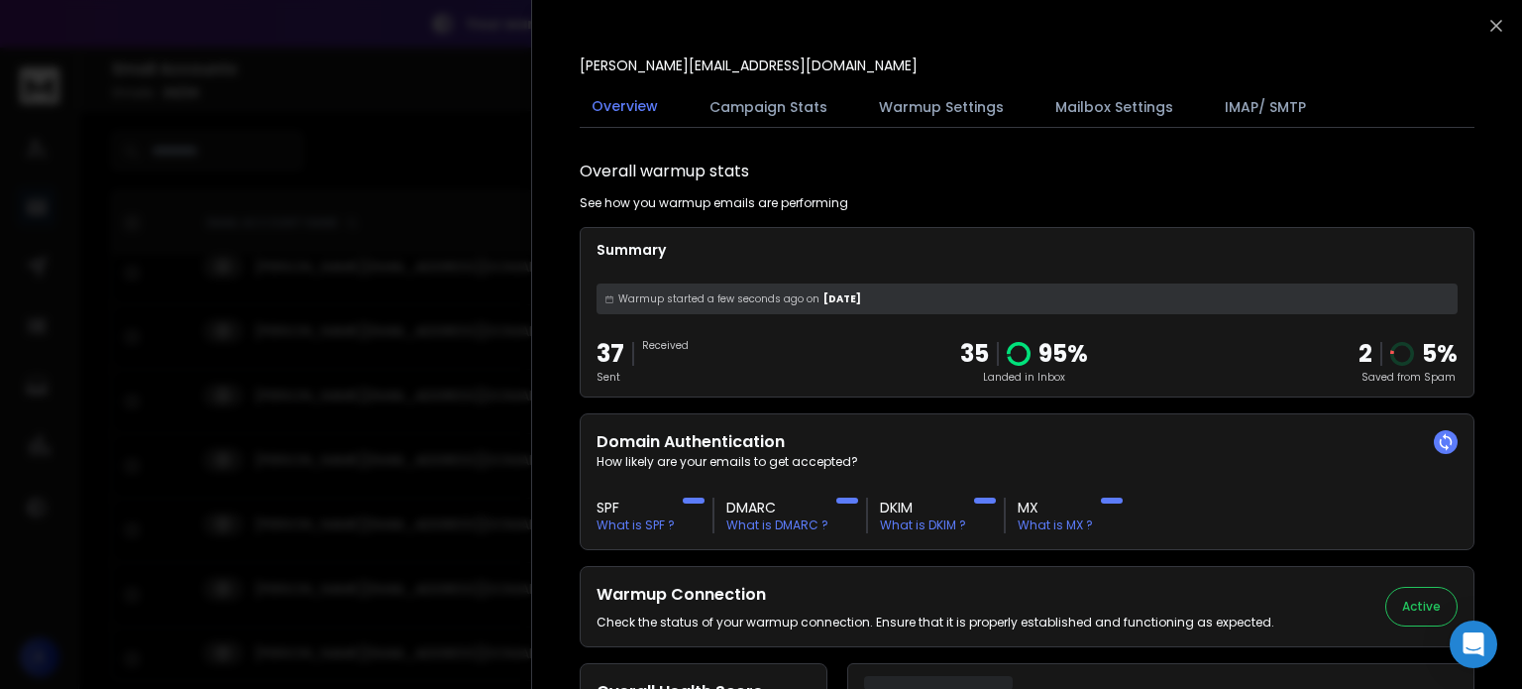
click at [953, 92] on button "Warmup Settings" at bounding box center [941, 107] width 149 height 44
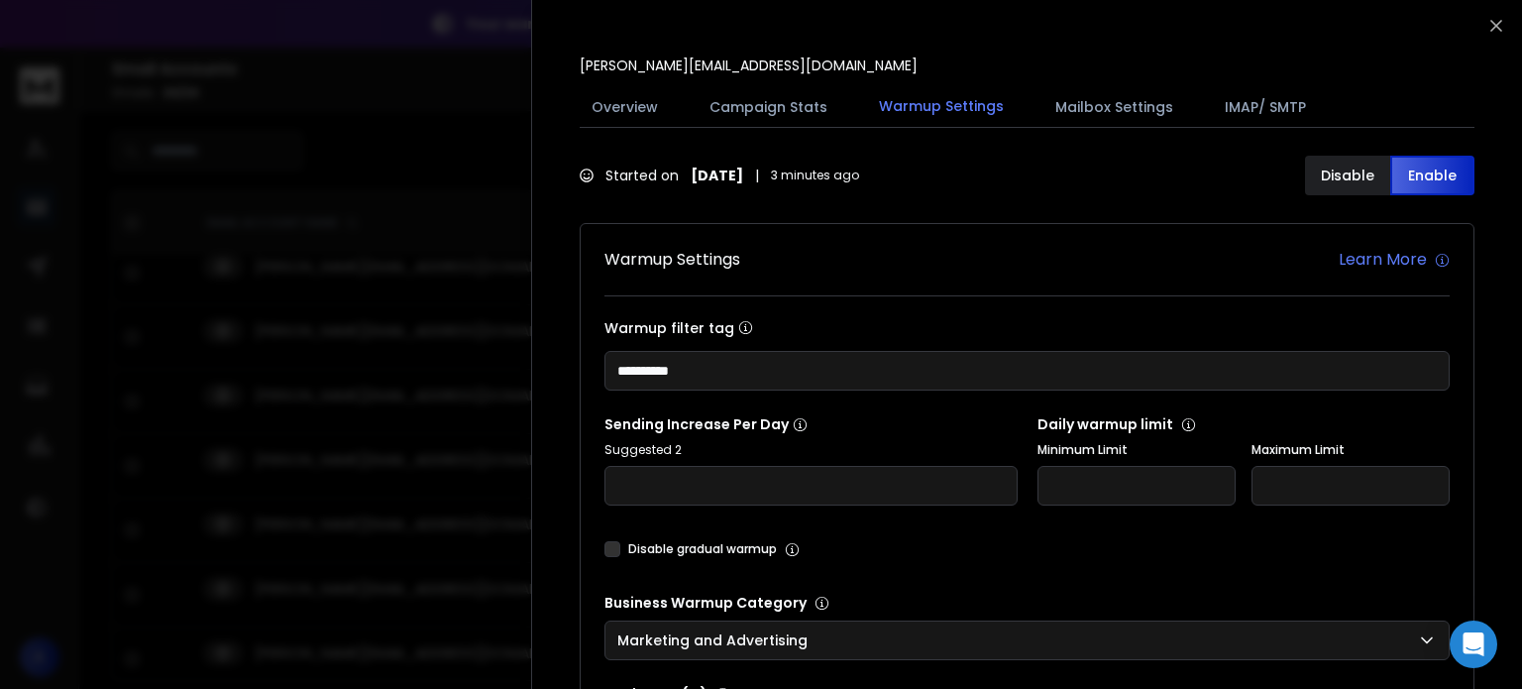
click at [1288, 514] on form "**********" at bounding box center [1027, 698] width 845 height 901
click at [1281, 483] on input "**" at bounding box center [1351, 486] width 198 height 40
click at [1280, 483] on input "**" at bounding box center [1351, 486] width 198 height 40
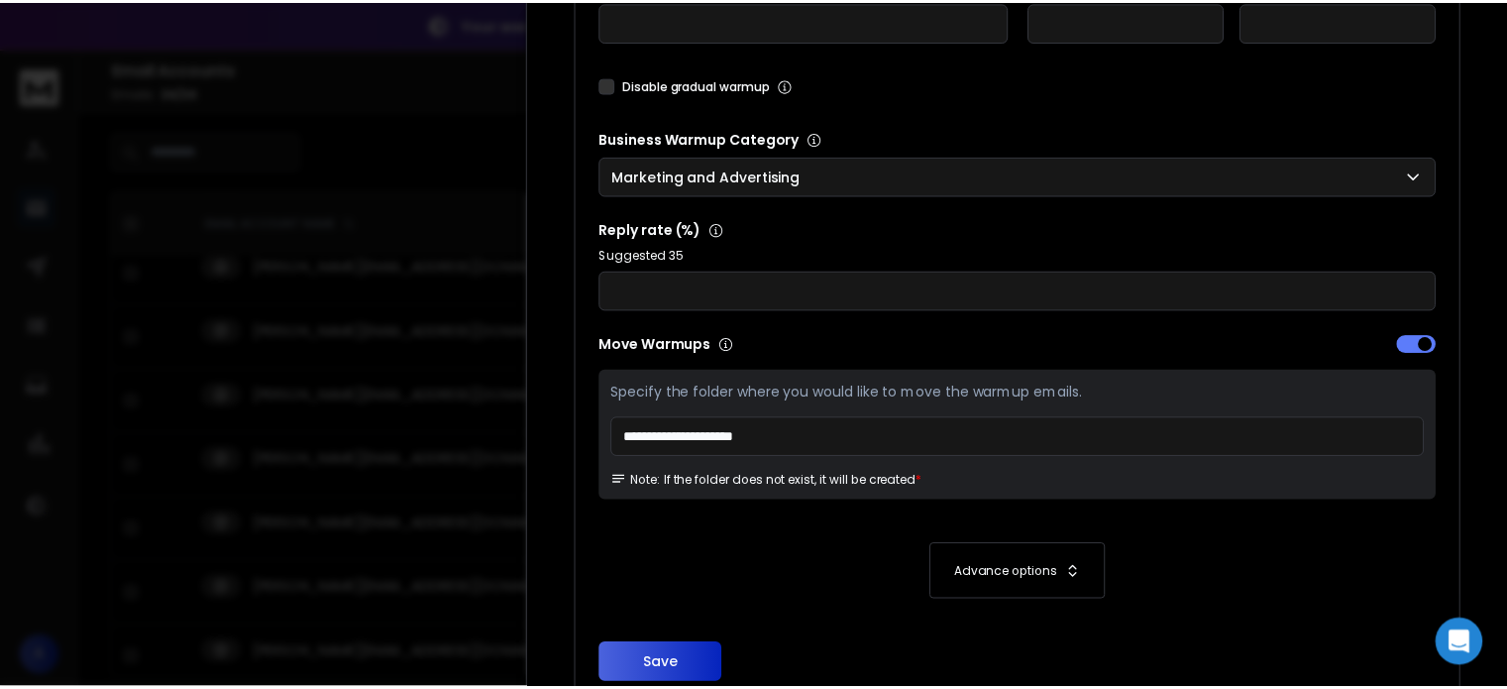
scroll to position [539, 0]
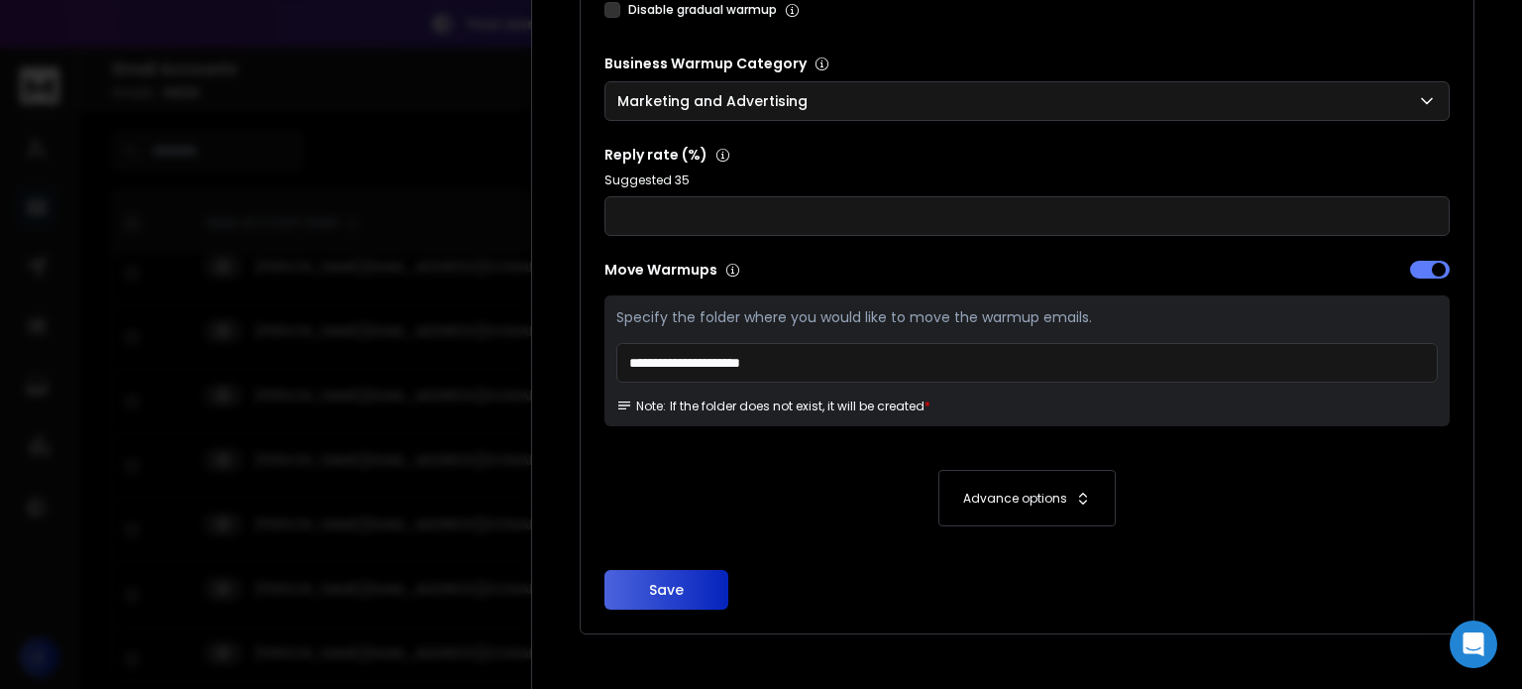
type input "**"
click at [670, 596] on button "Save" at bounding box center [667, 590] width 124 height 40
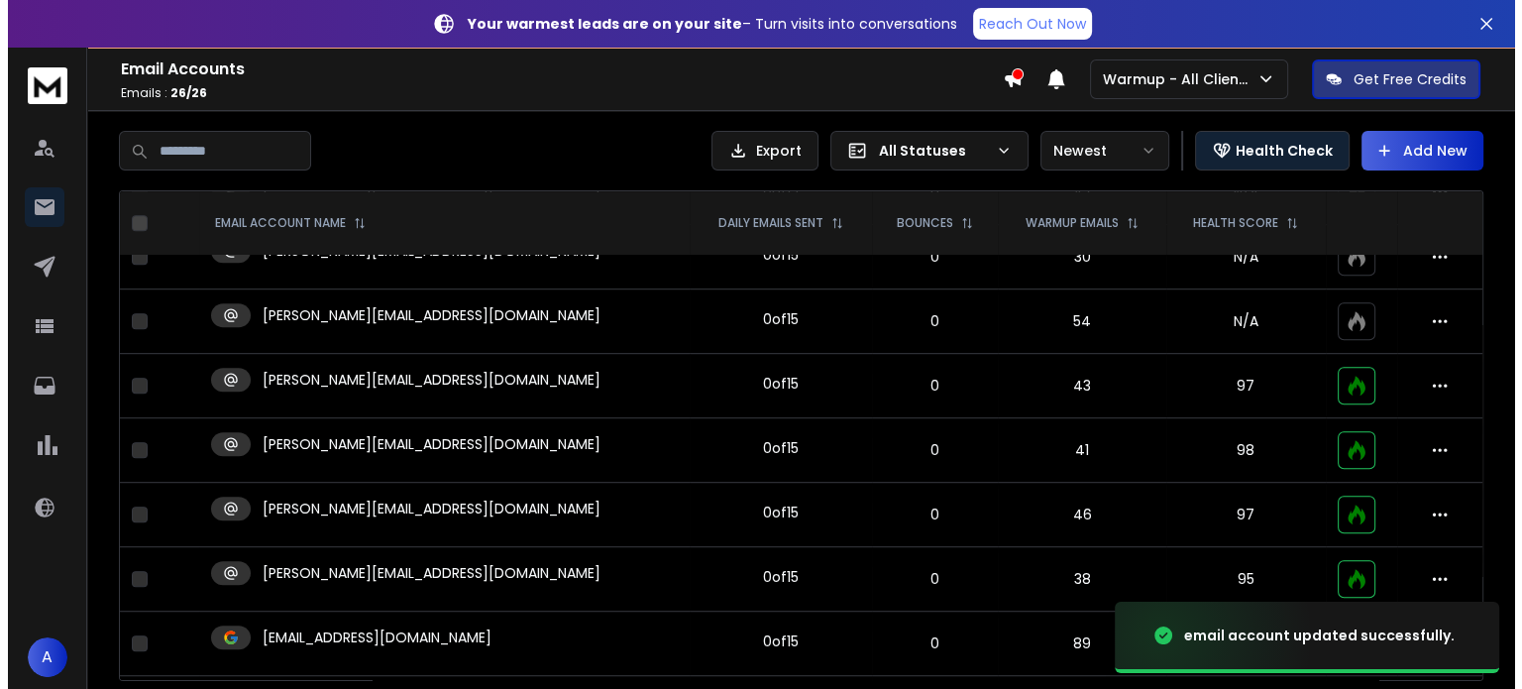
scroll to position [1189, 0]
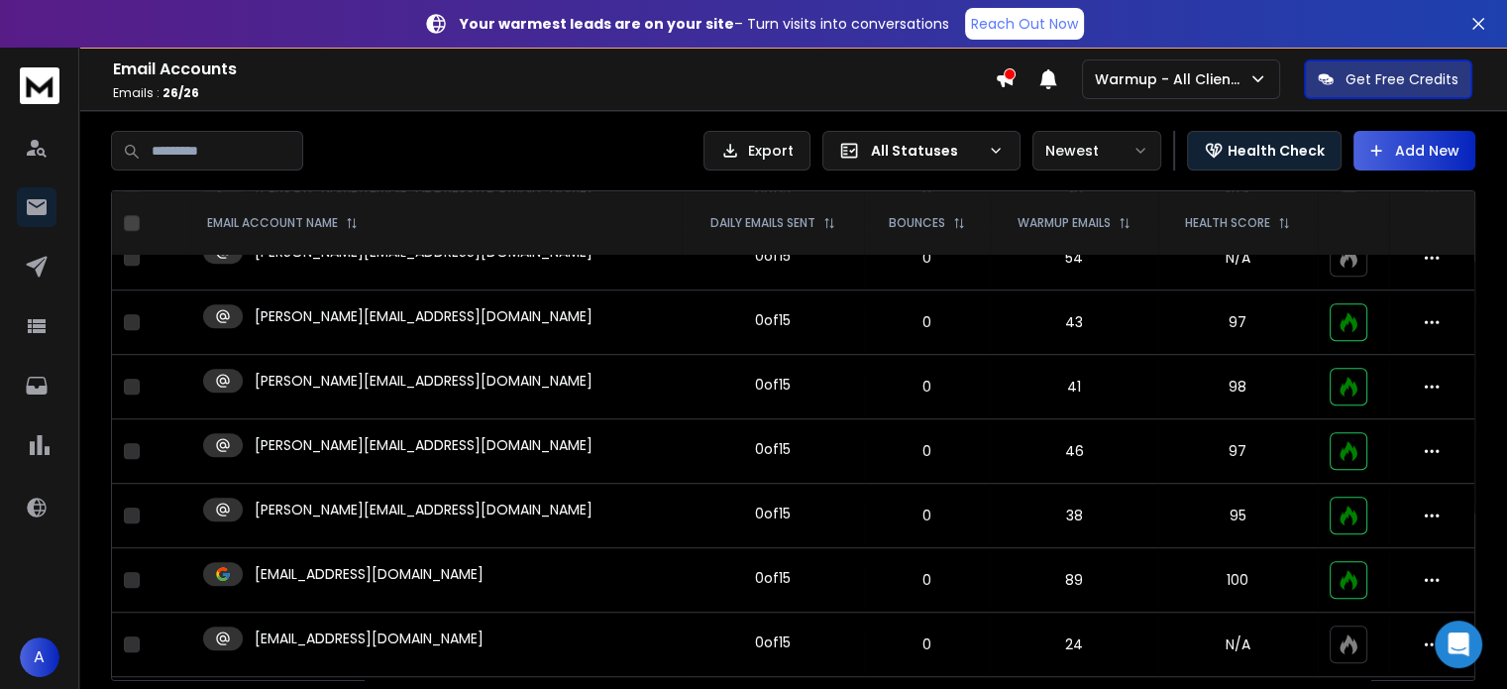
click at [990, 320] on td "43" at bounding box center [1074, 322] width 168 height 64
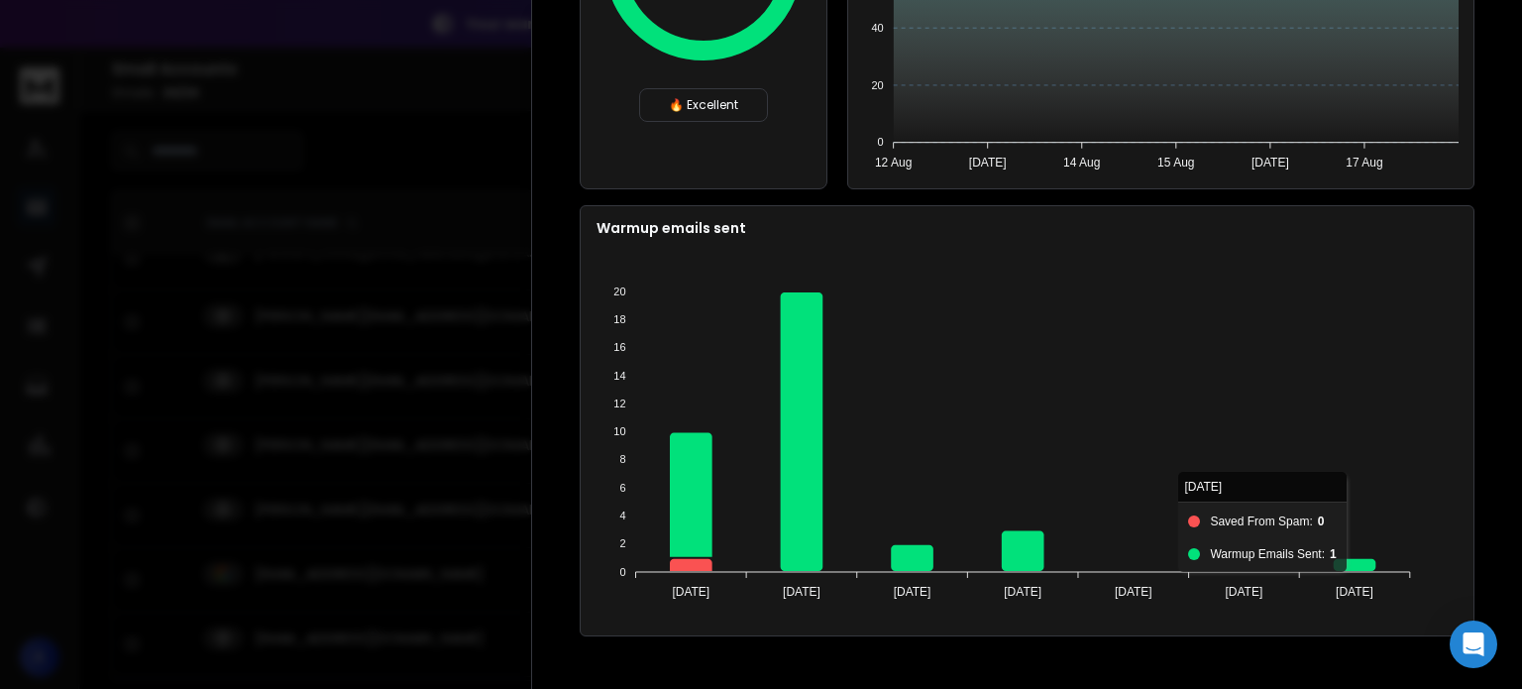
scroll to position [0, 0]
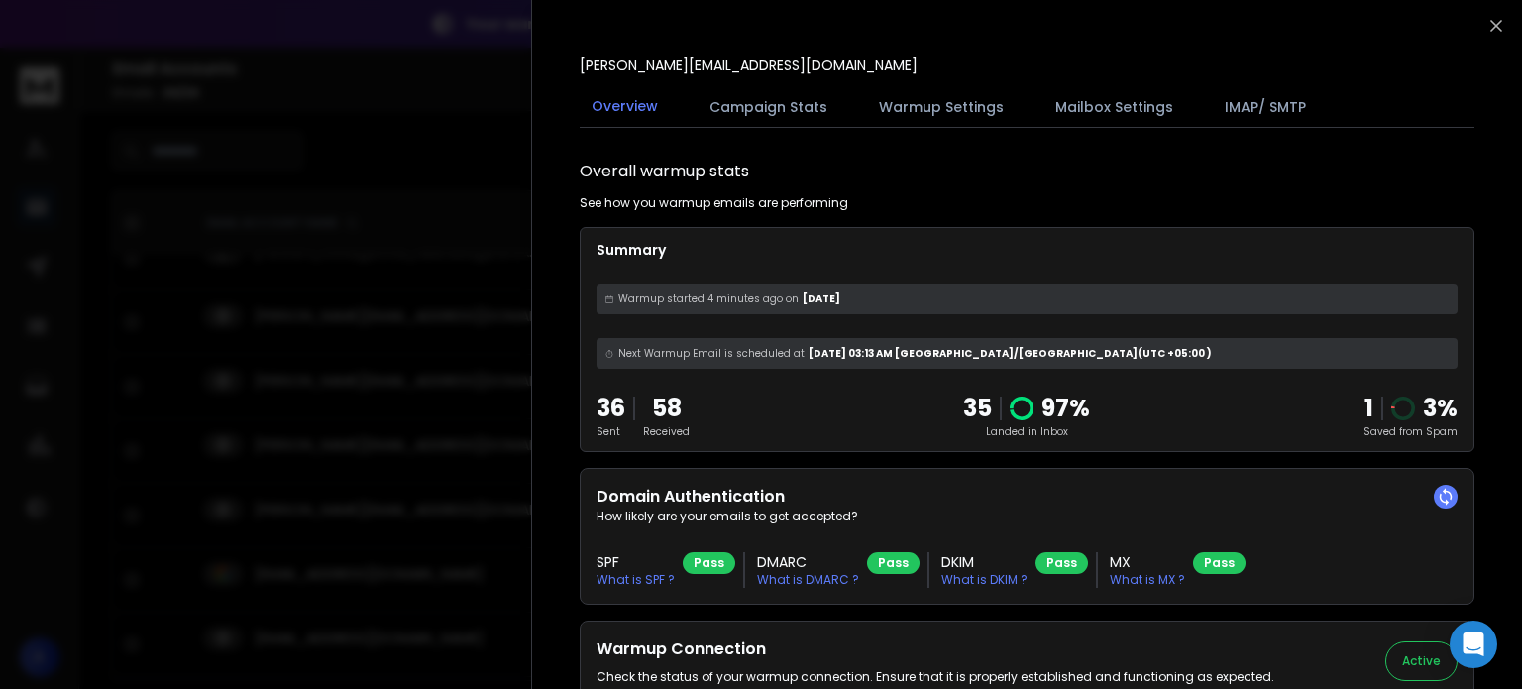
click at [688, 61] on p "[PERSON_NAME][EMAIL_ADDRESS][DOMAIN_NAME]" at bounding box center [749, 66] width 338 height 20
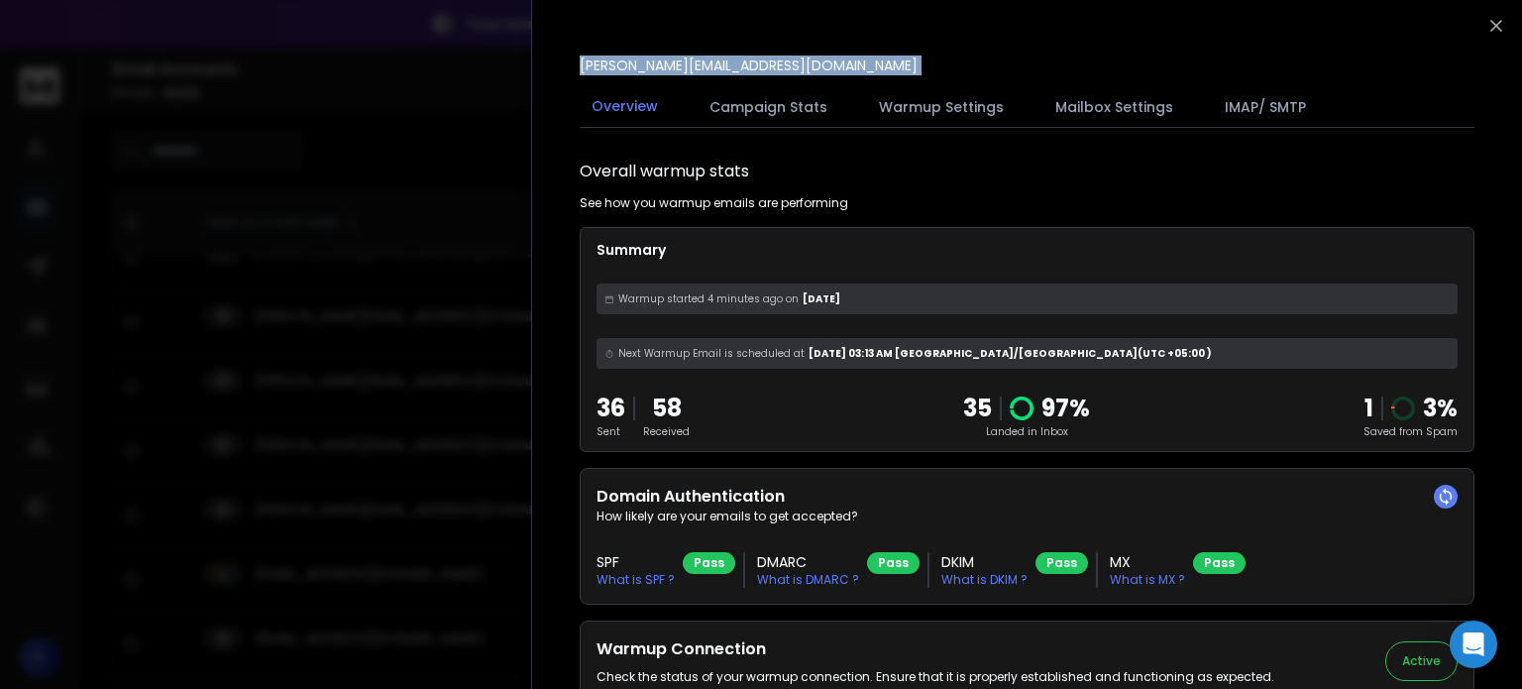
click at [688, 61] on p "[PERSON_NAME][EMAIL_ADDRESS][DOMAIN_NAME]" at bounding box center [749, 66] width 338 height 20
copy p "[PERSON_NAME][EMAIL_ADDRESS][DOMAIN_NAME]"
click at [351, 289] on div at bounding box center [761, 344] width 1522 height 689
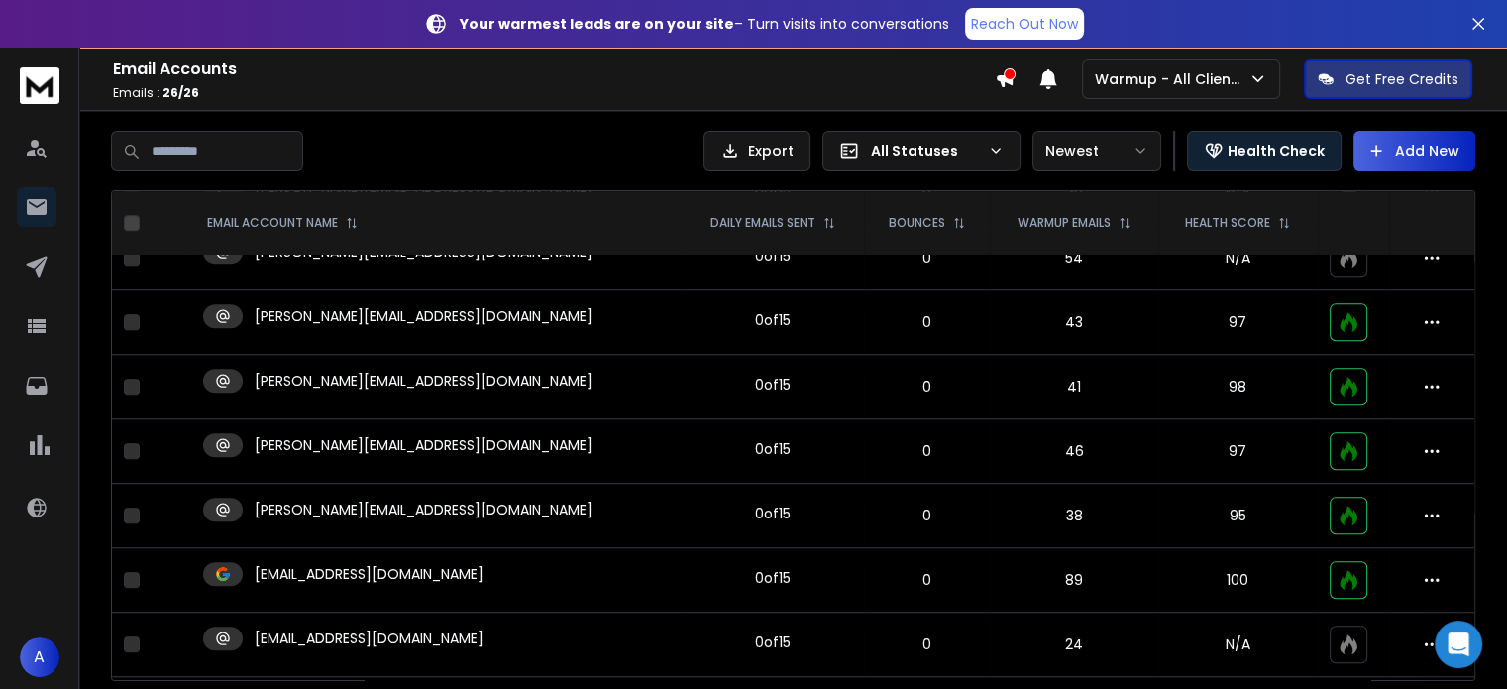
click at [1107, 313] on td "43" at bounding box center [1074, 322] width 168 height 64
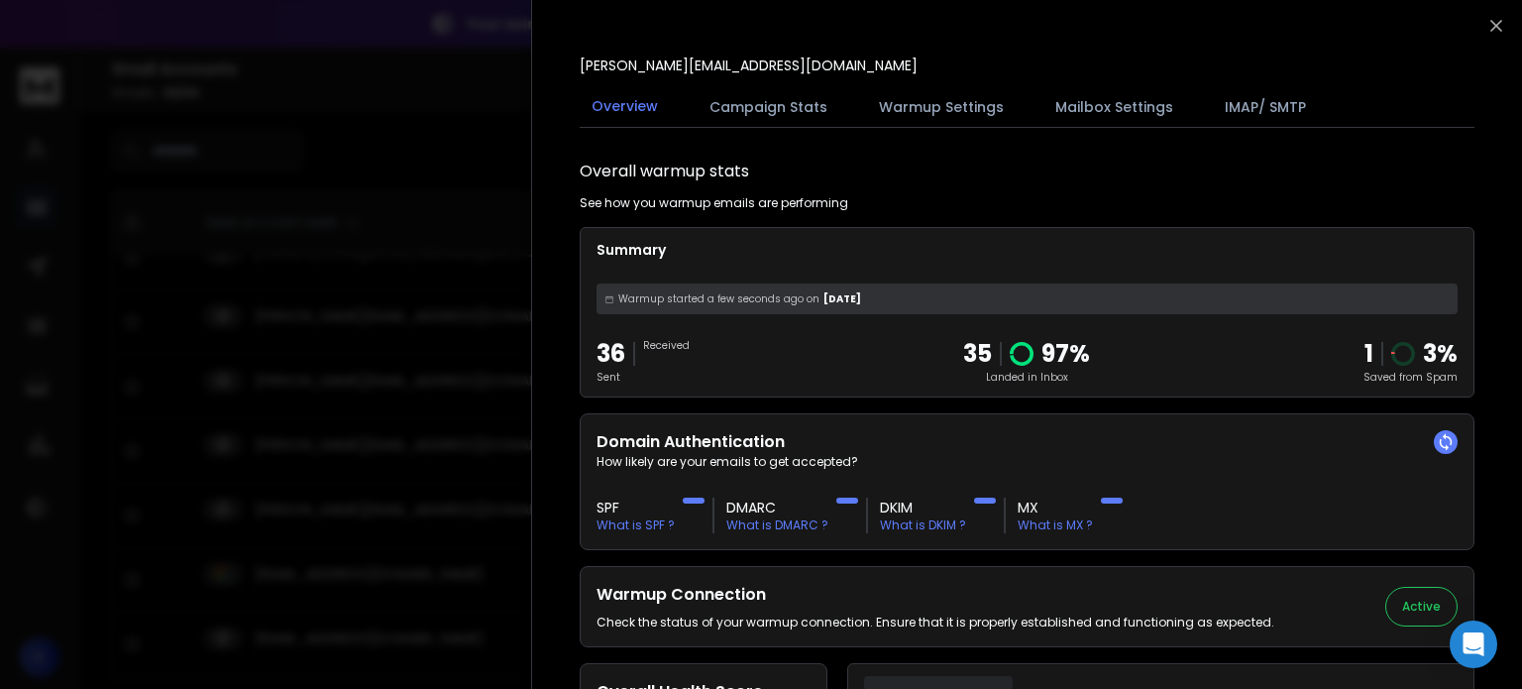
click at [960, 95] on button "Warmup Settings" at bounding box center [941, 107] width 149 height 44
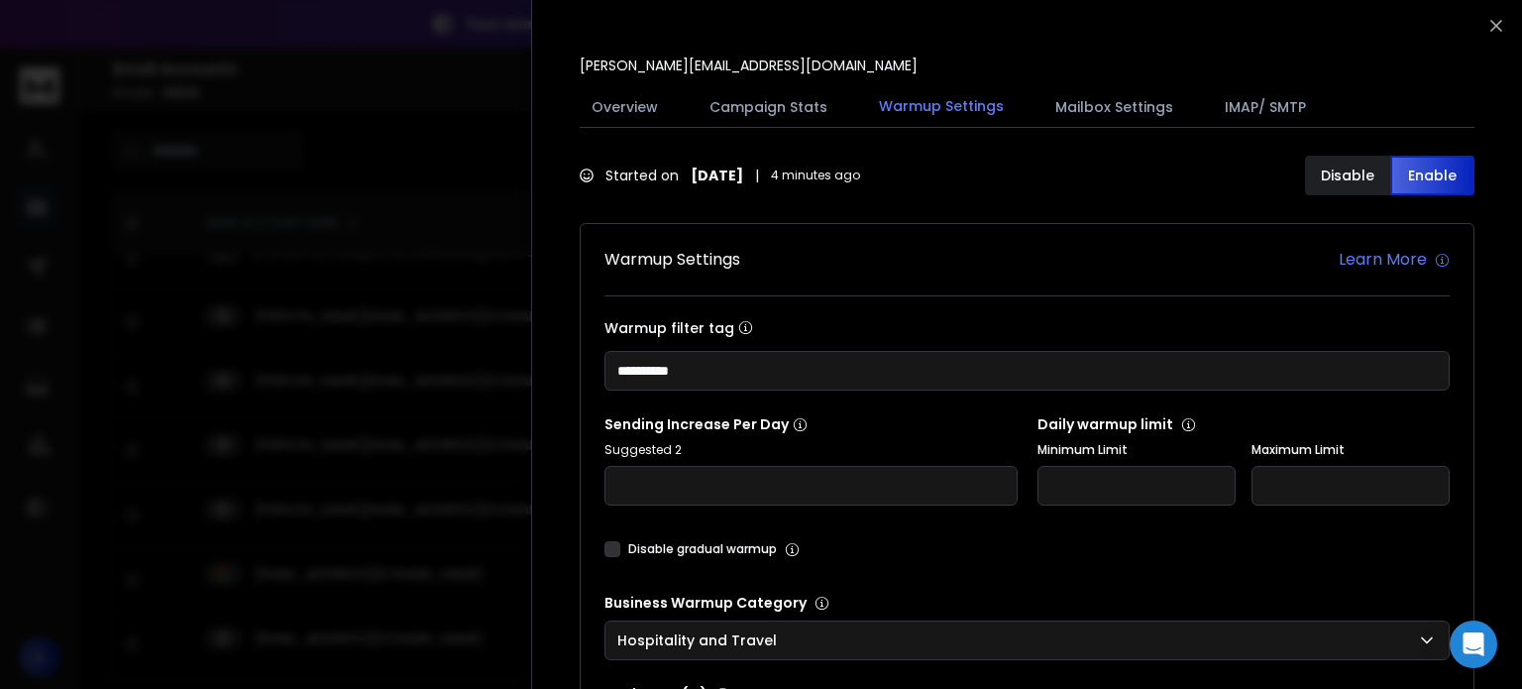
click at [1273, 475] on input "**" at bounding box center [1351, 486] width 198 height 40
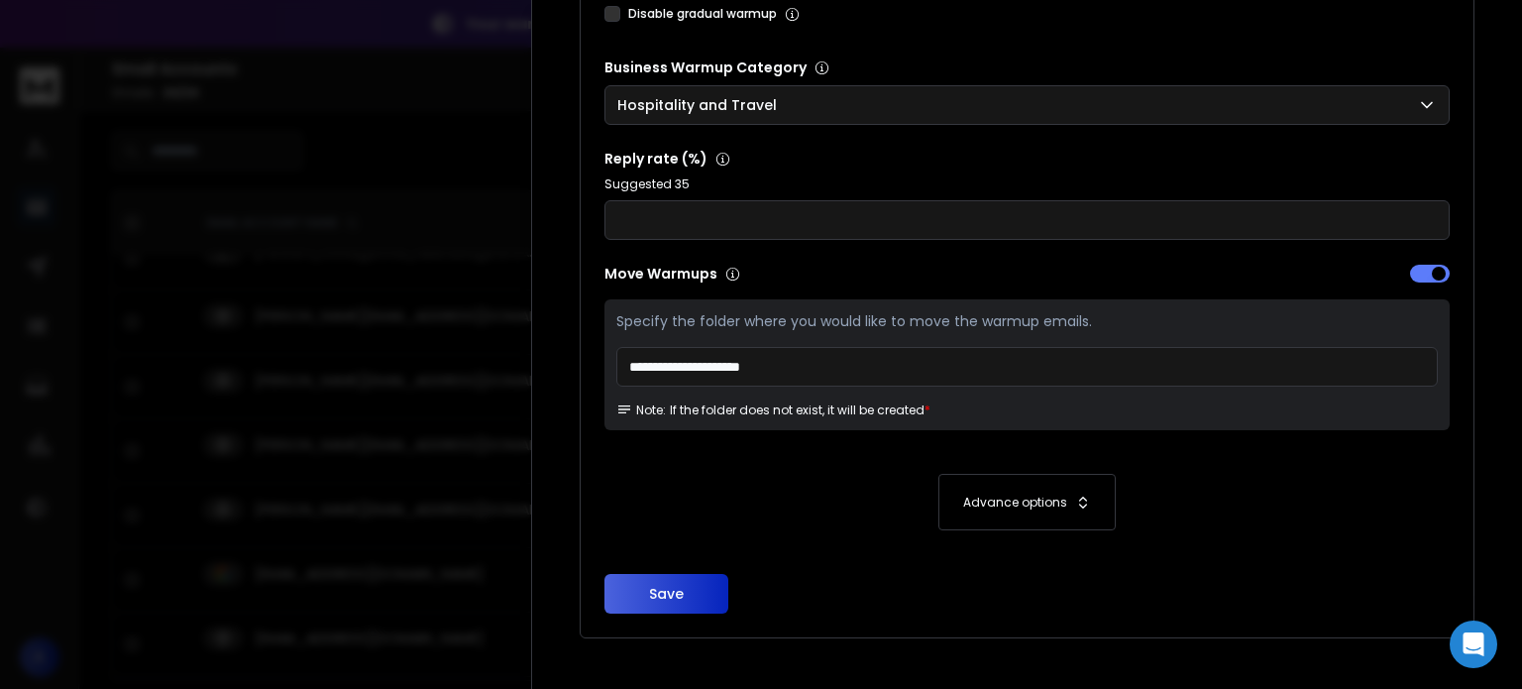
scroll to position [539, 0]
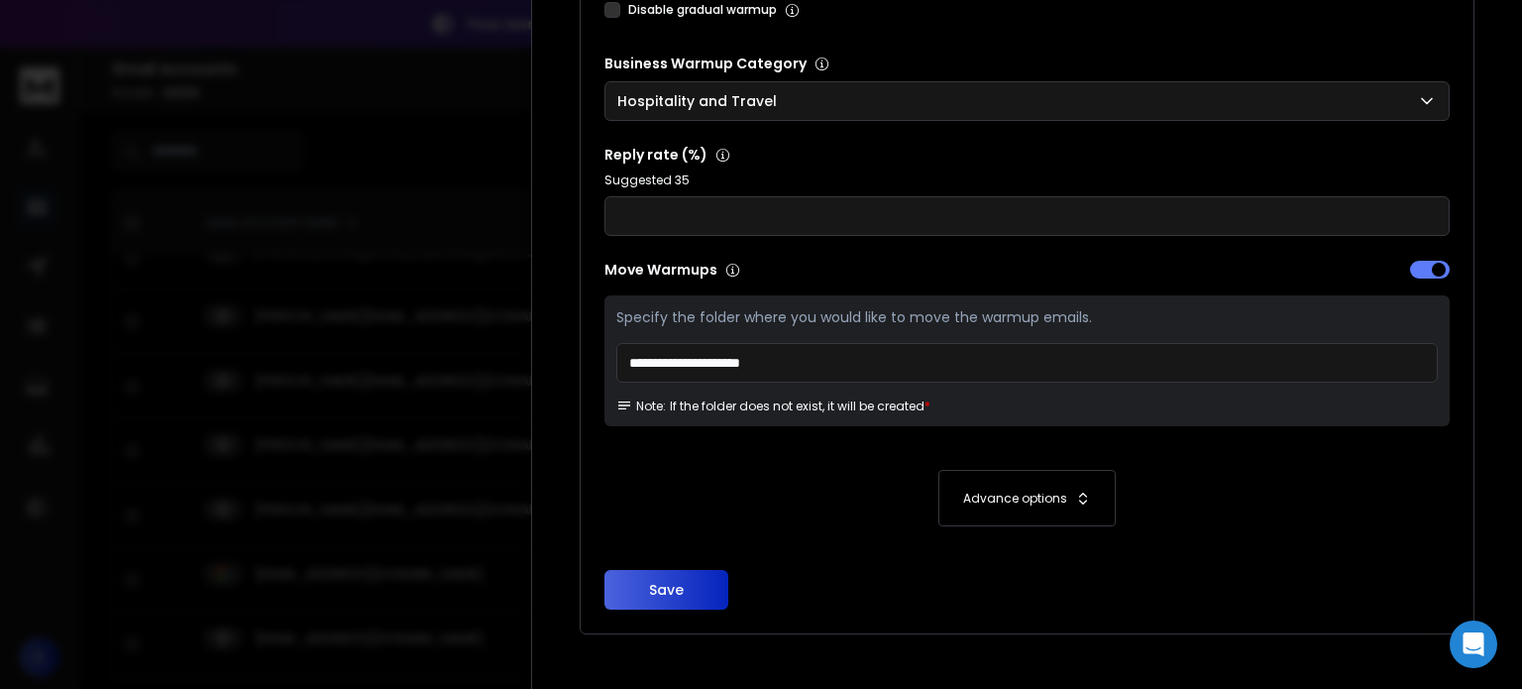
type input "**"
click at [698, 593] on button "Save" at bounding box center [667, 590] width 124 height 40
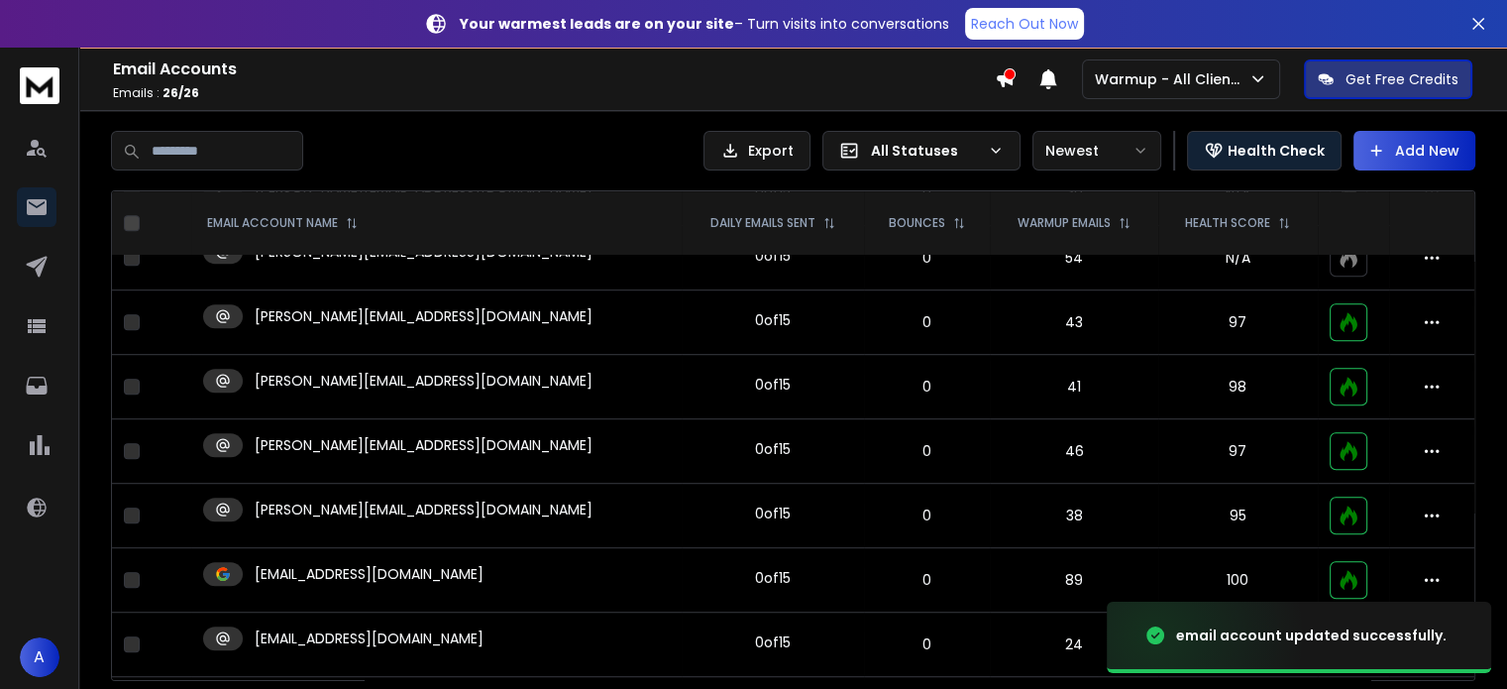
click at [443, 378] on p "[PERSON_NAME][EMAIL_ADDRESS][DOMAIN_NAME]" at bounding box center [424, 381] width 338 height 20
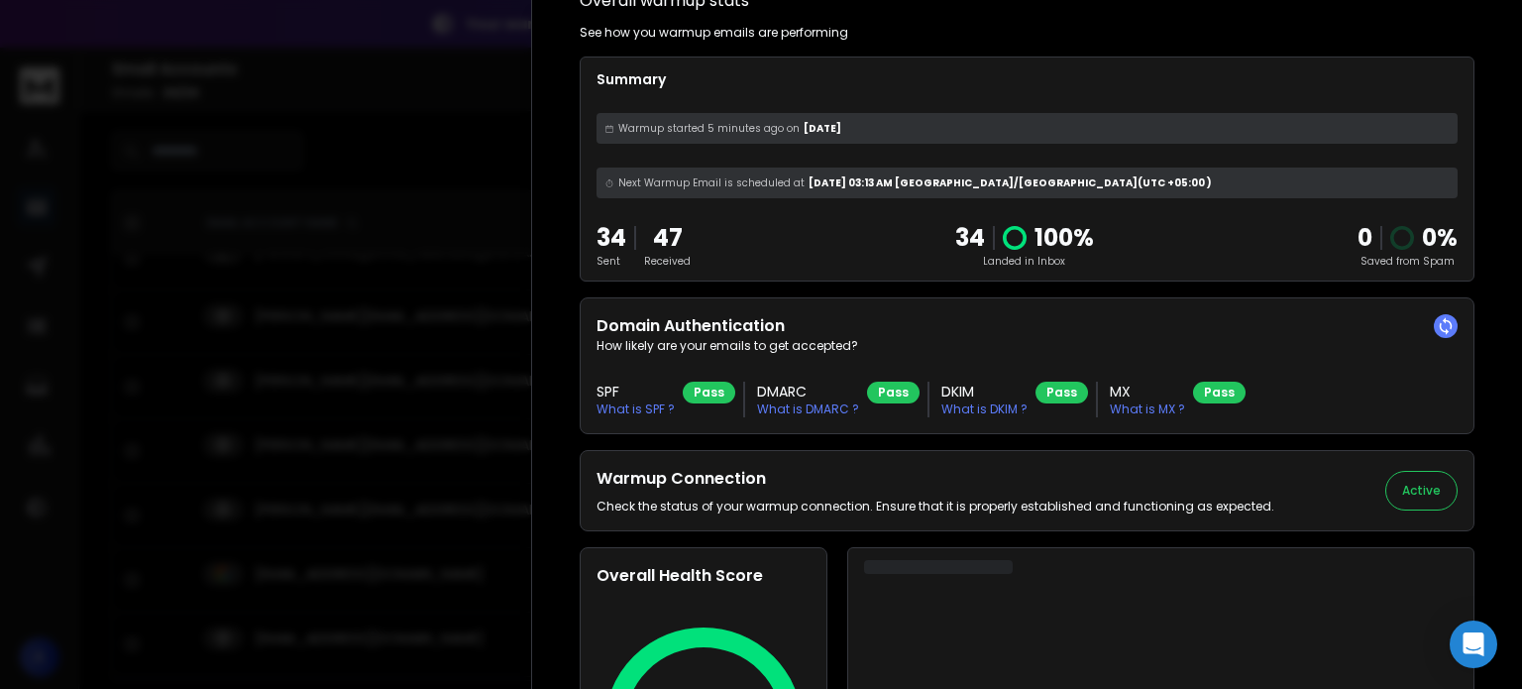
scroll to position [0, 0]
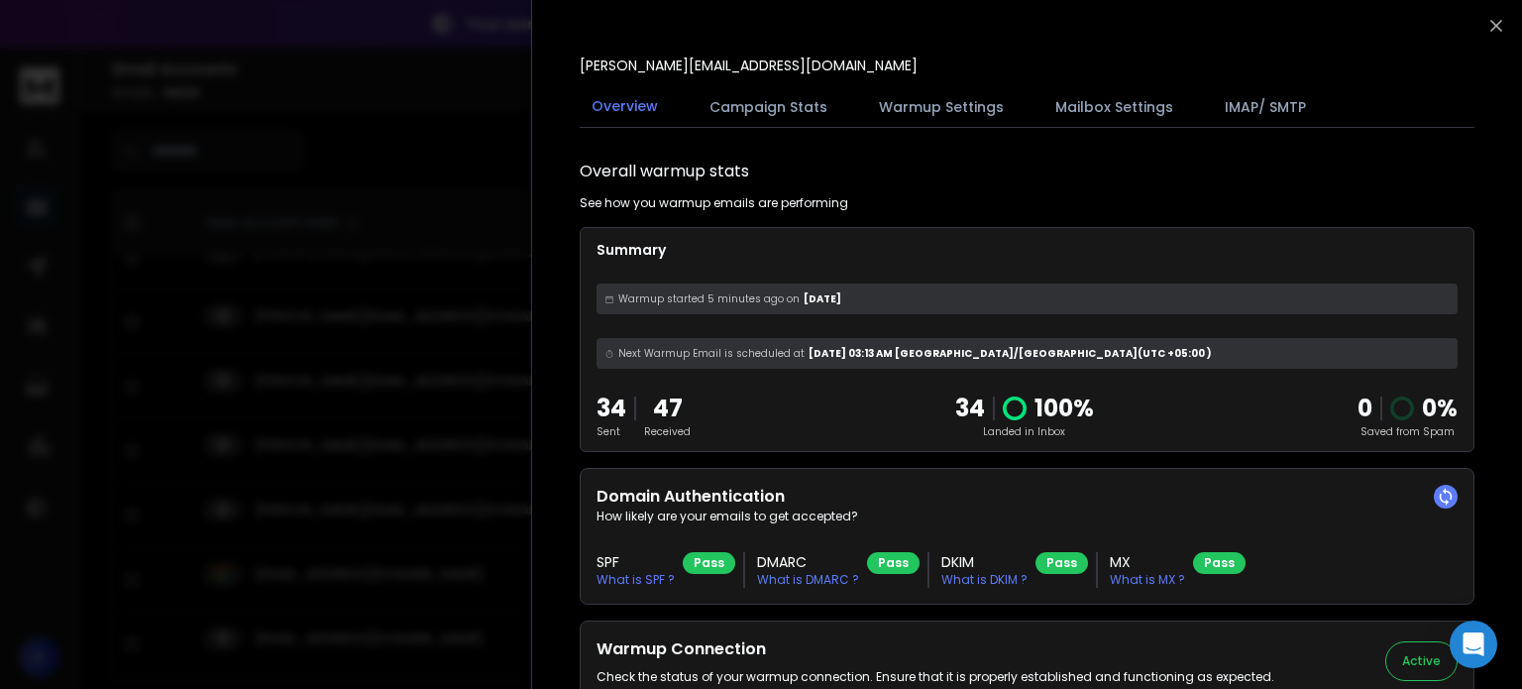
click at [948, 101] on button "Warmup Settings" at bounding box center [941, 107] width 149 height 44
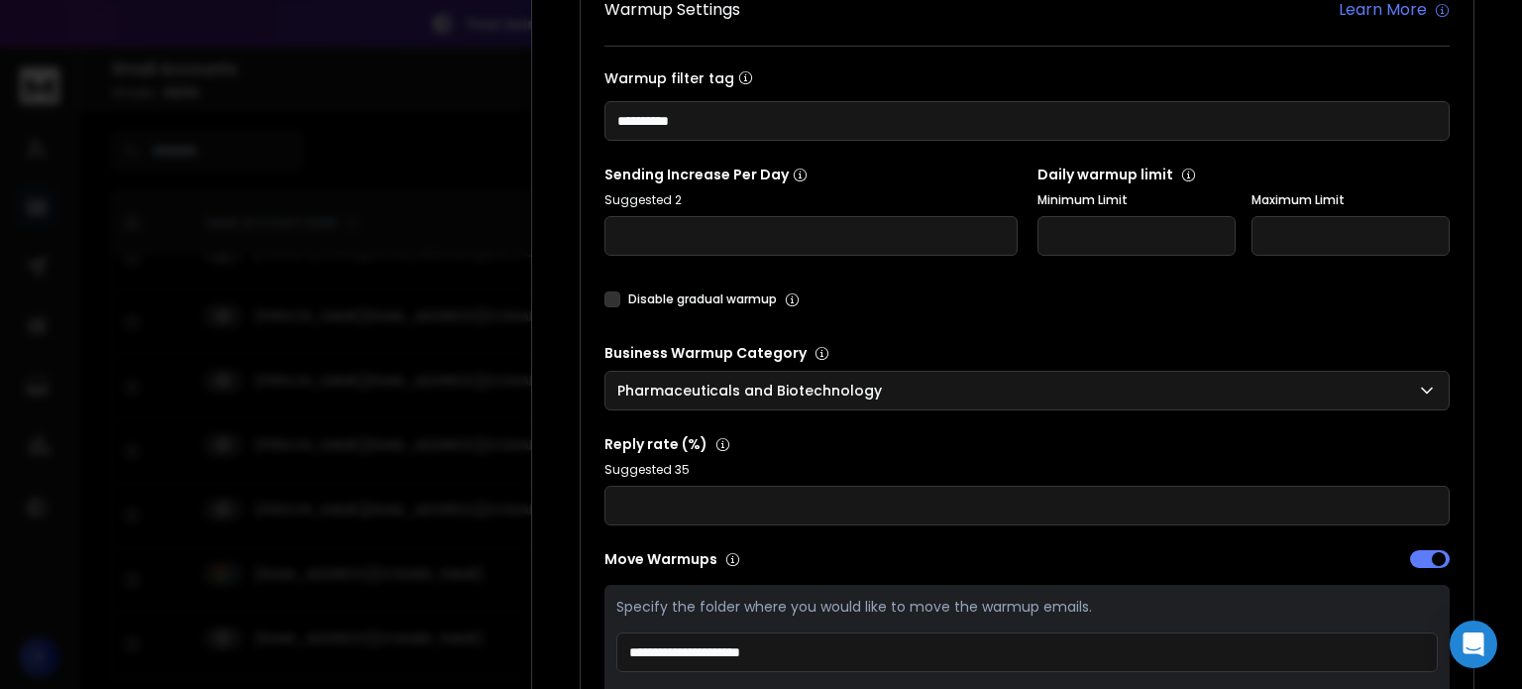
scroll to position [396, 0]
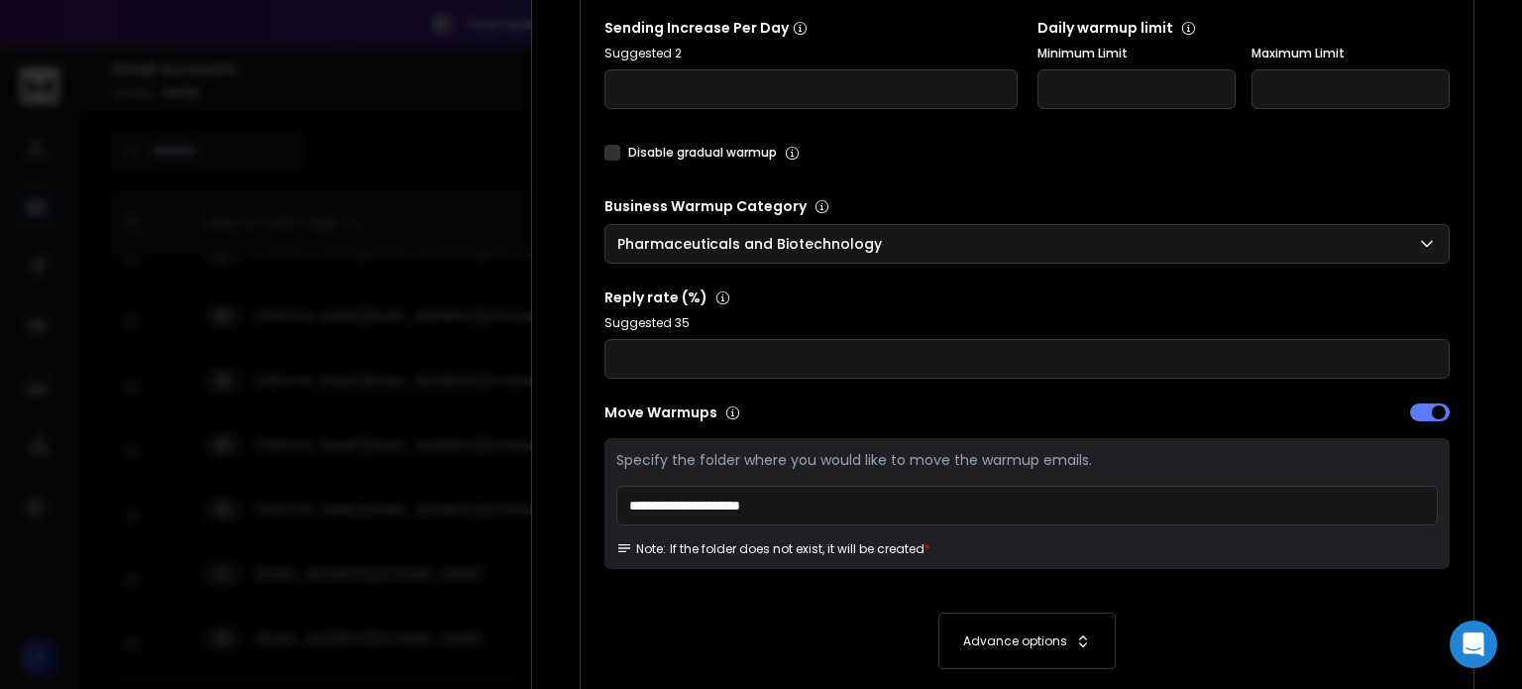
click at [1260, 86] on input "**" at bounding box center [1351, 89] width 198 height 40
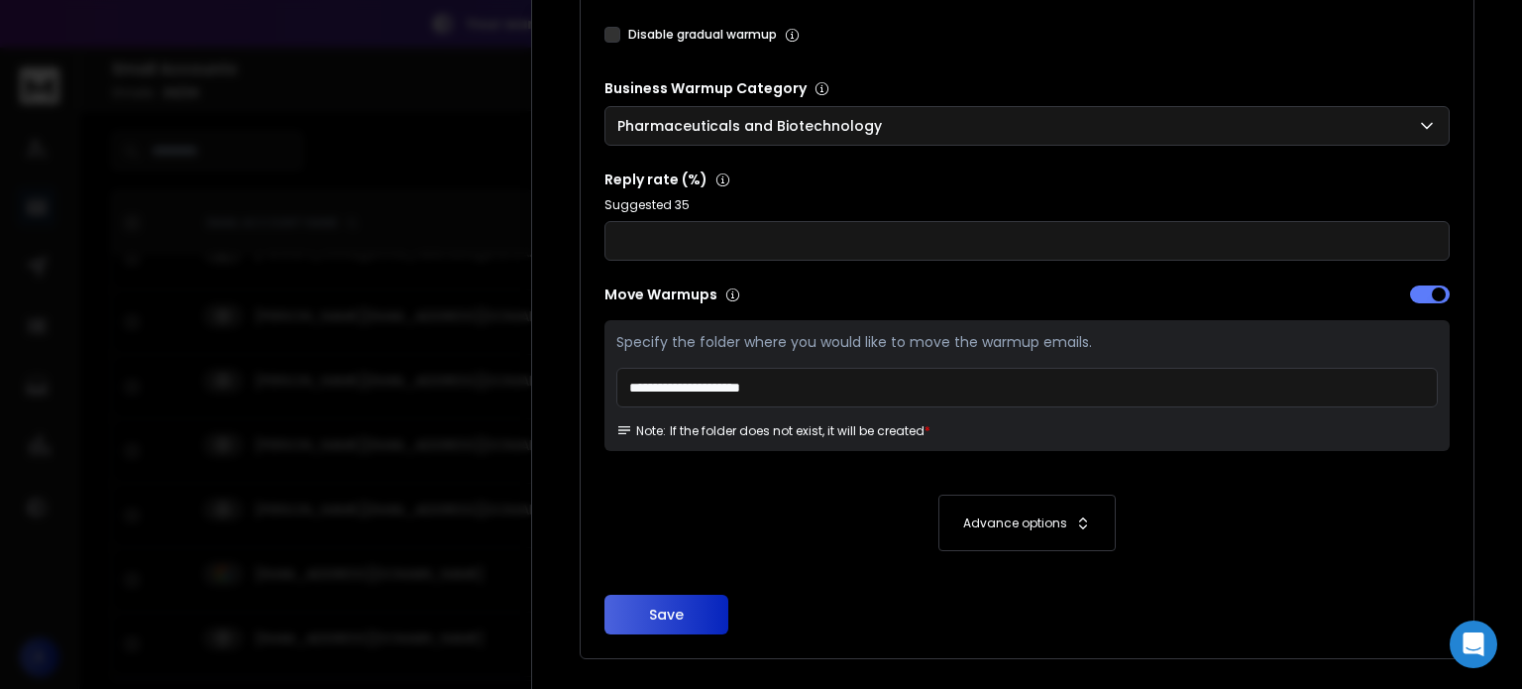
scroll to position [539, 0]
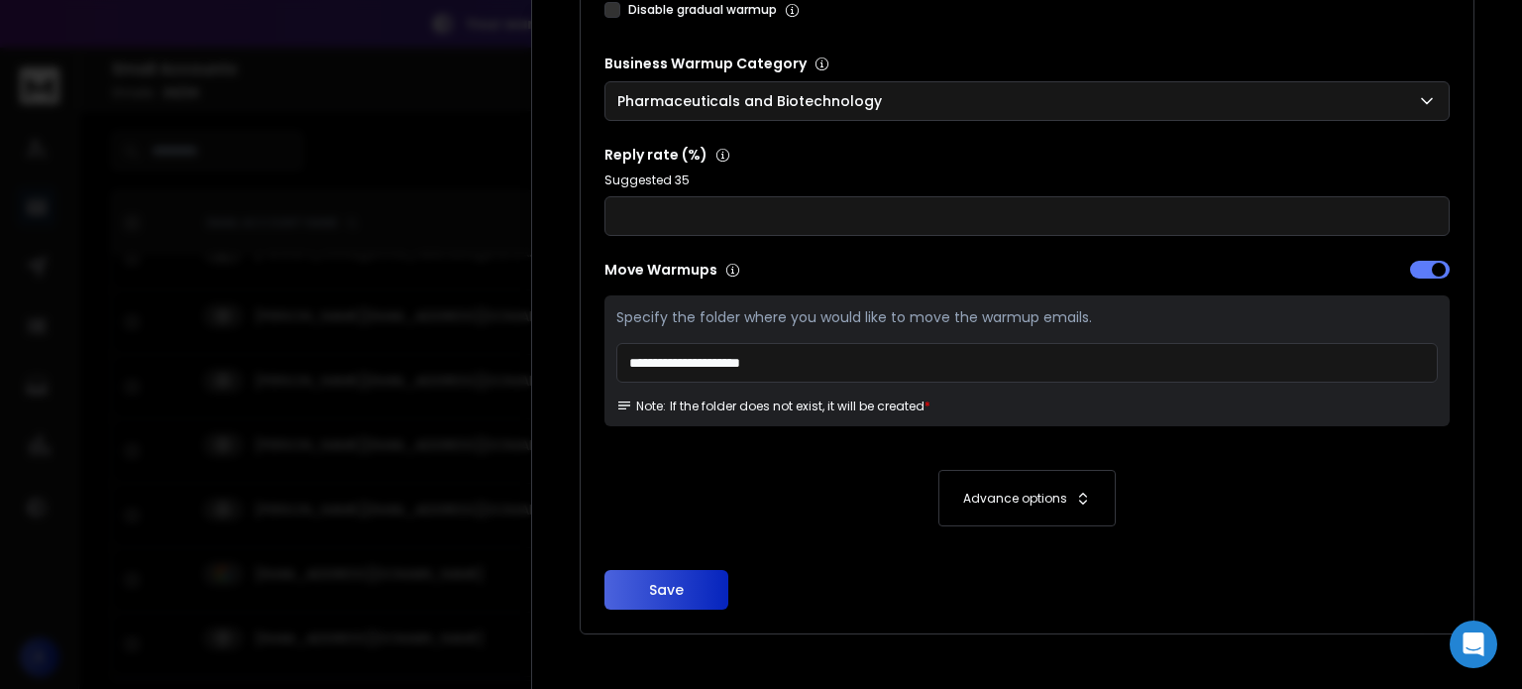
type input "**"
click at [664, 585] on button "Save" at bounding box center [667, 590] width 124 height 40
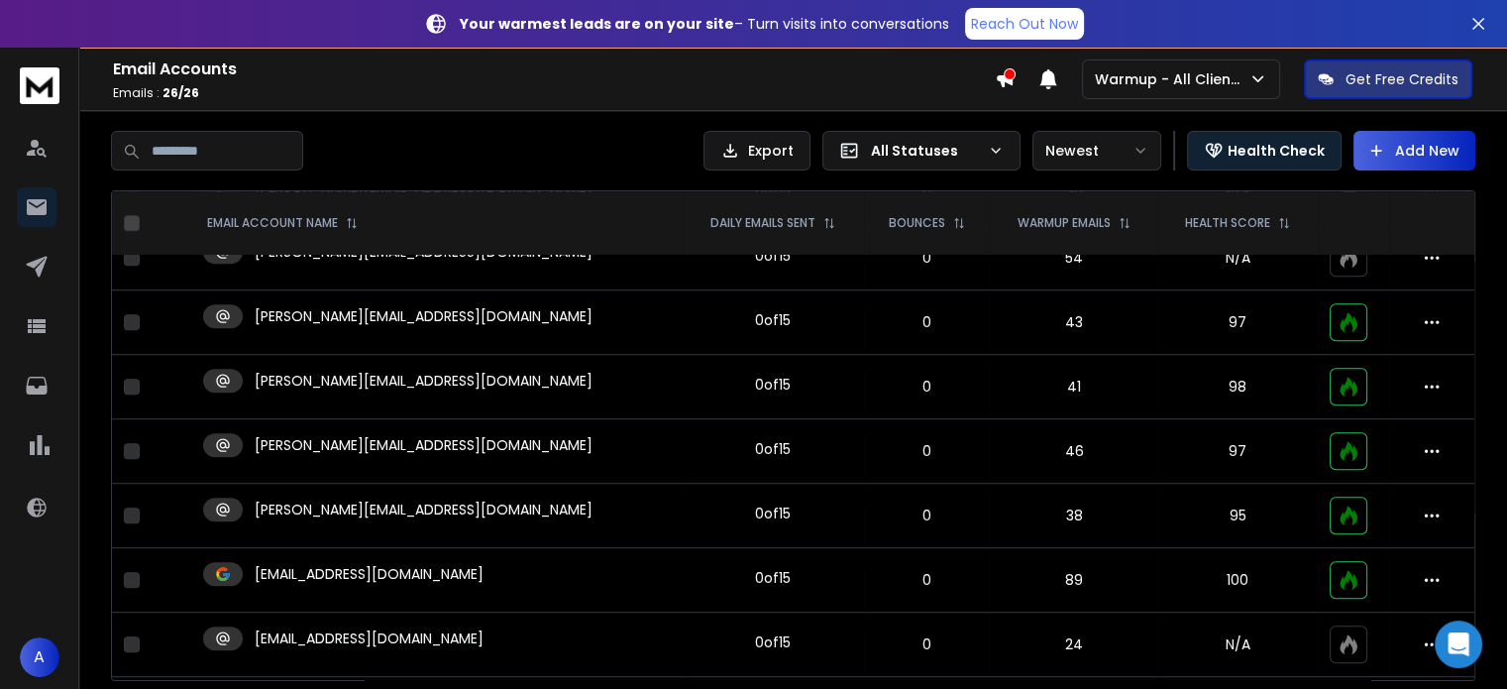
click at [500, 440] on div "[PERSON_NAME][EMAIL_ADDRESS][DOMAIN_NAME]" at bounding box center [436, 445] width 467 height 24
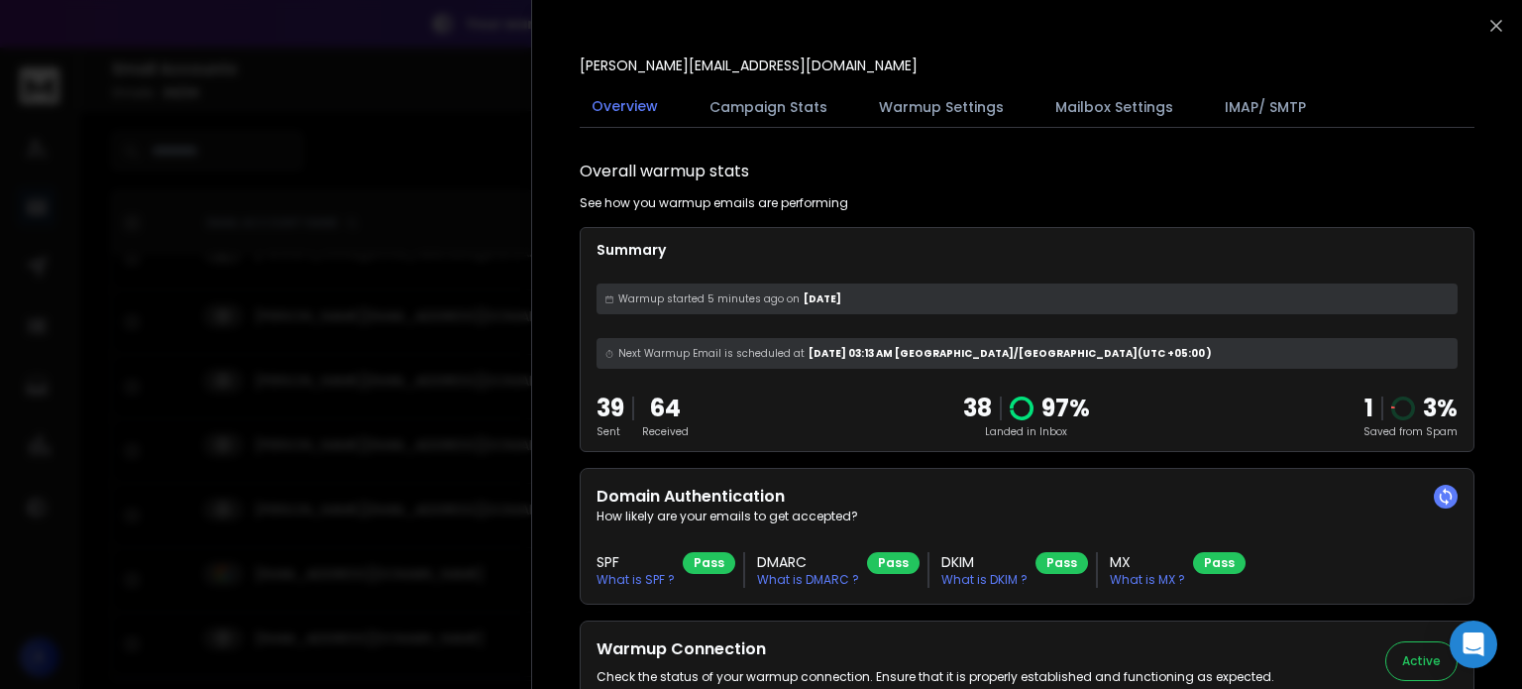
click at [963, 102] on button "Warmup Settings" at bounding box center [941, 107] width 149 height 44
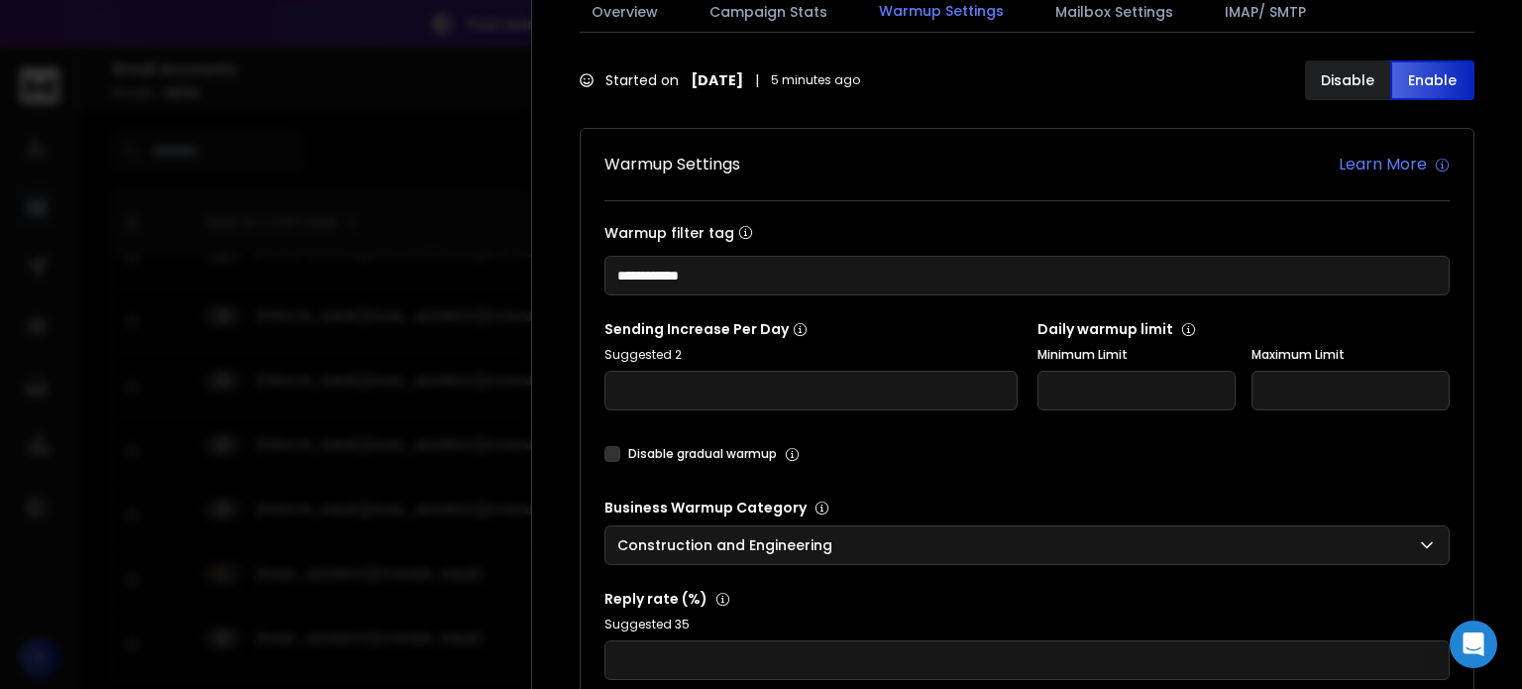
scroll to position [297, 0]
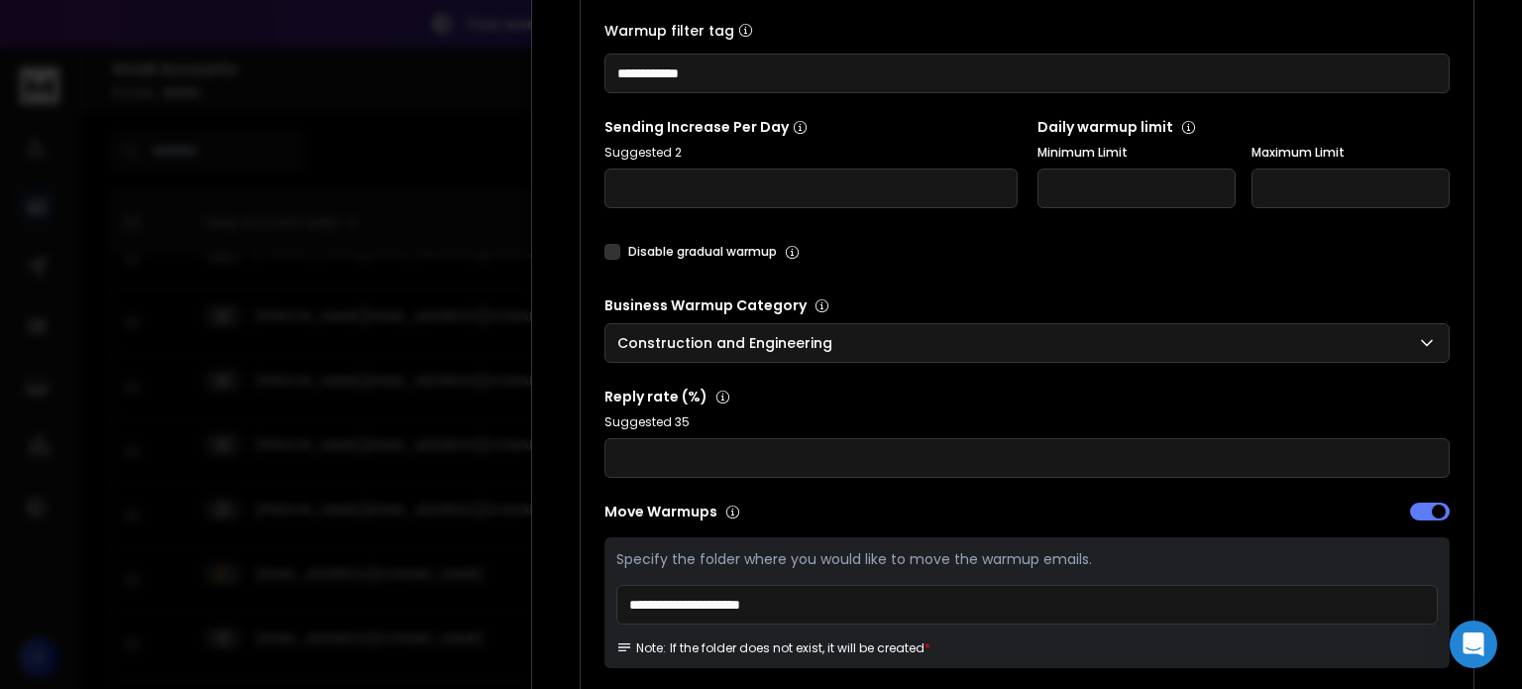
click at [1255, 205] on input "**" at bounding box center [1351, 188] width 198 height 40
click at [1261, 193] on input "**" at bounding box center [1351, 188] width 198 height 40
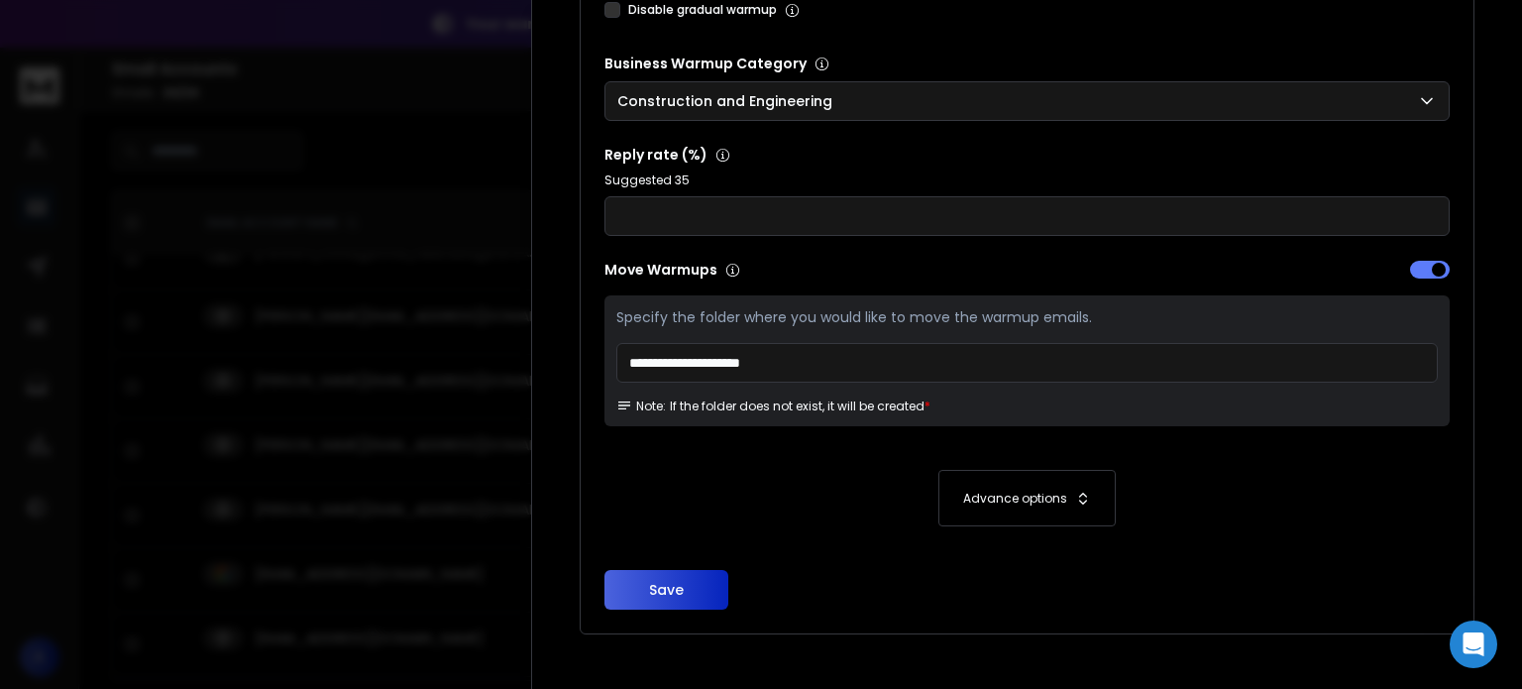
type input "**"
click at [633, 575] on button "Save" at bounding box center [667, 590] width 124 height 40
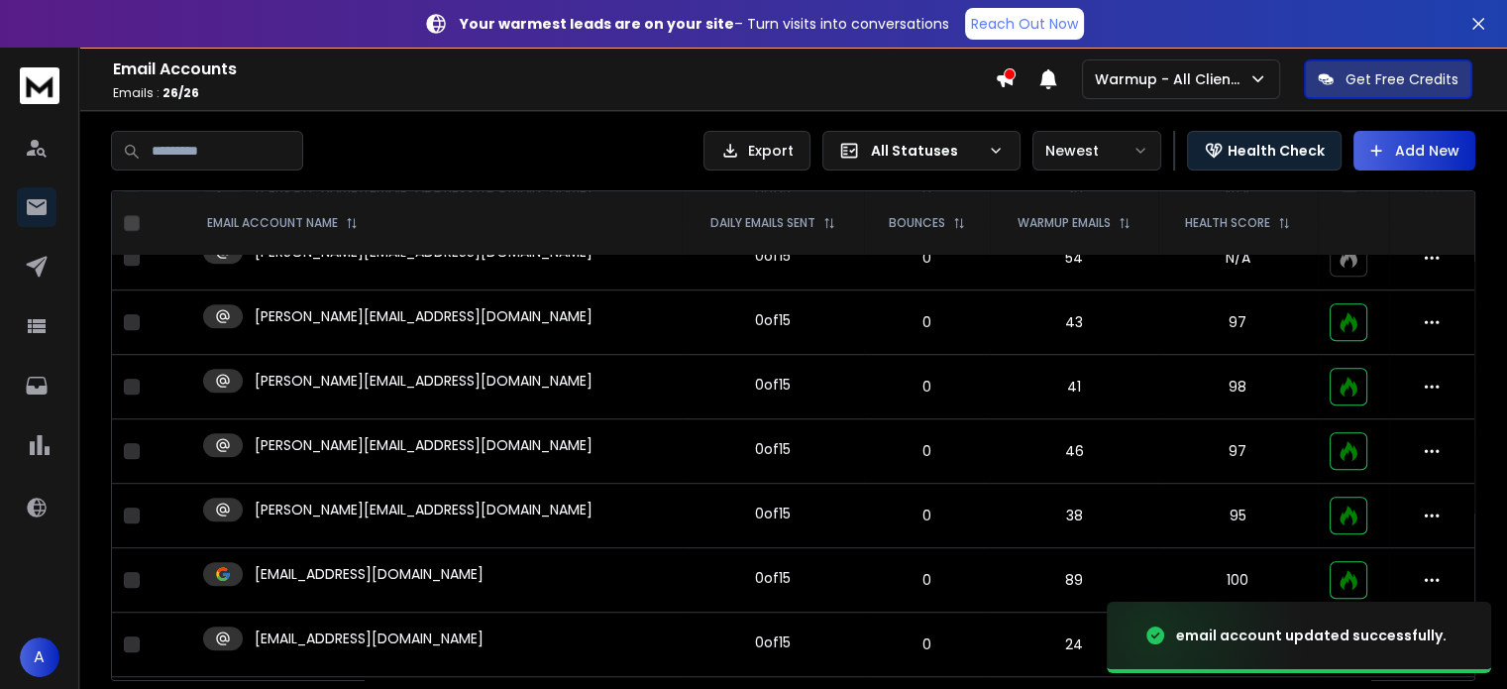
click at [378, 504] on p "[PERSON_NAME][EMAIL_ADDRESS][DOMAIN_NAME]" at bounding box center [424, 510] width 338 height 20
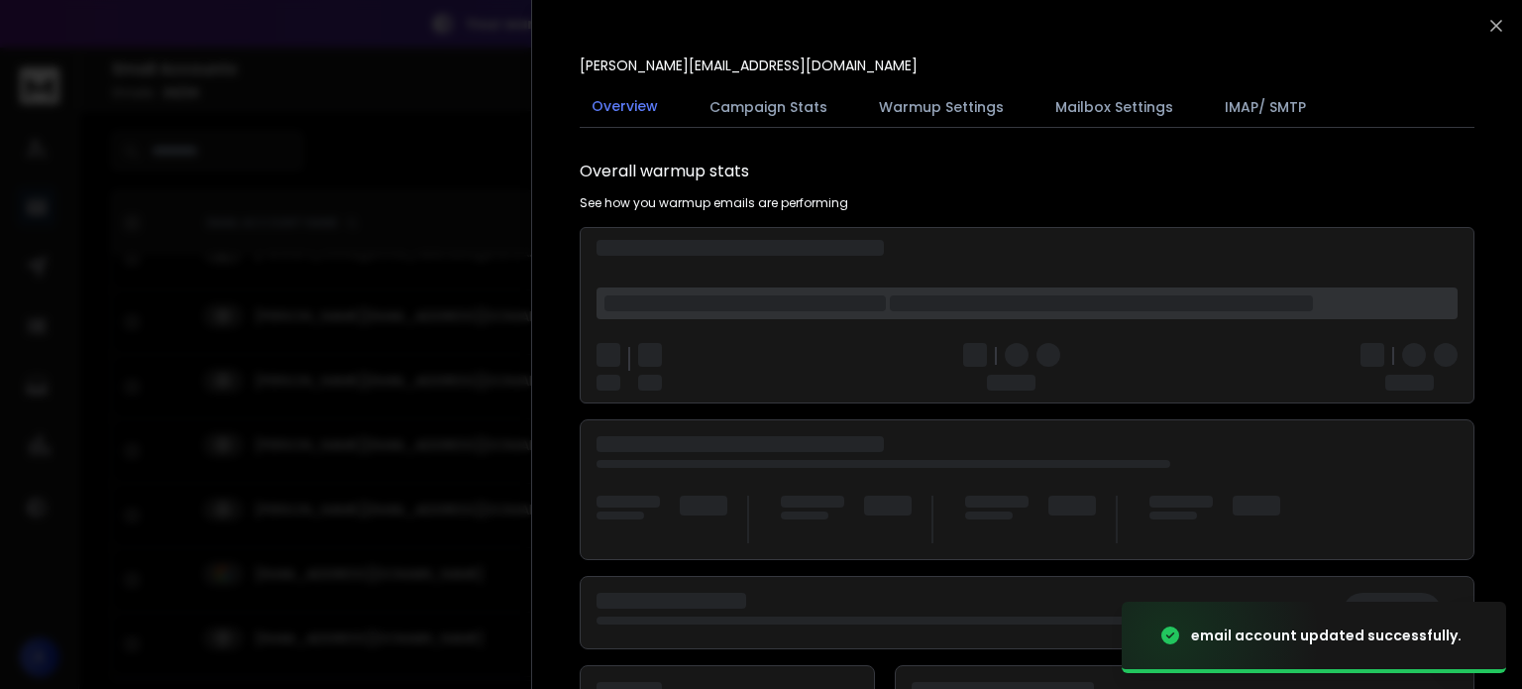
click at [956, 100] on button "Warmup Settings" at bounding box center [941, 107] width 149 height 44
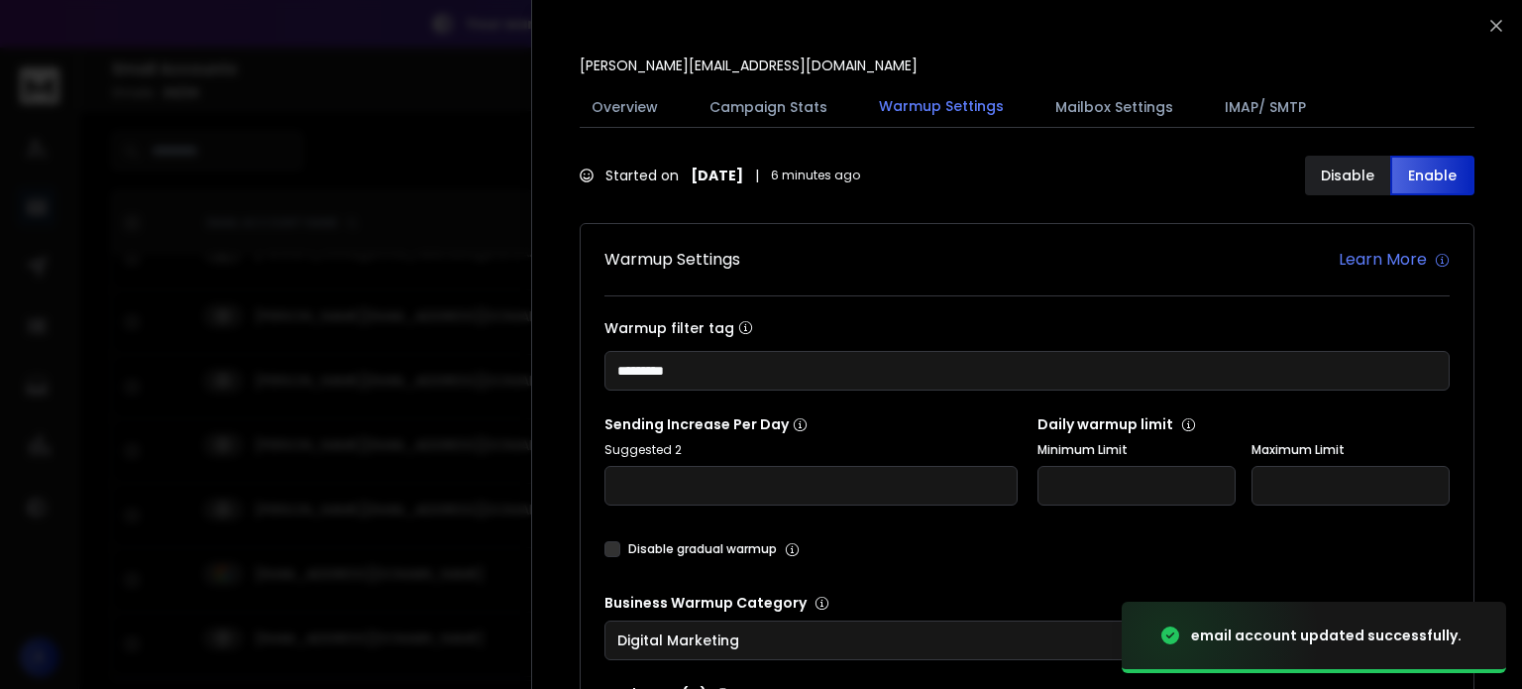
click at [1302, 484] on input "**" at bounding box center [1351, 486] width 198 height 40
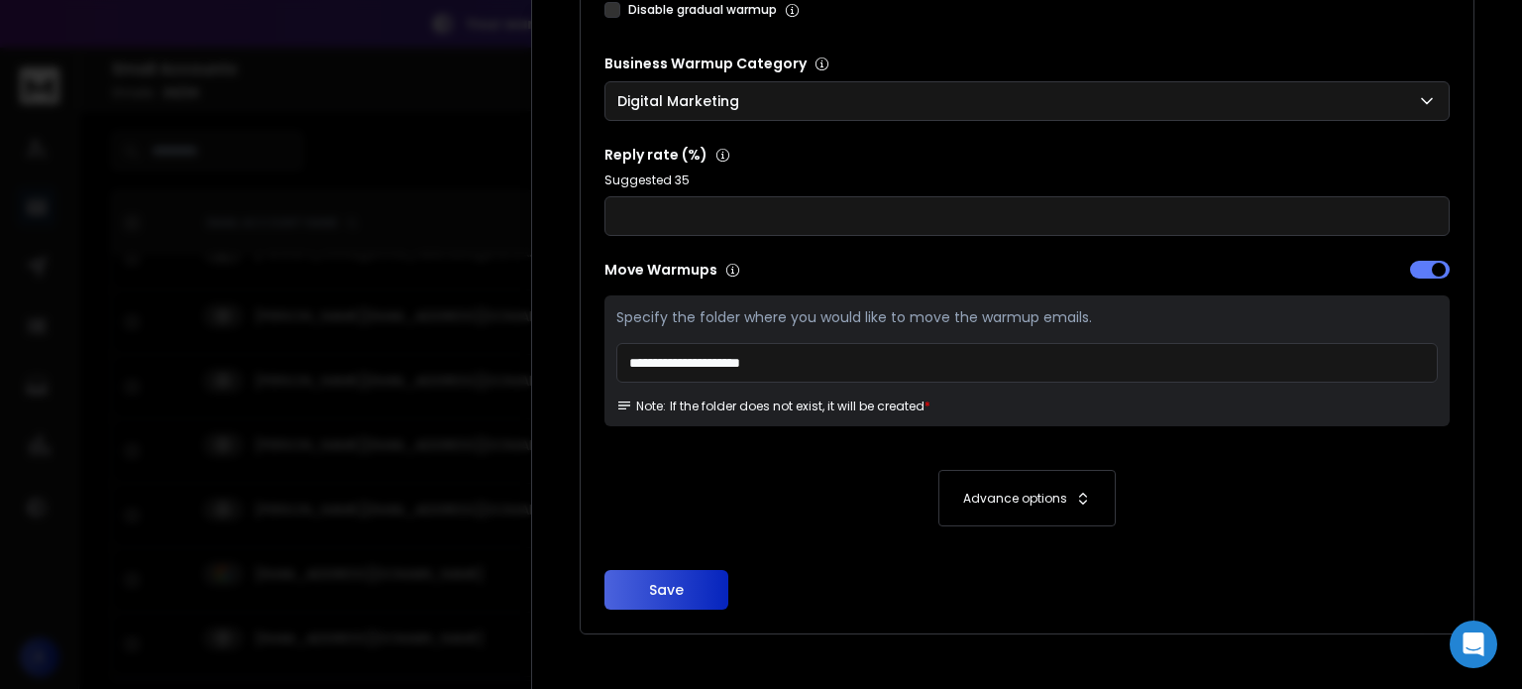
type input "**"
click at [690, 582] on button "Save" at bounding box center [667, 590] width 124 height 40
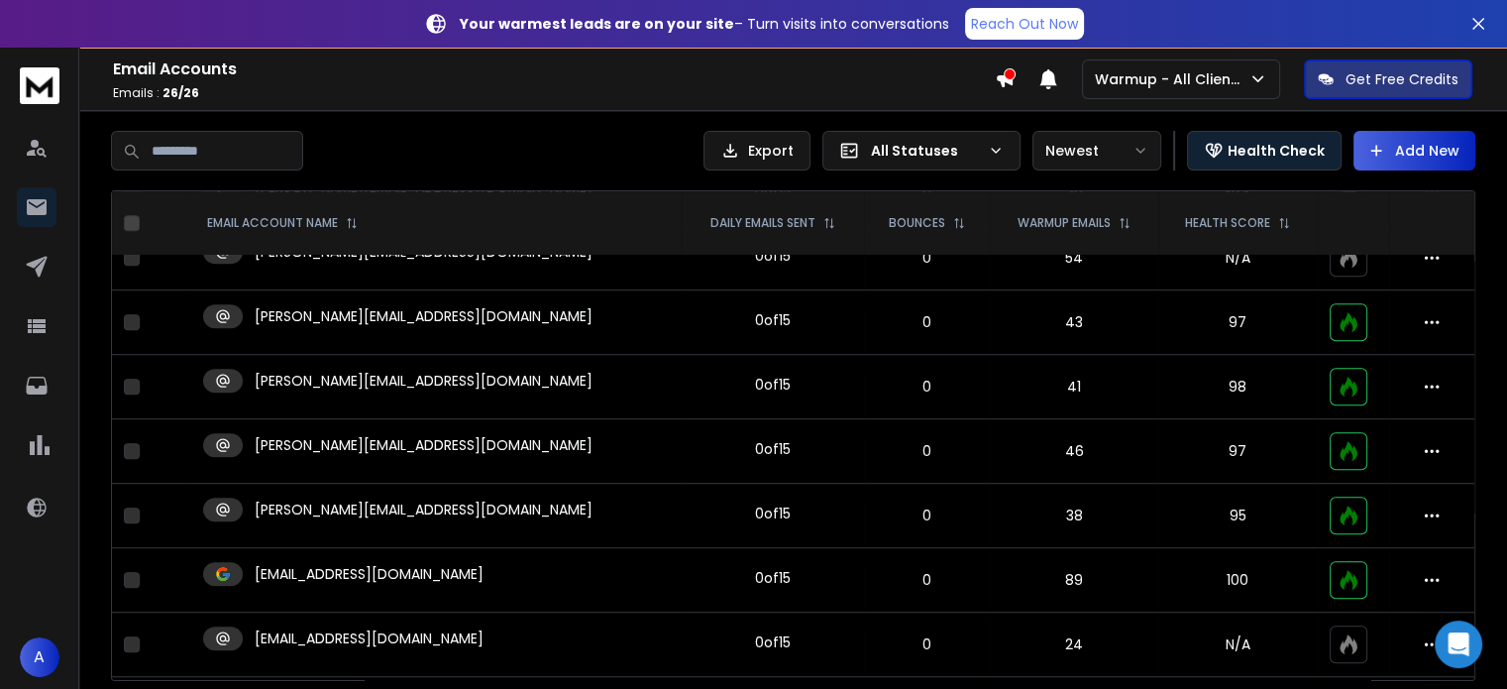
click at [515, 504] on div "[PERSON_NAME][EMAIL_ADDRESS][DOMAIN_NAME]" at bounding box center [436, 510] width 467 height 24
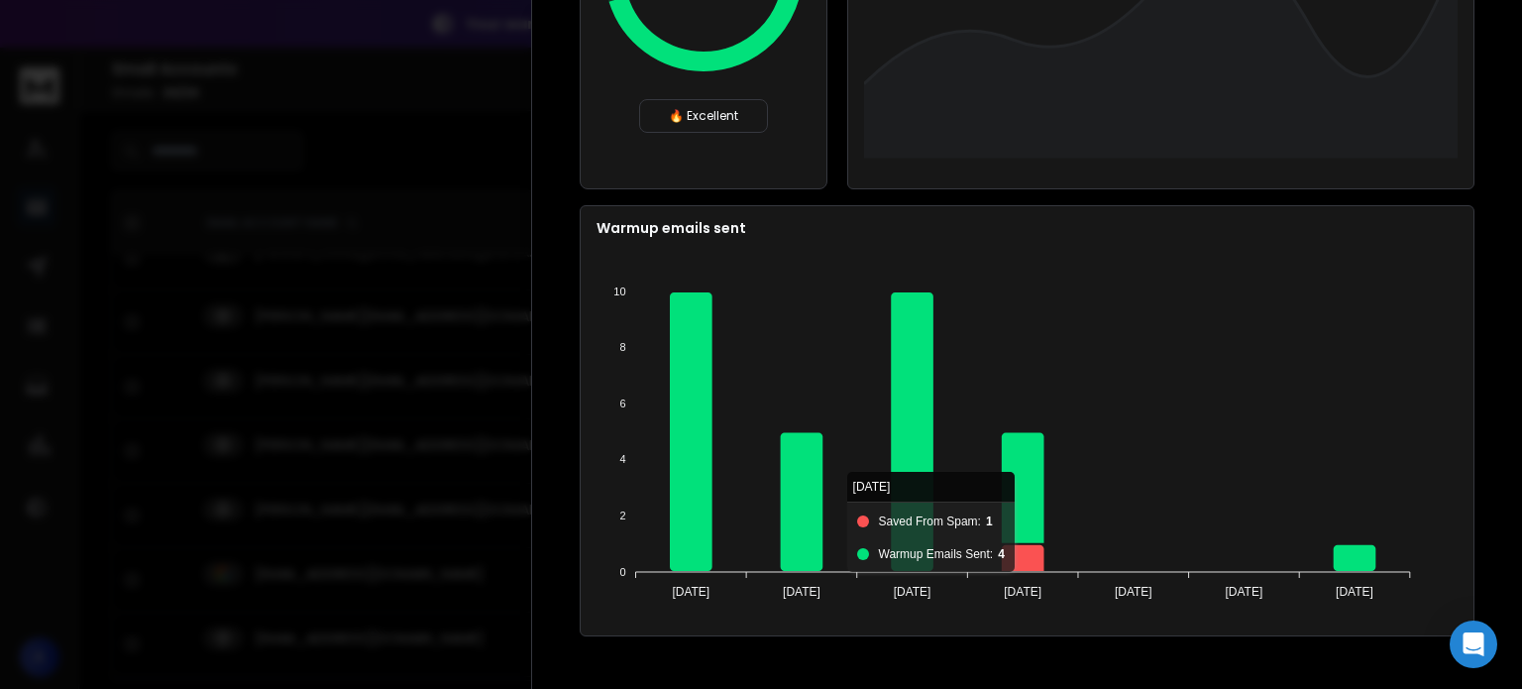
scroll to position [0, 0]
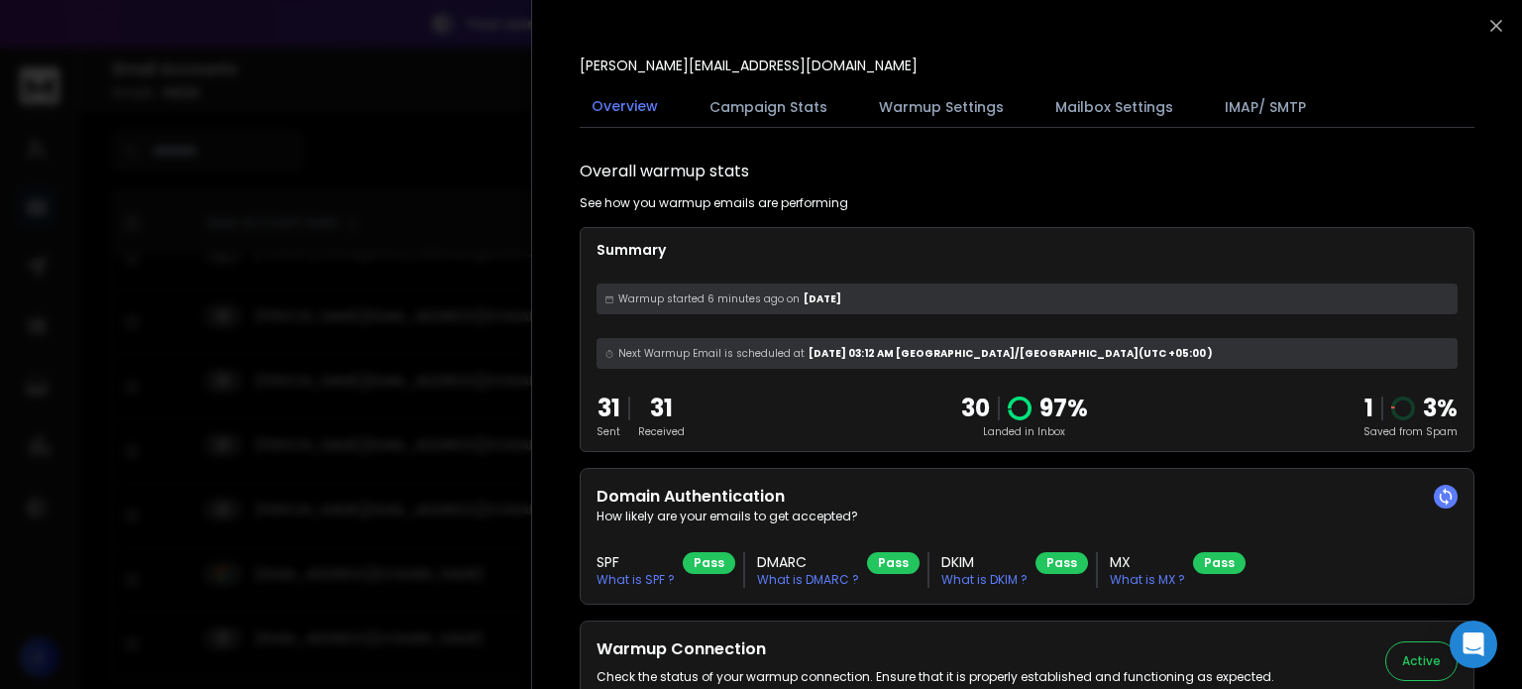
click at [879, 86] on button "Warmup Settings" at bounding box center [941, 107] width 149 height 44
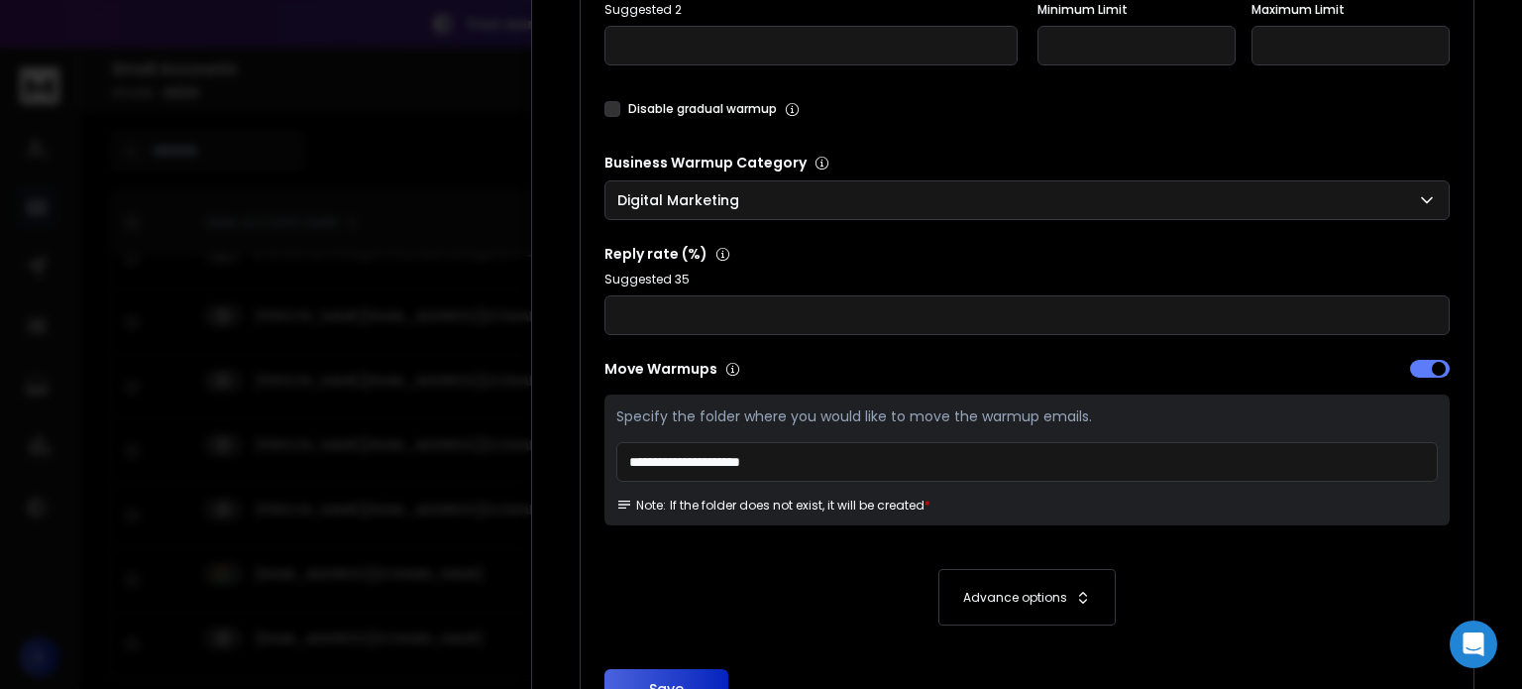
click at [79, 352] on div at bounding box center [761, 344] width 1522 height 689
